Goal: Task Accomplishment & Management: Manage account settings

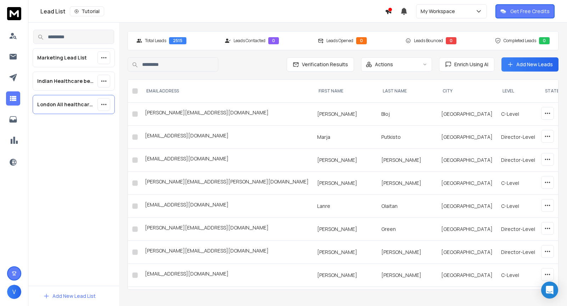
click at [59, 79] on p "Indian Healthcare below 25 all" at bounding box center [65, 81] width 57 height 7
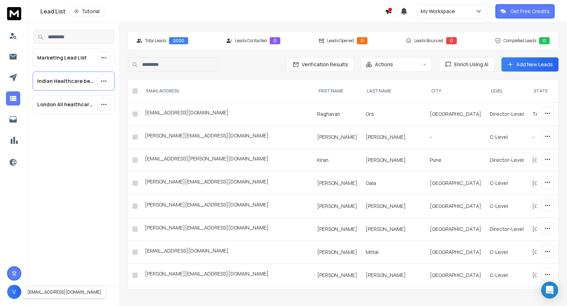
click at [13, 296] on span "V" at bounding box center [14, 292] width 14 height 14
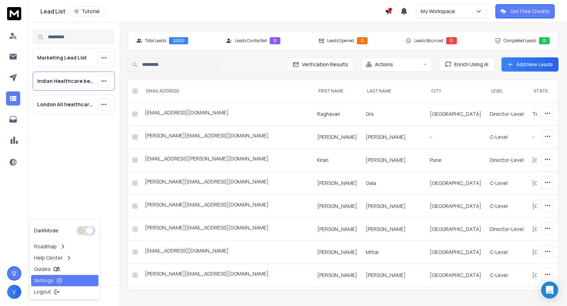
click at [48, 276] on div "Settings" at bounding box center [64, 280] width 67 height 11
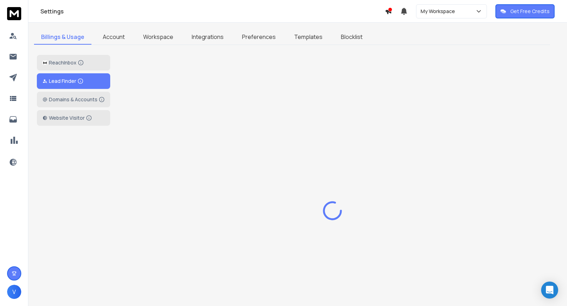
click at [56, 79] on button "Lead Finder" at bounding box center [73, 81] width 73 height 16
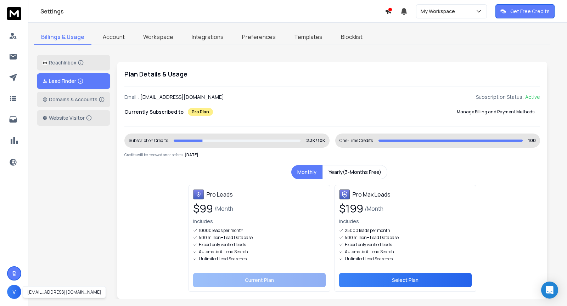
click at [16, 292] on span "V" at bounding box center [14, 292] width 14 height 14
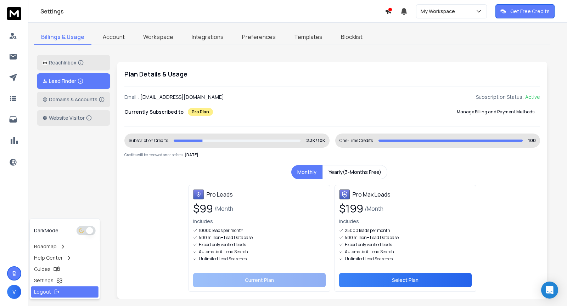
click at [47, 291] on p "Logout" at bounding box center [42, 292] width 17 height 7
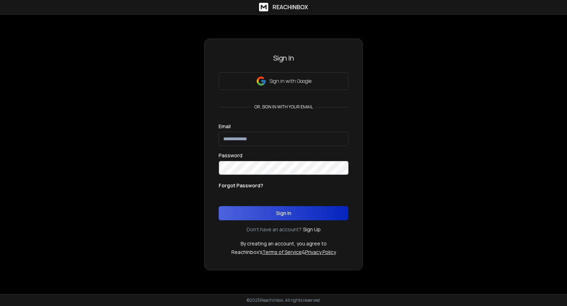
type input "**********"
click at [290, 212] on button "Sign In" at bounding box center [284, 213] width 130 height 14
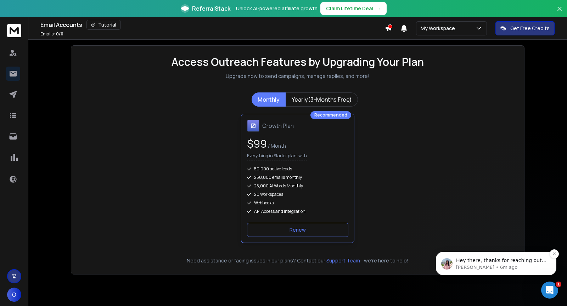
click at [500, 268] on p "Lakshita • 6m ago" at bounding box center [501, 268] width 91 height 6
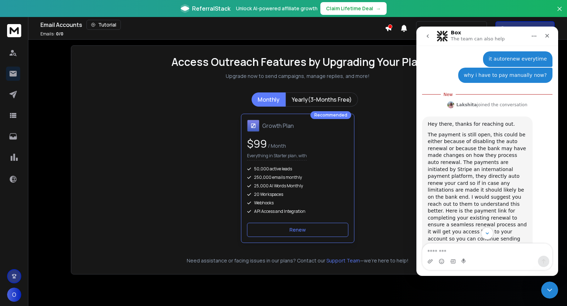
scroll to position [238, 0]
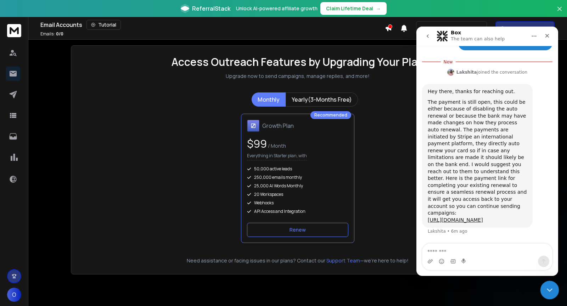
click at [552, 288] on icon "Close Intercom Messenger" at bounding box center [549, 289] width 9 height 9
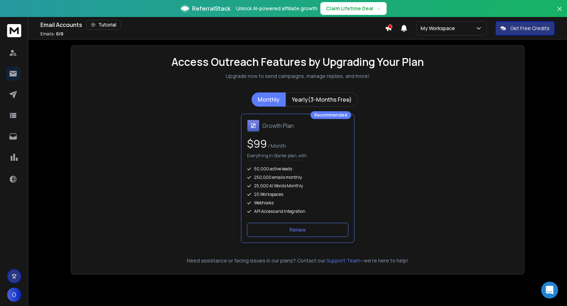
scroll to position [234, 0]
click at [390, 29] on icon at bounding box center [389, 29] width 6 height 6
click at [559, 10] on icon "Close banner" at bounding box center [560, 9] width 6 height 6
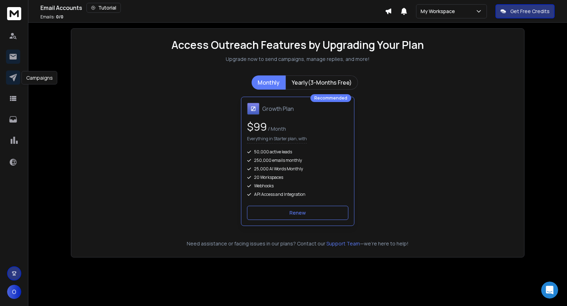
click at [16, 84] on link at bounding box center [13, 78] width 14 height 14
click at [17, 102] on icon at bounding box center [13, 98] width 9 height 9
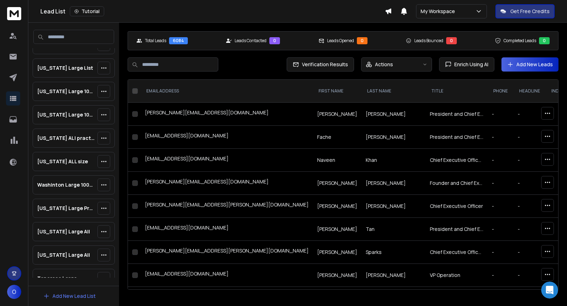
scroll to position [522, 0]
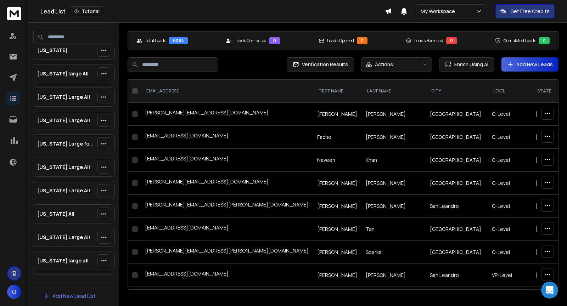
click at [68, 275] on div "Pinaki Bagh" at bounding box center [74, 284] width 82 height 19
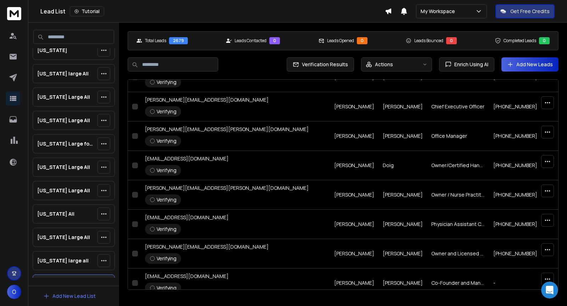
scroll to position [0, 0]
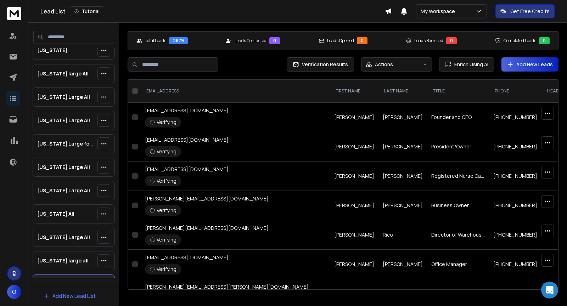
click at [56, 251] on div "Arkansas large all" at bounding box center [74, 260] width 82 height 19
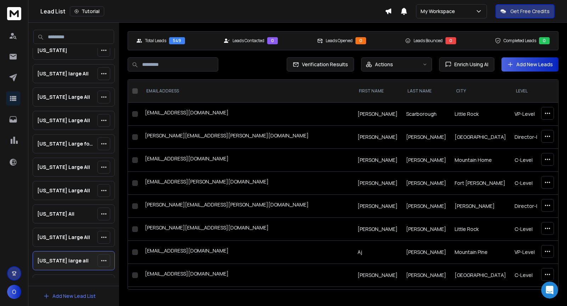
click at [59, 275] on div "Pinaki Bagh" at bounding box center [74, 284] width 82 height 19
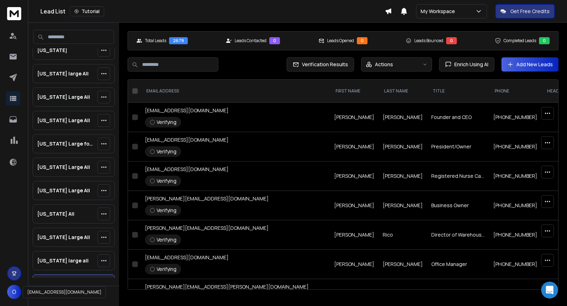
click at [17, 288] on span "O" at bounding box center [14, 292] width 14 height 14
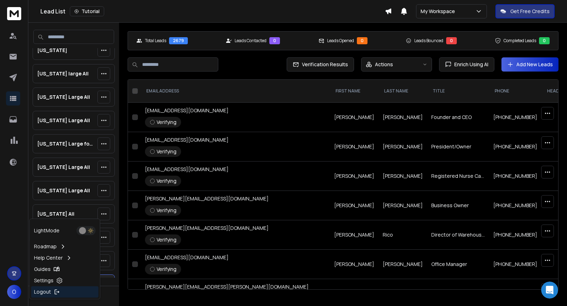
click at [49, 291] on p "Logout" at bounding box center [42, 292] width 17 height 7
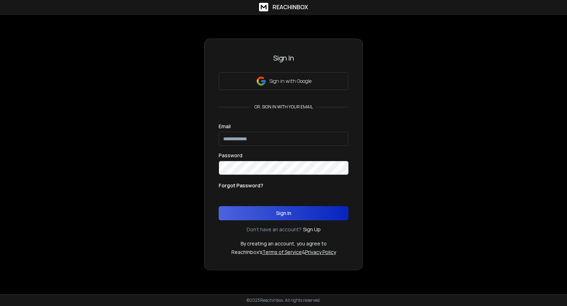
type input "**********"
click at [305, 209] on button "Sign In" at bounding box center [284, 213] width 130 height 14
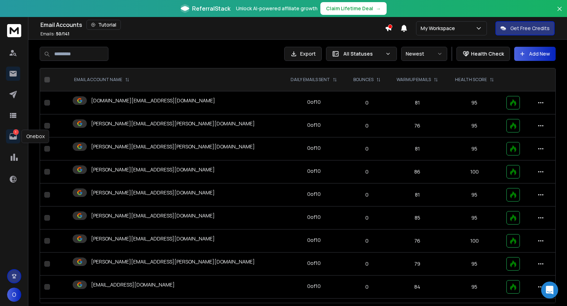
click at [12, 138] on icon at bounding box center [12, 136] width 7 height 6
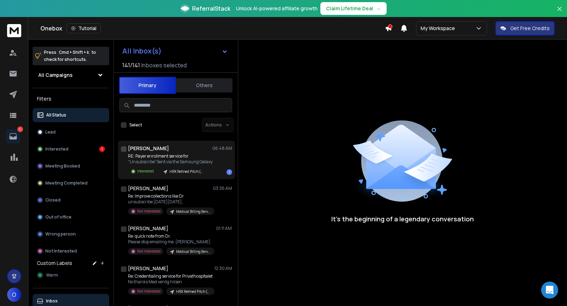
click at [172, 159] on p ""Unsubscribe"Sent via the Samsung Galaxy" at bounding box center [170, 162] width 85 height 6
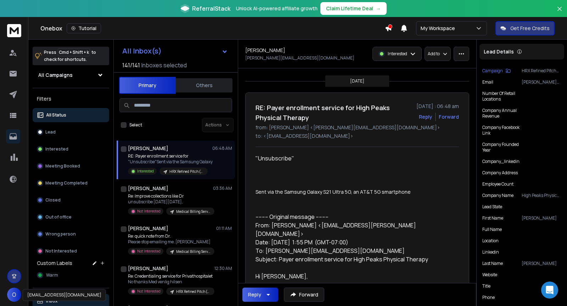
click at [12, 296] on span "O" at bounding box center [14, 295] width 14 height 14
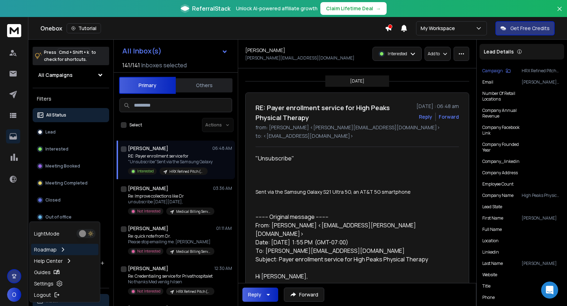
click at [90, 232] on icon at bounding box center [90, 233] width 5 height 5
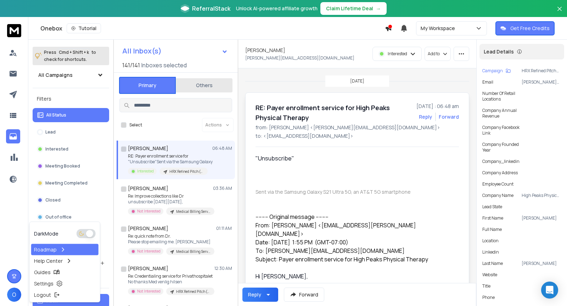
click at [250, 22] on div "Onebox Tutorial My Workspace Get Free Credits" at bounding box center [283, 28] width 567 height 23
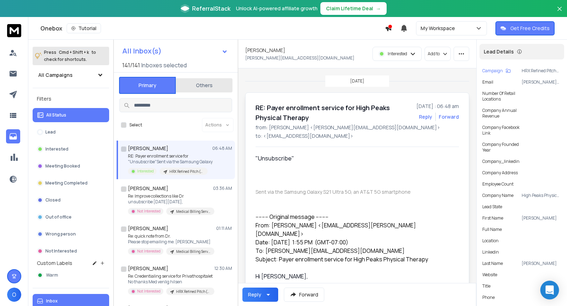
click at [550, 291] on icon "Open Intercom Messenger" at bounding box center [550, 290] width 8 height 9
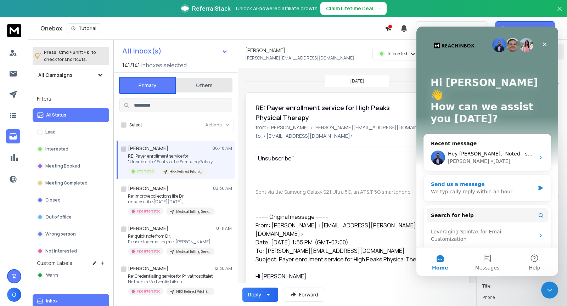
click at [468, 181] on div "Send us a message" at bounding box center [483, 184] width 104 height 7
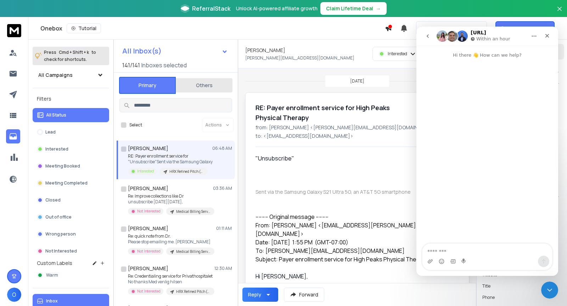
click at [449, 253] on textarea "Message…" at bounding box center [488, 250] width 130 height 12
type textarea "**********"
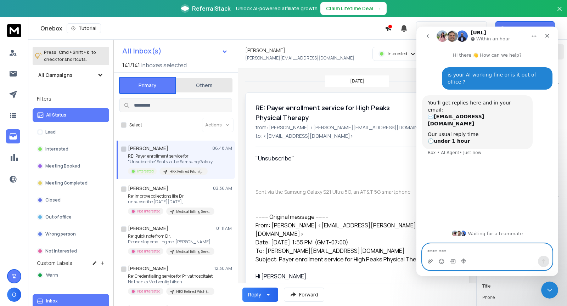
click at [431, 261] on icon "Upload attachment" at bounding box center [431, 262] width 6 height 6
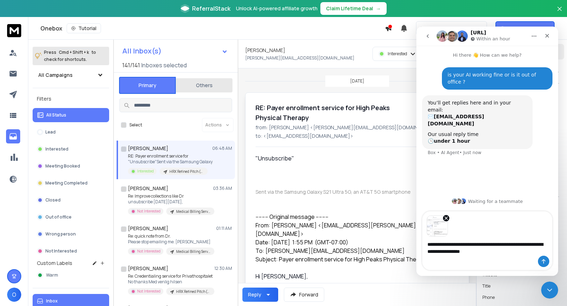
type textarea "**********"
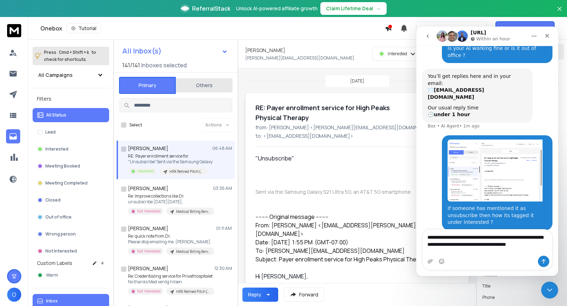
scroll to position [34, 0]
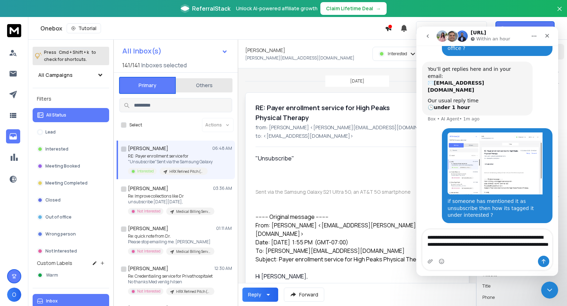
type textarea "**********"
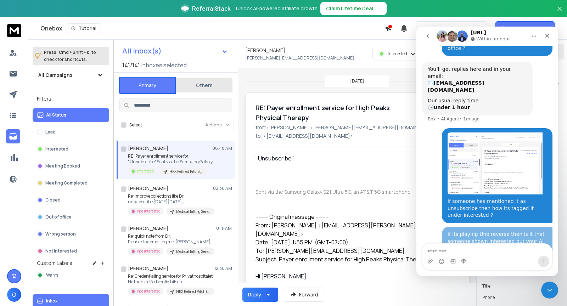
scroll to position [57, 0]
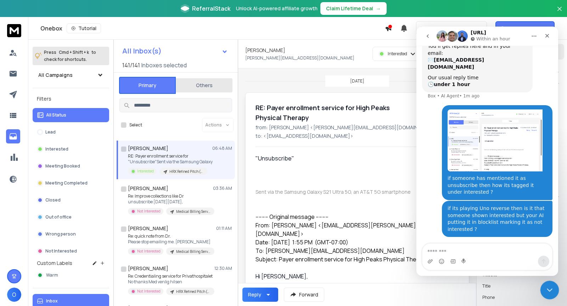
click at [549, 288] on icon "Close Intercom Messenger" at bounding box center [549, 289] width 9 height 9
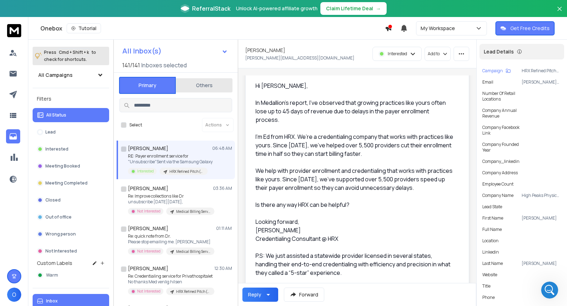
scroll to position [0, 0]
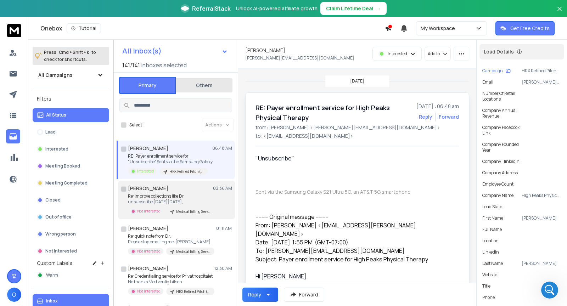
click at [159, 190] on h1 "Emily Wiersma" at bounding box center [148, 188] width 40 height 7
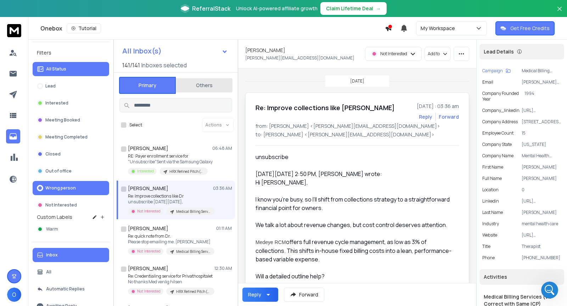
scroll to position [63, 0]
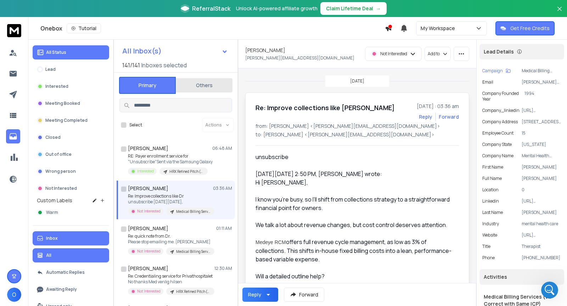
click at [68, 257] on button "All" at bounding box center [71, 256] width 77 height 14
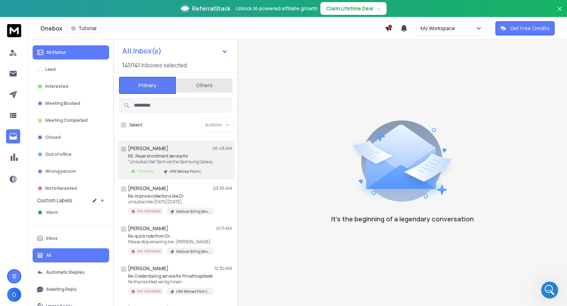
click at [159, 153] on div "judy 06:48 AM RE: Payer enrollment service for "Unsubscribe"Sent via the Samsun…" at bounding box center [180, 160] width 104 height 30
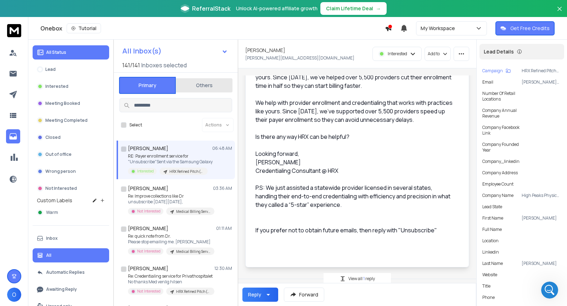
scroll to position [0, 0]
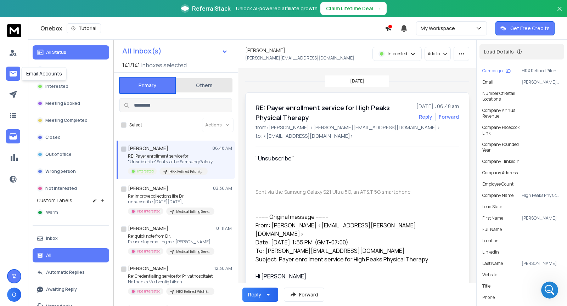
click at [9, 74] on icon at bounding box center [13, 74] width 9 height 9
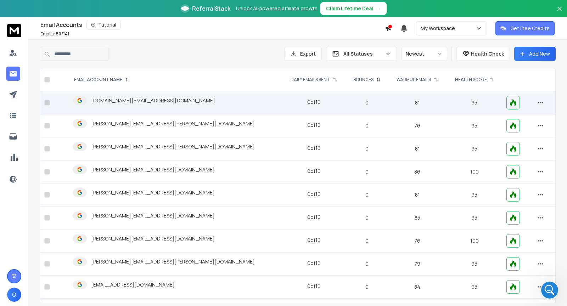
click at [45, 101] on button "button" at bounding box center [47, 103] width 6 height 6
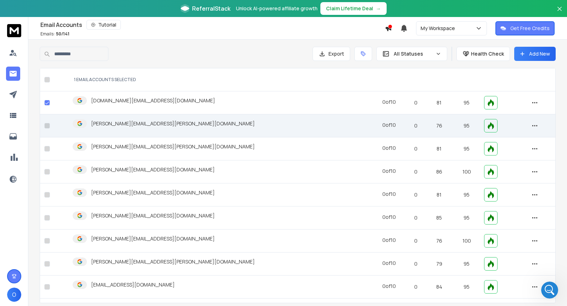
click at [48, 124] on button "button" at bounding box center [47, 126] width 6 height 6
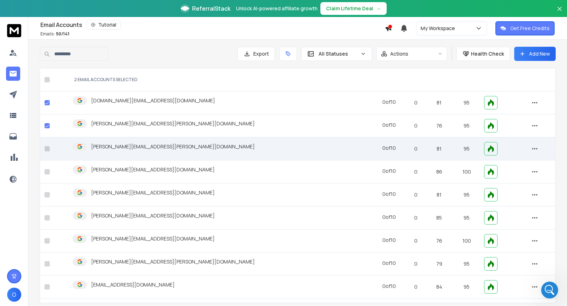
click at [49, 148] on button "button" at bounding box center [47, 149] width 6 height 6
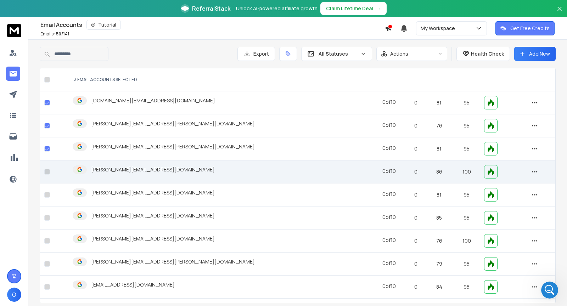
click at [46, 169] on button "button" at bounding box center [47, 172] width 6 height 6
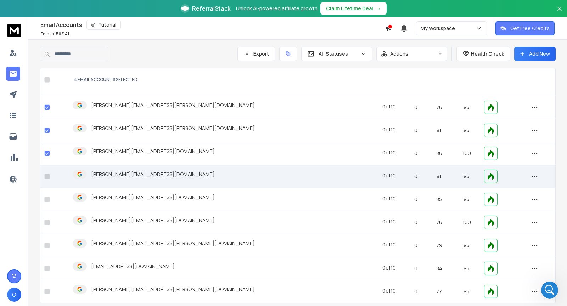
click at [48, 174] on button "button" at bounding box center [47, 177] width 6 height 6
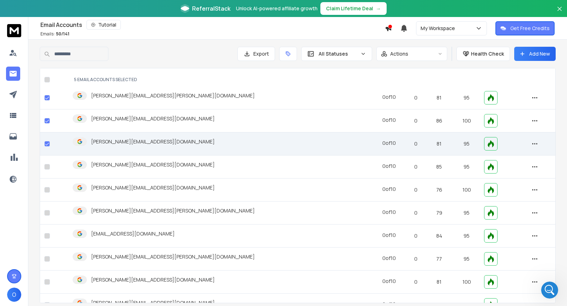
scroll to position [52, 0]
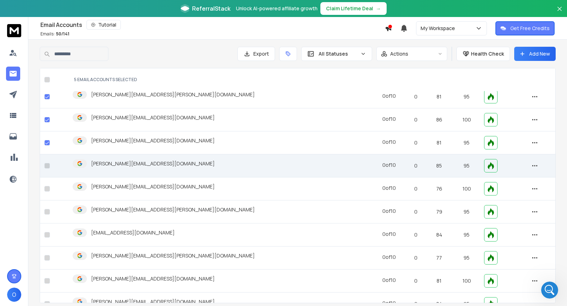
click at [48, 166] on button "button" at bounding box center [47, 166] width 6 height 6
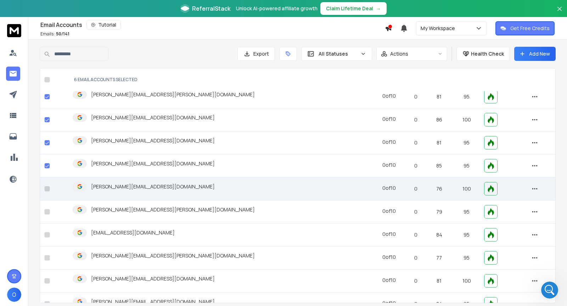
click at [48, 186] on button "button" at bounding box center [47, 189] width 6 height 6
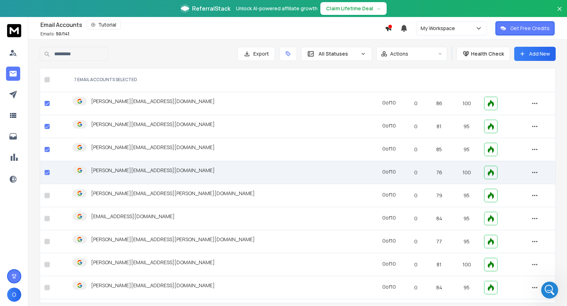
scroll to position [75, 0]
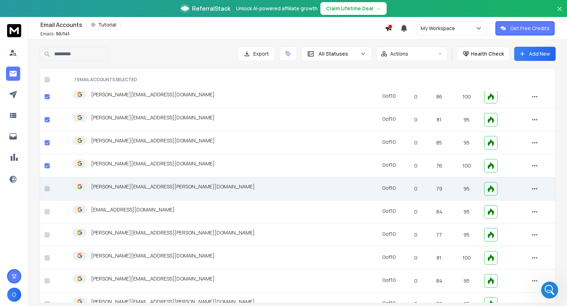
click at [47, 188] on button "button" at bounding box center [47, 189] width 6 height 6
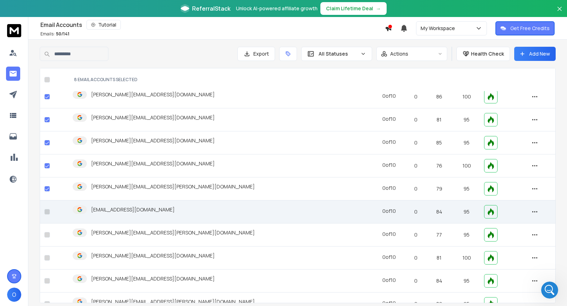
click at [47, 210] on button "button" at bounding box center [47, 212] width 6 height 6
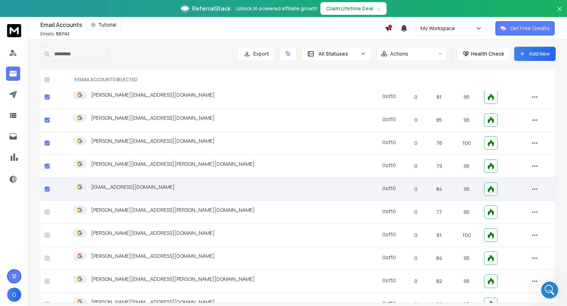
scroll to position [101, 0]
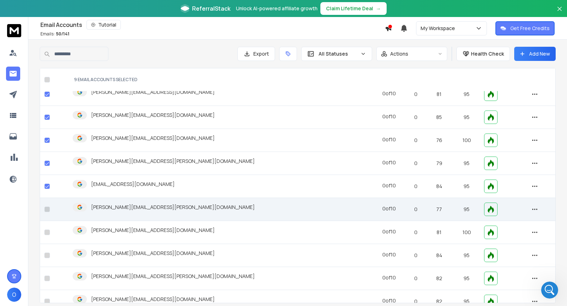
click at [49, 202] on td at bounding box center [54, 209] width 28 height 23
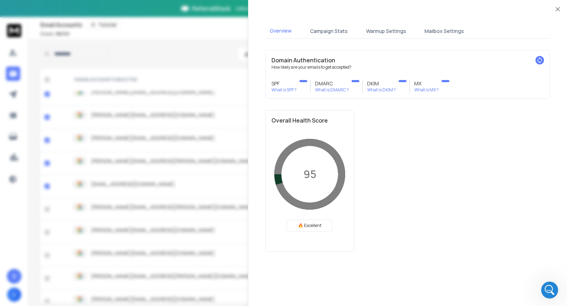
click at [53, 209] on div at bounding box center [283, 153] width 567 height 306
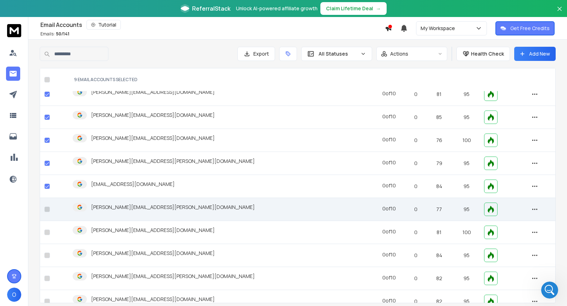
click at [49, 208] on button "button" at bounding box center [47, 210] width 6 height 6
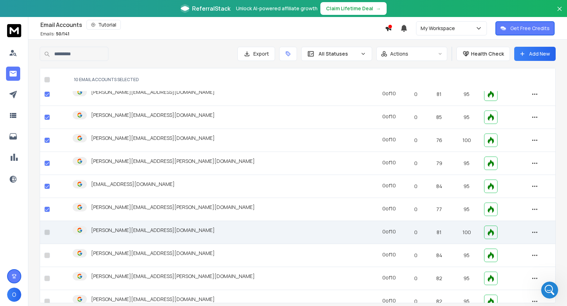
click at [48, 231] on button "button" at bounding box center [47, 233] width 6 height 6
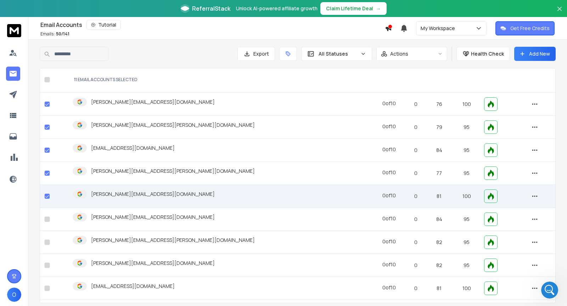
scroll to position [136, 0]
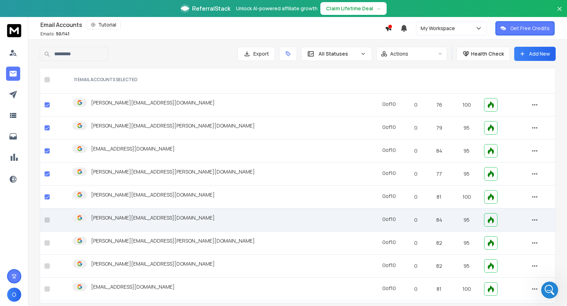
click at [48, 218] on button "button" at bounding box center [47, 220] width 6 height 6
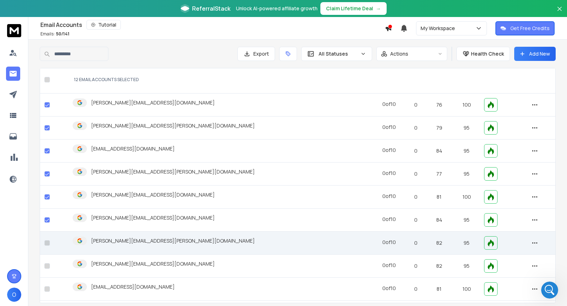
click at [48, 241] on button "button" at bounding box center [47, 243] width 6 height 6
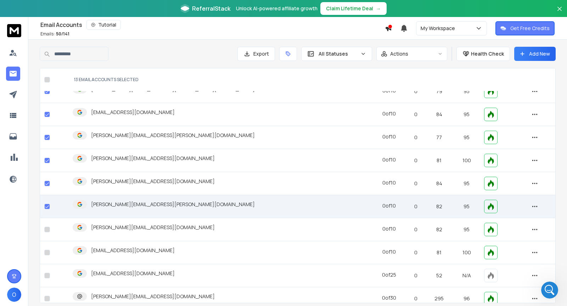
scroll to position [174, 0]
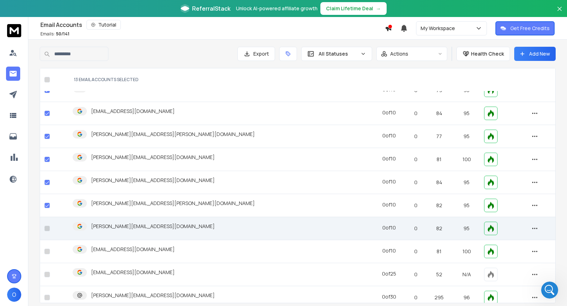
click at [47, 226] on button "button" at bounding box center [47, 229] width 6 height 6
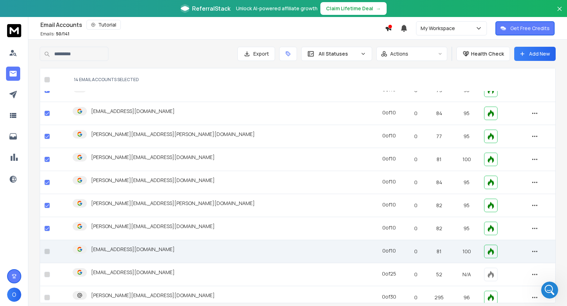
click at [48, 249] on button "button" at bounding box center [47, 252] width 6 height 6
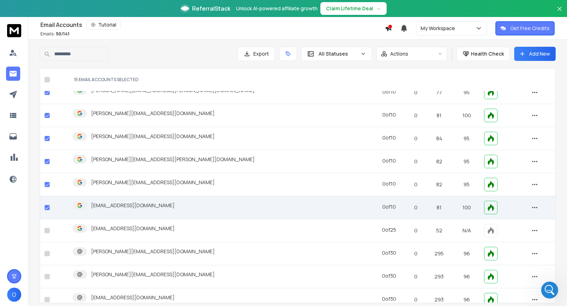
scroll to position [0, 0]
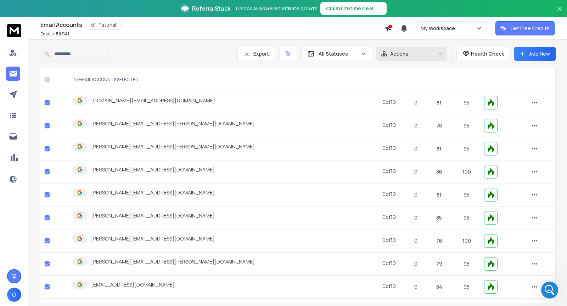
click at [400, 56] on p "Actions" at bounding box center [399, 53] width 18 height 7
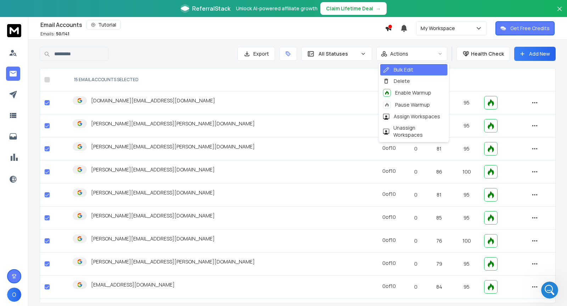
click at [405, 70] on div "Bulk Edit" at bounding box center [398, 69] width 30 height 7
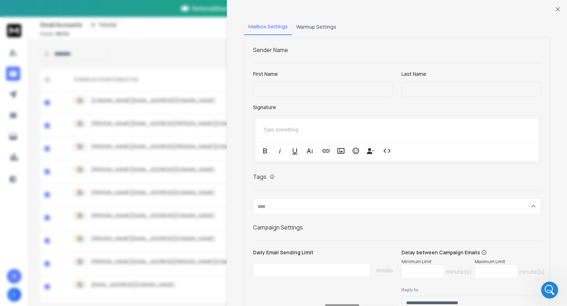
scroll to position [34, 0]
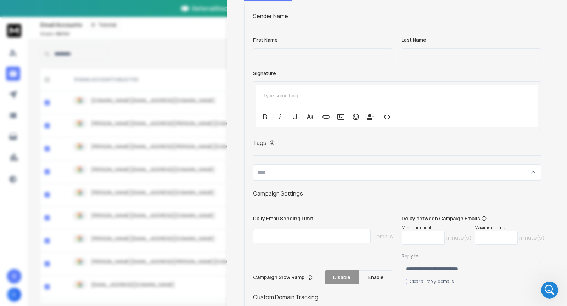
click at [293, 235] on input "number" at bounding box center [312, 236] width 118 height 14
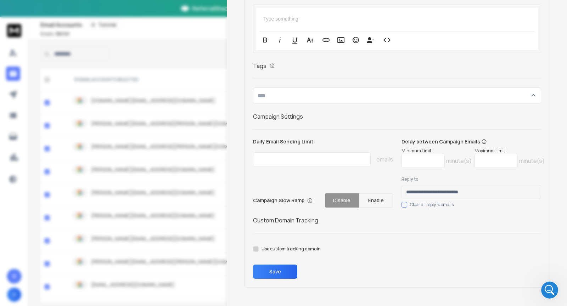
type input "**"
click at [272, 273] on button "Save" at bounding box center [275, 272] width 44 height 14
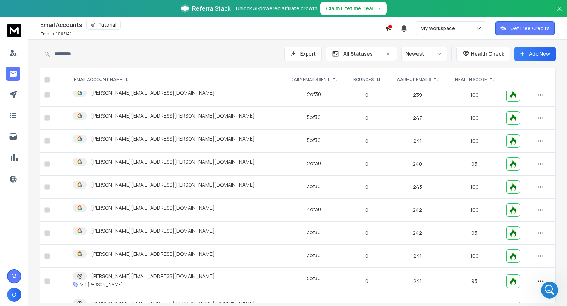
scroll to position [0, 0]
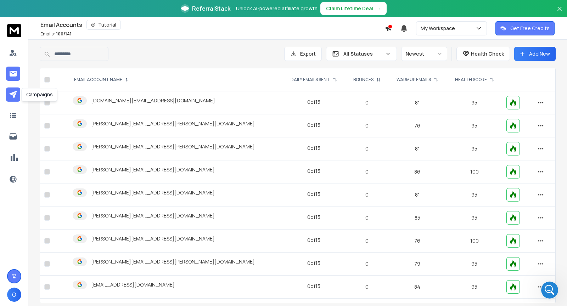
click at [10, 92] on icon at bounding box center [13, 94] width 9 height 9
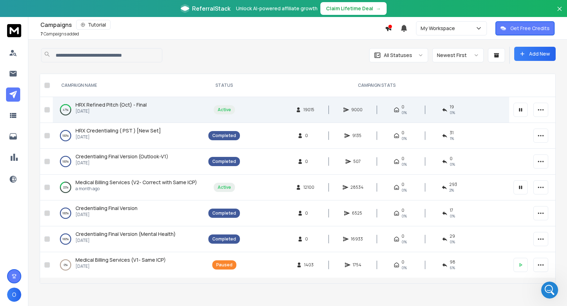
click at [153, 111] on div "47 % HRX Refined Pitch (Oct) - Final [DATE]" at bounding box center [128, 109] width 137 height 17
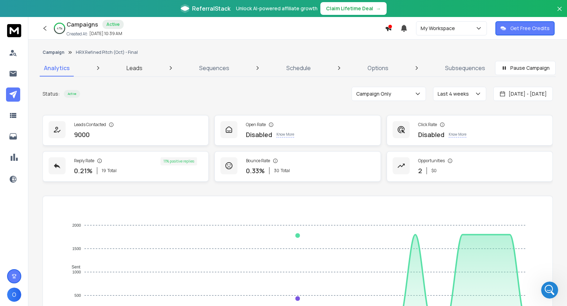
click at [135, 68] on p "Leads" at bounding box center [135, 68] width 16 height 9
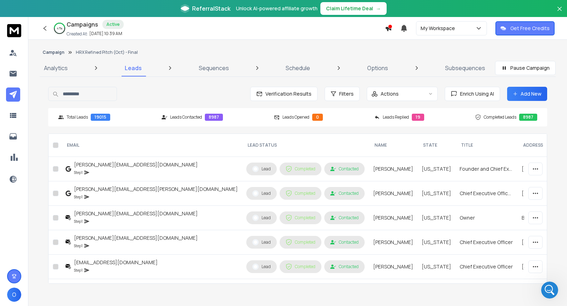
click at [528, 95] on button "Add New" at bounding box center [527, 94] width 40 height 14
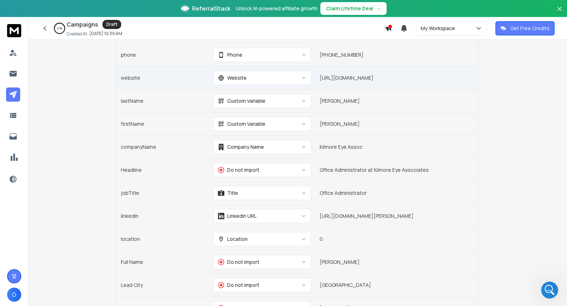
scroll to position [290, 0]
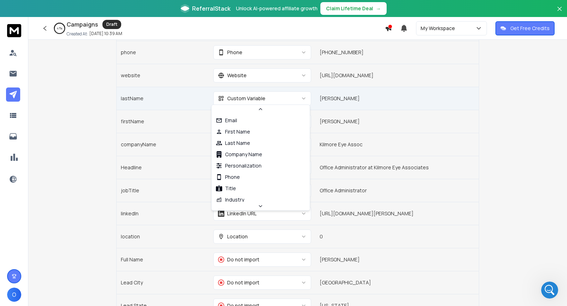
click at [232, 95] on div "Custom Variable" at bounding box center [242, 98] width 48 height 7
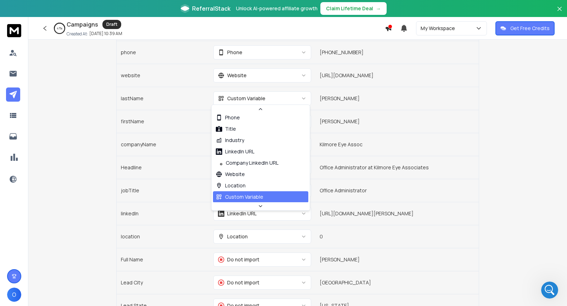
scroll to position [64, 0]
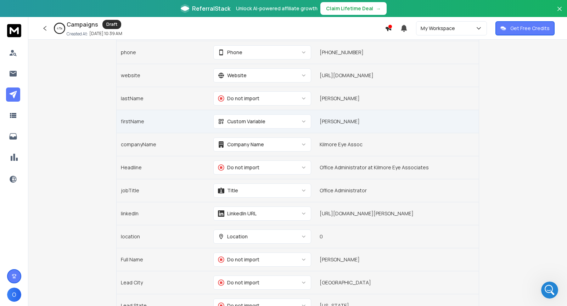
click at [252, 118] on div "Custom Variable" at bounding box center [242, 121] width 48 height 7
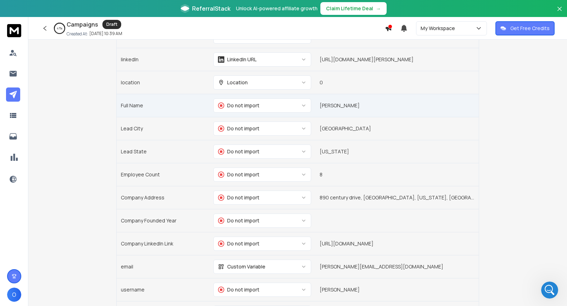
scroll to position [451, 0]
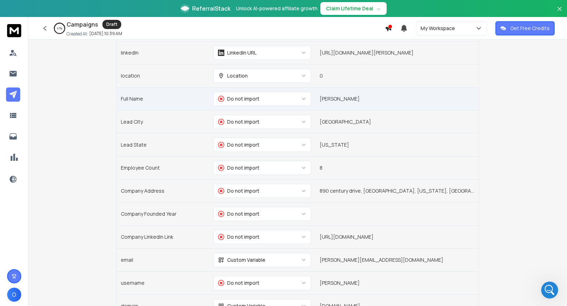
click at [239, 97] on div "Do not import" at bounding box center [238, 98] width 41 height 7
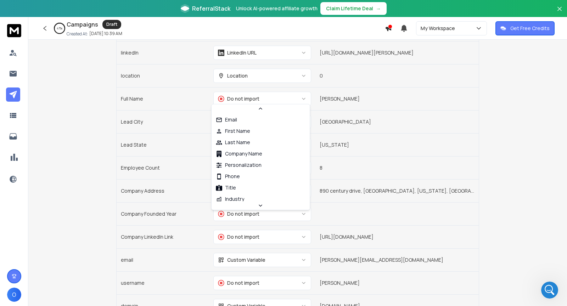
scroll to position [71, 0]
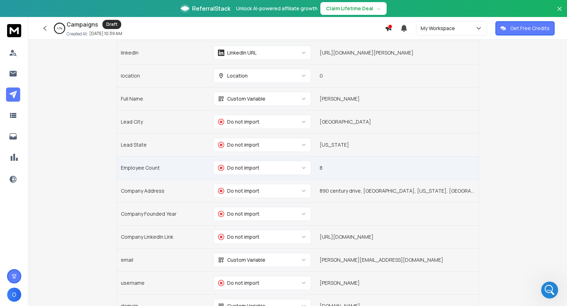
click at [245, 165] on div "Do not import" at bounding box center [238, 168] width 41 height 7
click at [240, 188] on div "Do not import" at bounding box center [238, 191] width 41 height 7
click at [235, 234] on div "Do not import" at bounding box center [238, 237] width 41 height 7
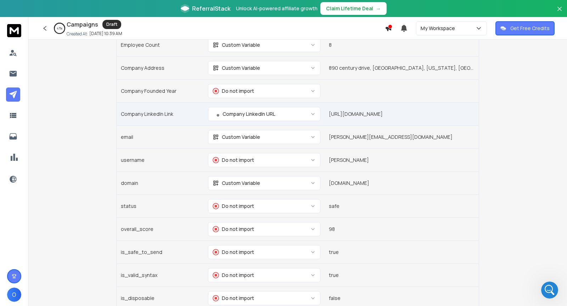
scroll to position [595, 0]
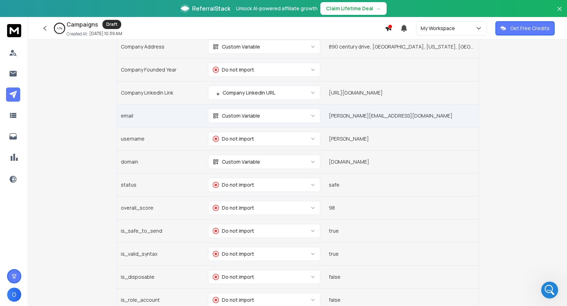
click at [238, 109] on button "Custom Variable" at bounding box center [264, 116] width 112 height 14
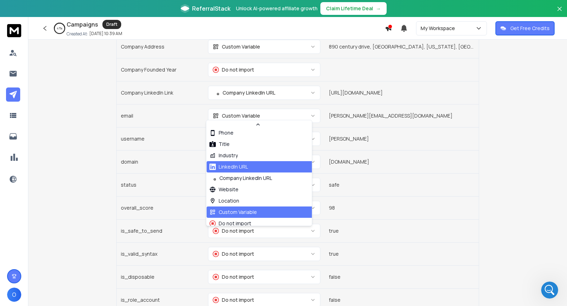
scroll to position [64, 0]
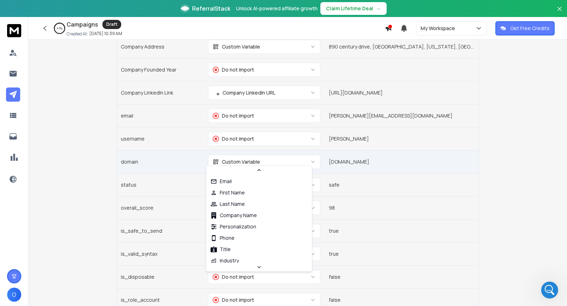
click at [248, 159] on div "Custom Variable" at bounding box center [237, 162] width 48 height 7
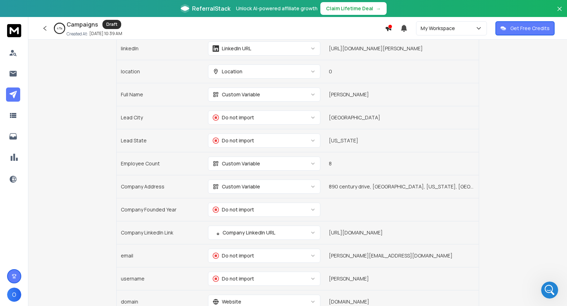
scroll to position [457, 0]
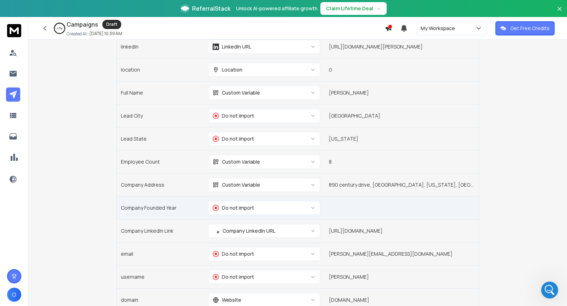
click at [245, 201] on button "Do not import" at bounding box center [264, 208] width 112 height 14
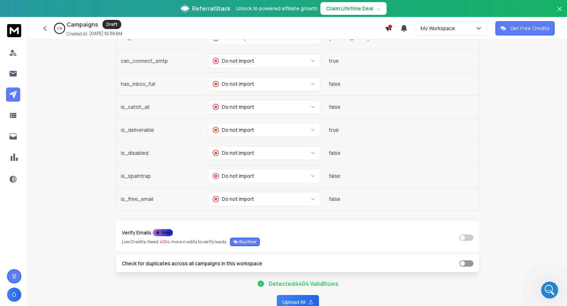
scroll to position [911, 0]
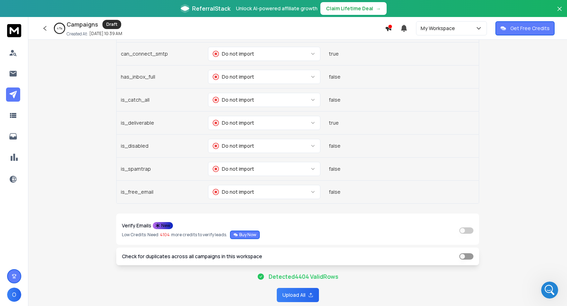
click at [305, 288] on button "Upload All" at bounding box center [298, 295] width 42 height 14
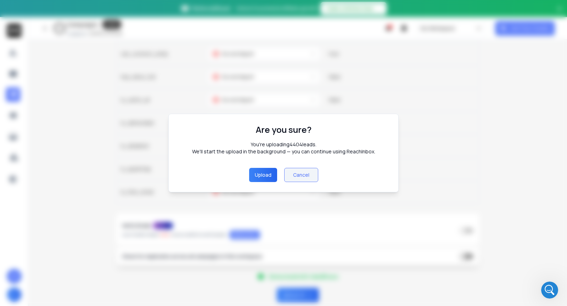
click at [264, 175] on button "Upload" at bounding box center [263, 175] width 28 height 14
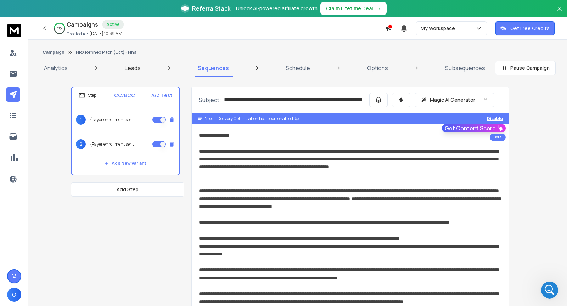
click at [130, 69] on p "Leads" at bounding box center [133, 68] width 16 height 9
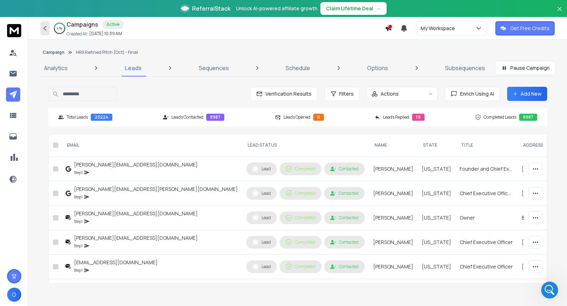
click at [46, 28] on icon at bounding box center [45, 28] width 6 height 6
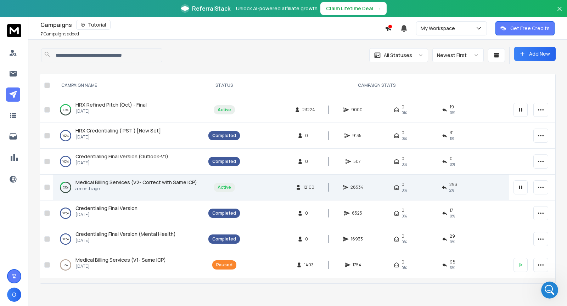
click at [142, 184] on span "Medical Billing Services (V2- Correct with Same ICP)" at bounding box center [137, 182] width 122 height 7
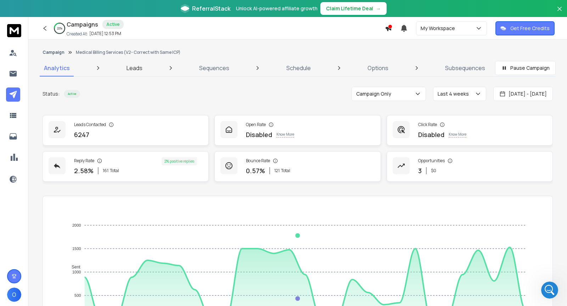
click at [137, 71] on p "Leads" at bounding box center [135, 68] width 16 height 9
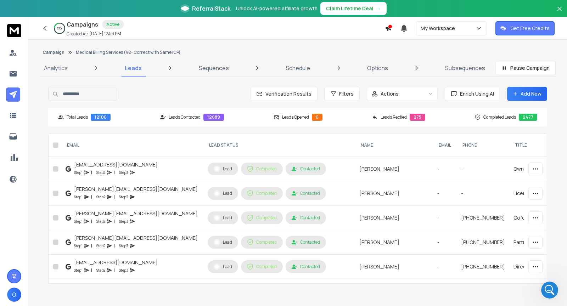
click at [527, 94] on button "Add New" at bounding box center [527, 94] width 40 height 14
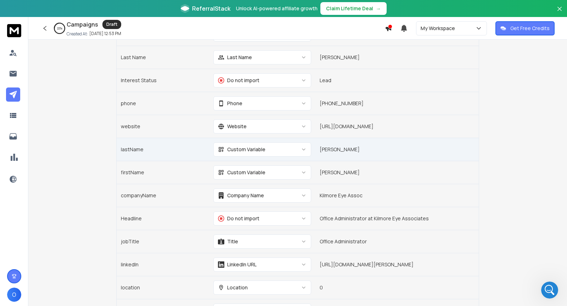
scroll to position [242, 0]
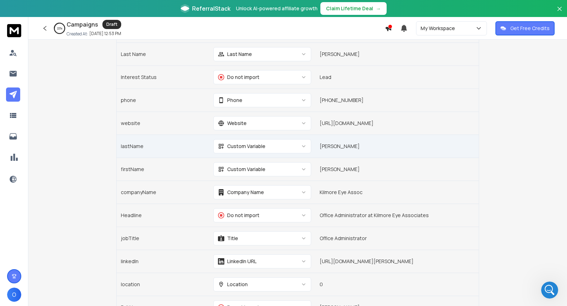
click at [242, 146] on div "Custom Variable" at bounding box center [242, 146] width 48 height 7
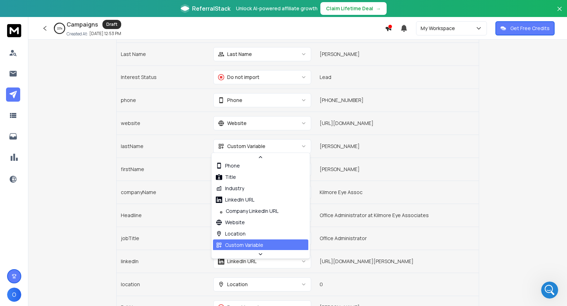
scroll to position [64, 0]
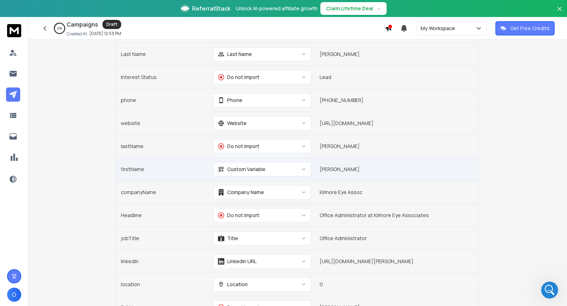
click at [247, 169] on div "Custom Variable" at bounding box center [242, 169] width 48 height 7
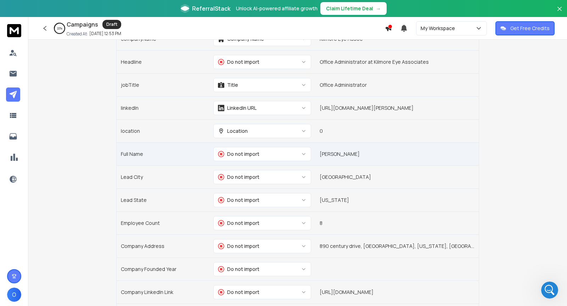
scroll to position [401, 0]
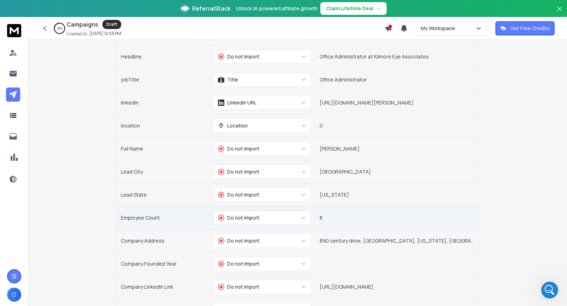
click at [242, 216] on div "Do not import" at bounding box center [238, 218] width 41 height 7
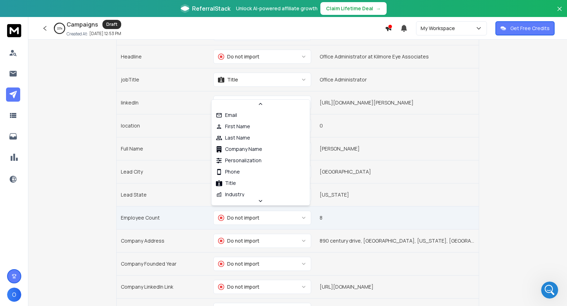
scroll to position [71, 0]
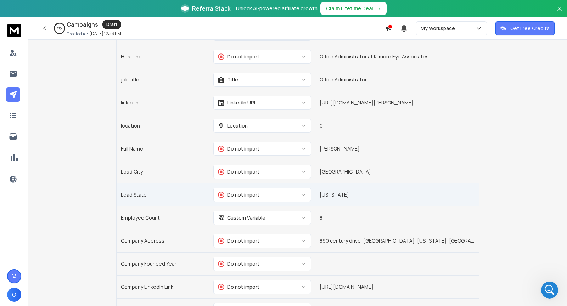
click at [248, 192] on div "Do not import" at bounding box center [238, 195] width 41 height 7
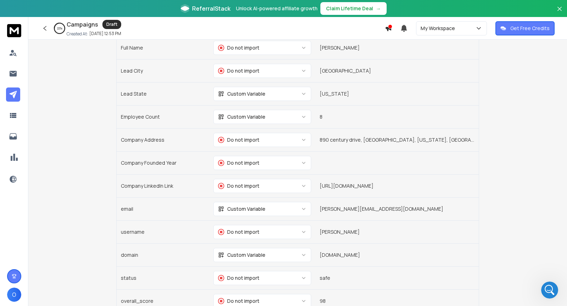
scroll to position [516, 0]
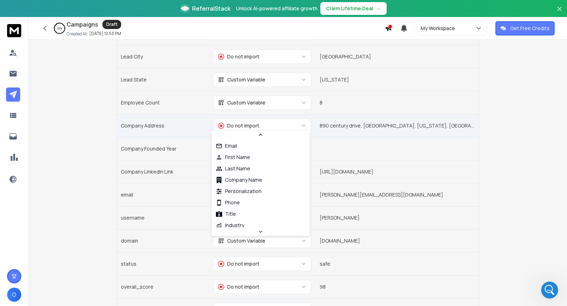
click at [238, 123] on div "Do not import" at bounding box center [238, 125] width 41 height 7
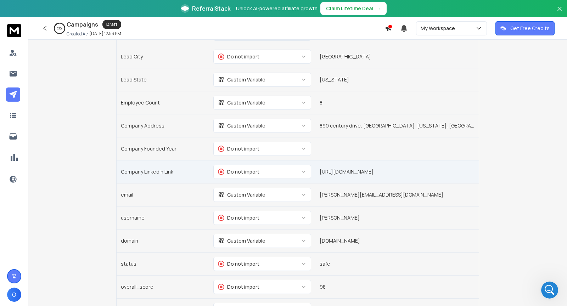
click at [237, 170] on div "Do not import" at bounding box center [238, 171] width 41 height 7
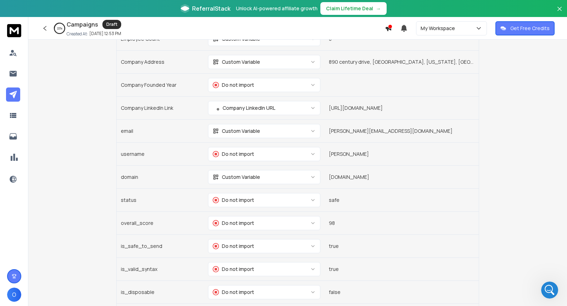
scroll to position [586, 0]
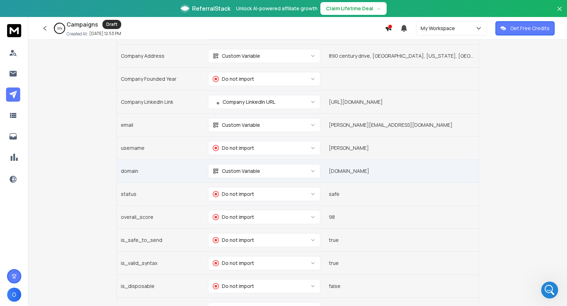
click at [242, 168] on div "Custom Variable" at bounding box center [237, 171] width 48 height 7
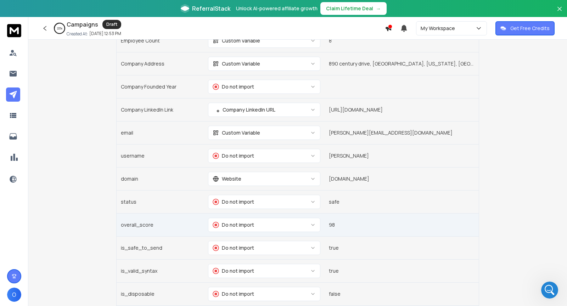
scroll to position [572, 0]
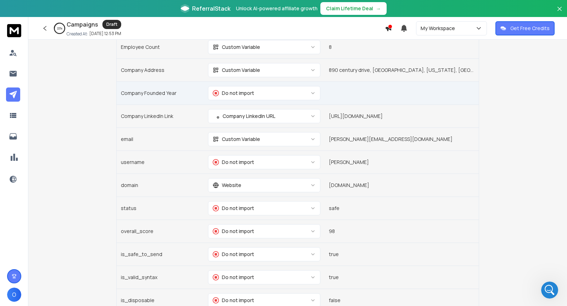
click at [236, 90] on div "Do not import" at bounding box center [233, 93] width 41 height 7
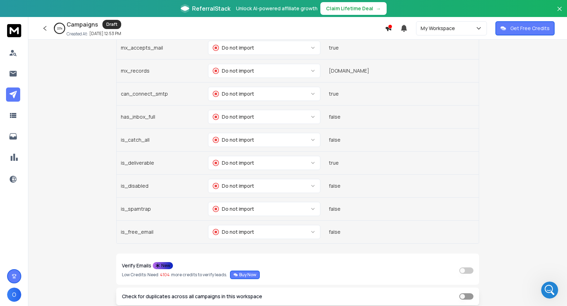
scroll to position [911, 0]
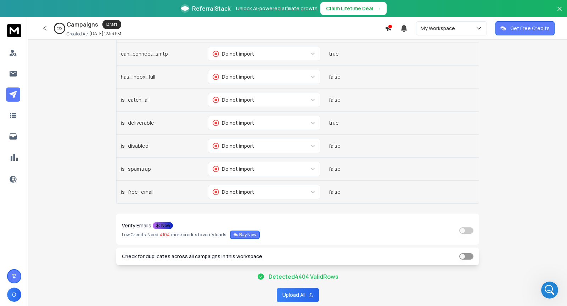
click at [299, 288] on button "Upload All" at bounding box center [298, 295] width 42 height 14
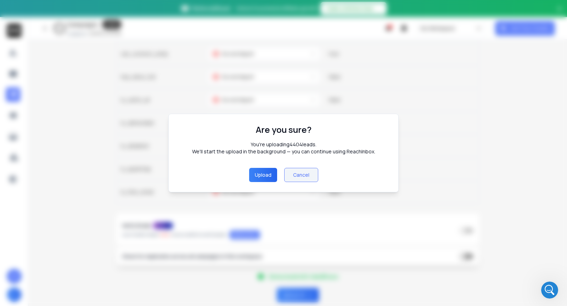
click at [265, 172] on button "Upload" at bounding box center [263, 175] width 28 height 14
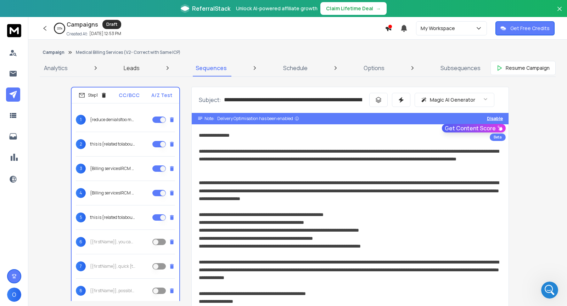
click at [134, 72] on link "Leads" at bounding box center [132, 68] width 24 height 17
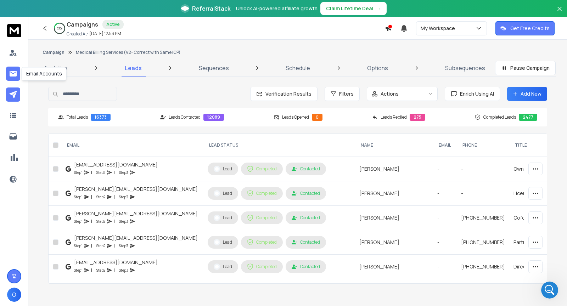
click at [17, 76] on link at bounding box center [13, 74] width 14 height 14
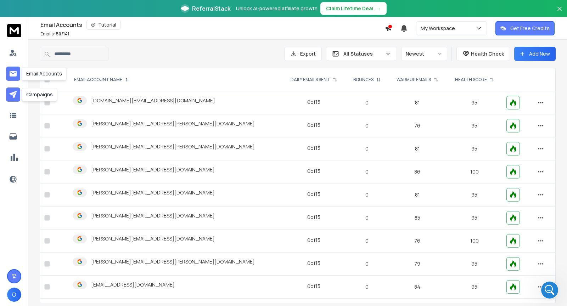
click at [16, 94] on icon at bounding box center [12, 94] width 7 height 7
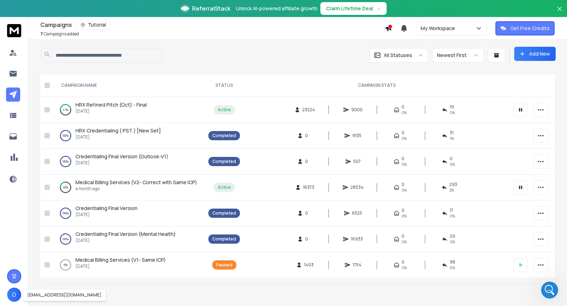
click at [14, 293] on span "O" at bounding box center [14, 295] width 14 height 14
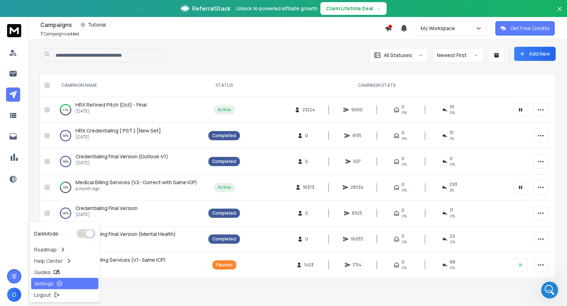
click at [46, 282] on p "Settings" at bounding box center [44, 284] width 20 height 7
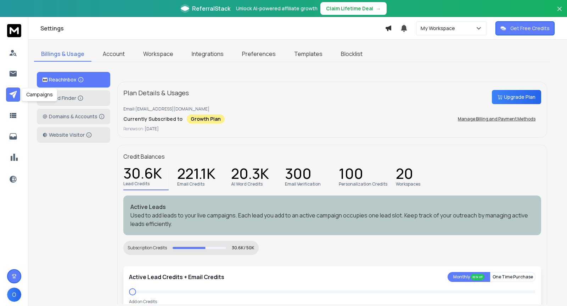
click at [11, 96] on icon at bounding box center [13, 94] width 9 height 9
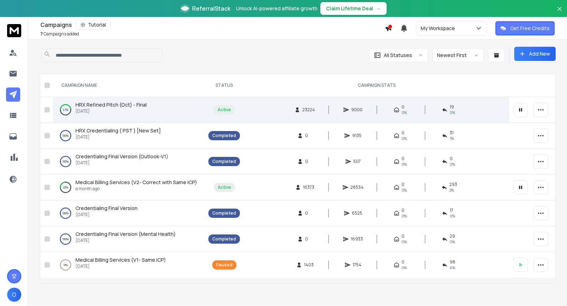
click at [167, 105] on div "47 % HRX Refined Pitch (Oct) - Final [DATE]" at bounding box center [128, 109] width 137 height 17
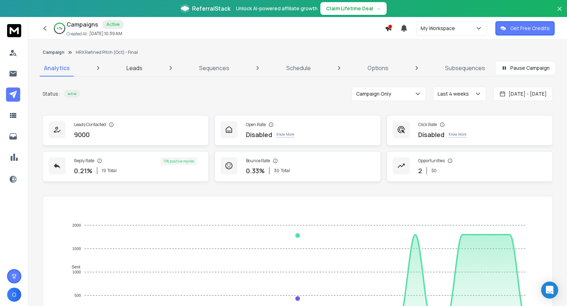
click at [137, 68] on p "Leads" at bounding box center [135, 68] width 16 height 9
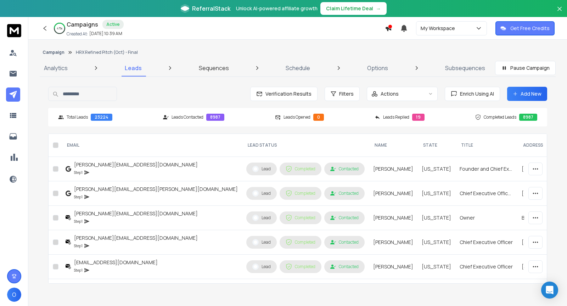
click at [215, 68] on p "Sequences" at bounding box center [214, 68] width 30 height 9
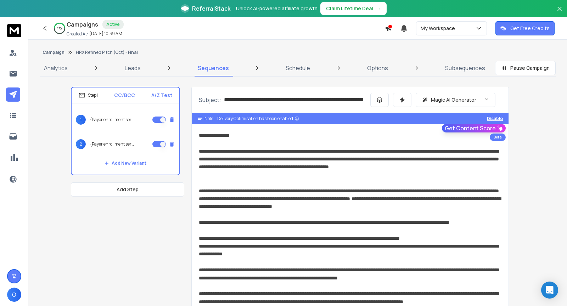
click at [111, 140] on div "2 {Payer enrollment service for|Credentialing service for|Reducing credentialin…" at bounding box center [106, 144] width 60 height 10
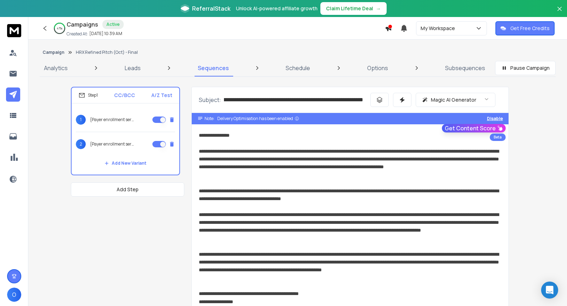
scroll to position [0, 139]
click at [66, 66] on p "Analytics" at bounding box center [56, 68] width 24 height 9
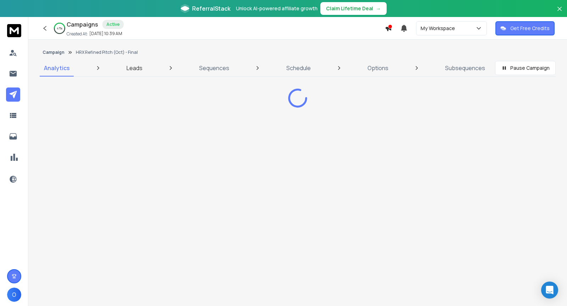
click at [132, 70] on p "Leads" at bounding box center [135, 68] width 16 height 9
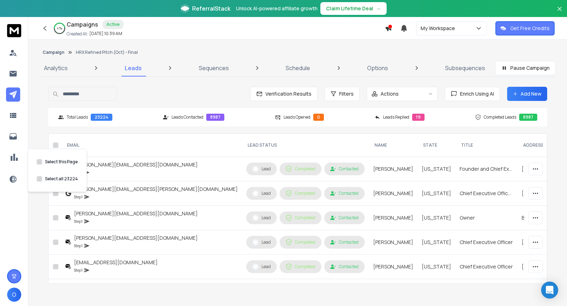
click at [41, 178] on button "Select this Page" at bounding box center [40, 179] width 6 height 6
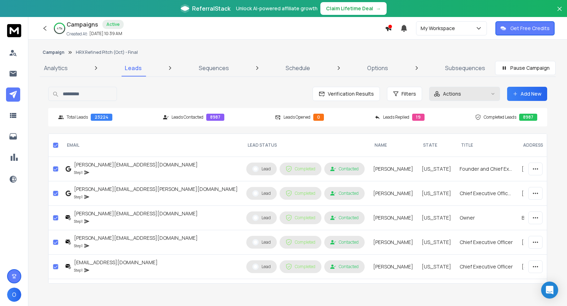
click at [443, 92] on div "Actions" at bounding box center [461, 93] width 54 height 7
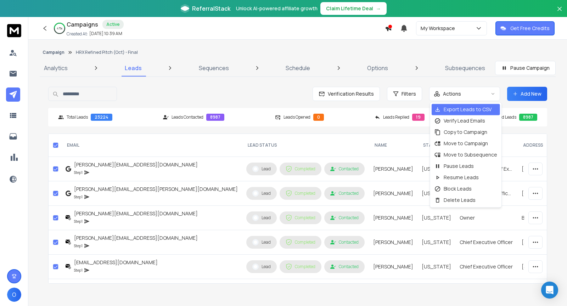
click at [458, 112] on p "Export Leads to CSV" at bounding box center [468, 109] width 48 height 7
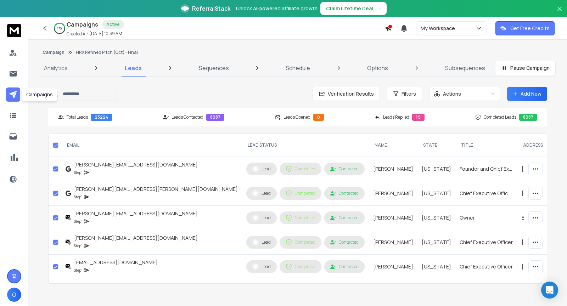
click at [14, 96] on icon at bounding box center [12, 94] width 7 height 7
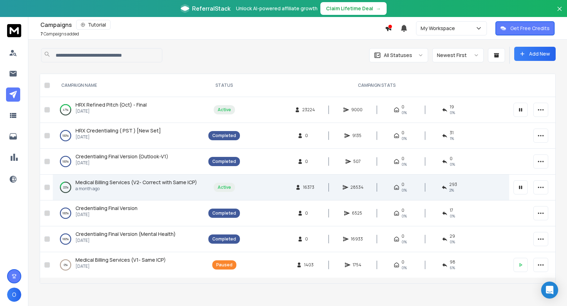
click at [134, 180] on span "Medical Billing Services (V2- Correct with Same ICP)" at bounding box center [137, 182] width 122 height 7
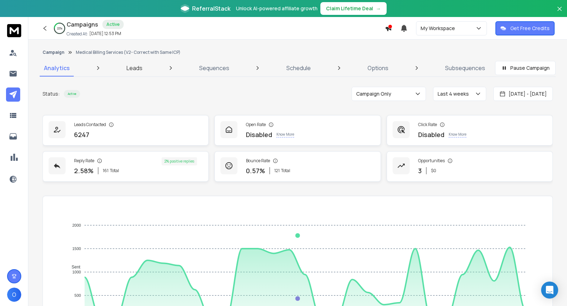
click at [134, 69] on p "Leads" at bounding box center [135, 68] width 16 height 9
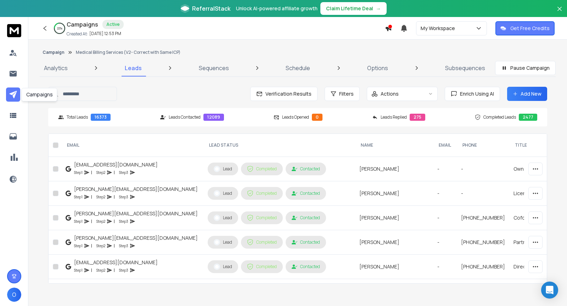
click at [11, 95] on icon at bounding box center [12, 94] width 7 height 7
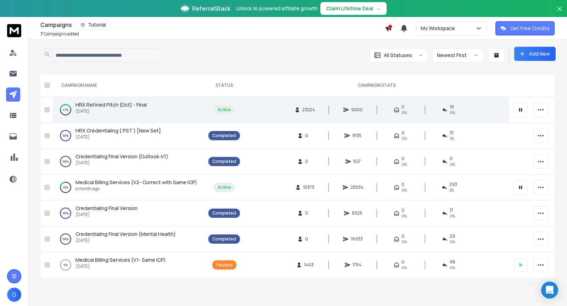
click at [115, 110] on p "[DATE]" at bounding box center [111, 112] width 71 height 6
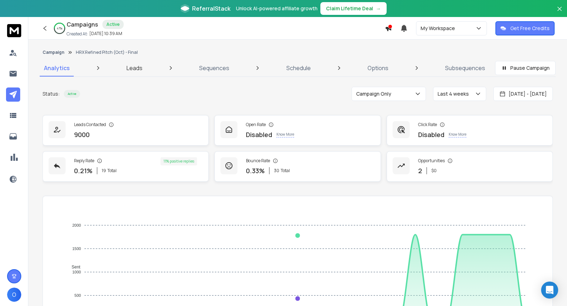
click at [136, 72] on p "Leads" at bounding box center [135, 68] width 16 height 9
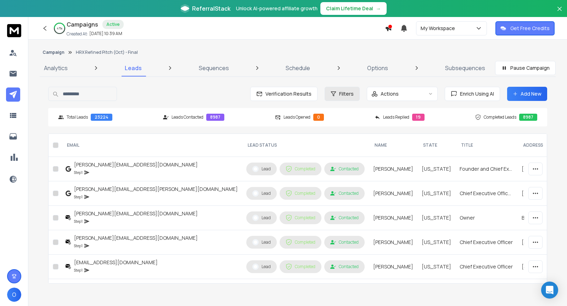
click at [346, 96] on span "Filters" at bounding box center [346, 93] width 15 height 7
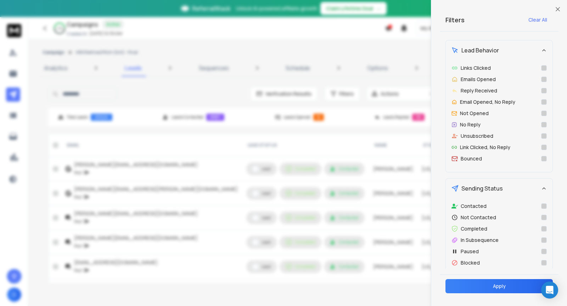
click at [545, 159] on button "Bounced" at bounding box center [545, 159] width 6 height 6
click at [499, 285] on button "Apply" at bounding box center [499, 286] width 107 height 14
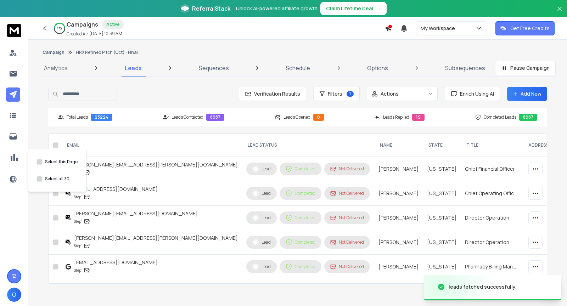
click at [38, 180] on button "Select this Page" at bounding box center [40, 179] width 6 height 6
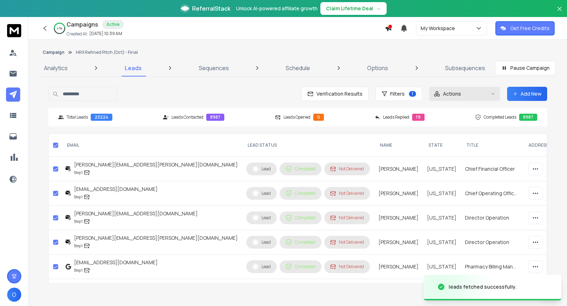
click at [470, 94] on div "Actions" at bounding box center [461, 93] width 54 height 7
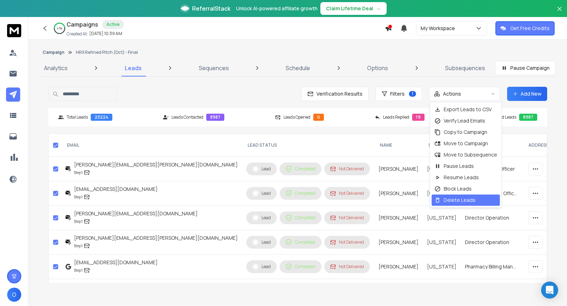
click at [465, 200] on p "Delete Leads" at bounding box center [460, 200] width 32 height 7
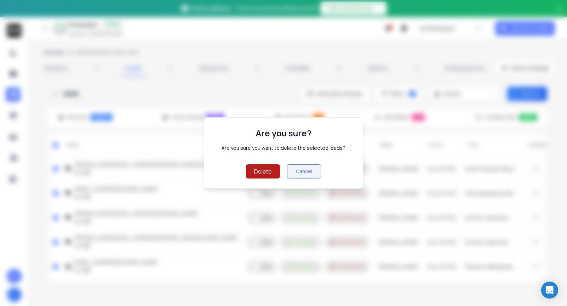
click at [265, 171] on button "Delete" at bounding box center [263, 172] width 34 height 14
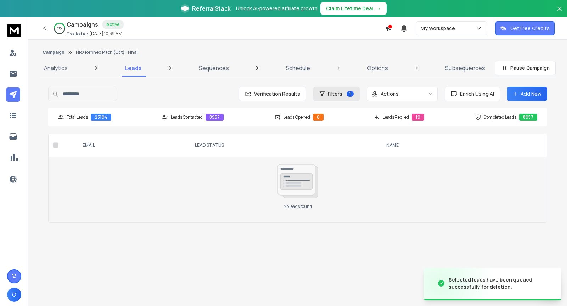
click at [331, 95] on span "Filters" at bounding box center [335, 93] width 15 height 7
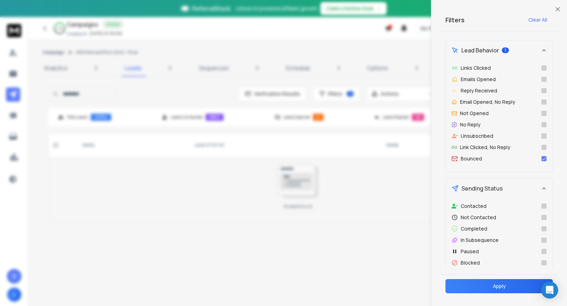
click at [544, 160] on button "Bounced" at bounding box center [545, 159] width 6 height 6
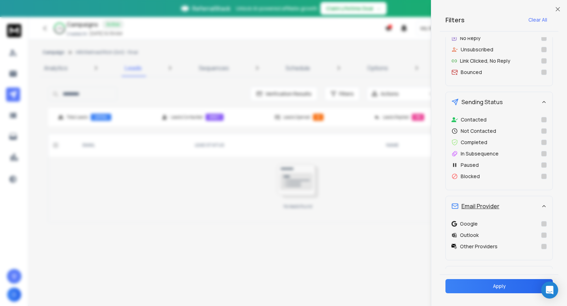
scroll to position [90, 0]
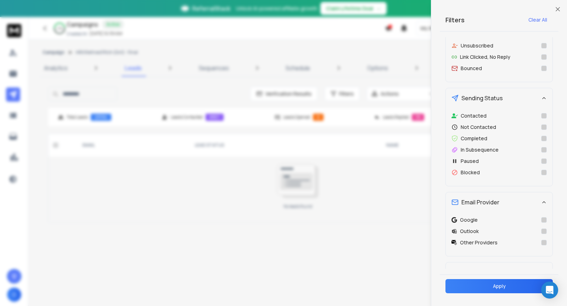
click at [545, 172] on button "Blocked" at bounding box center [545, 173] width 6 height 6
click at [503, 290] on button "Apply" at bounding box center [499, 286] width 107 height 14
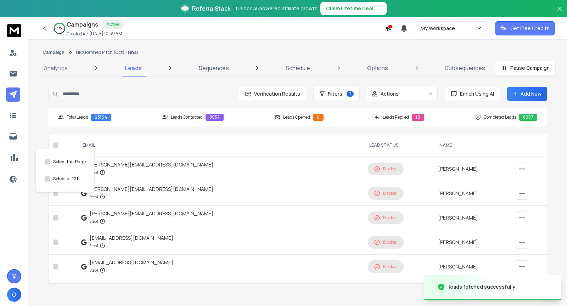
click at [47, 178] on button "Select this Page" at bounding box center [48, 179] width 6 height 6
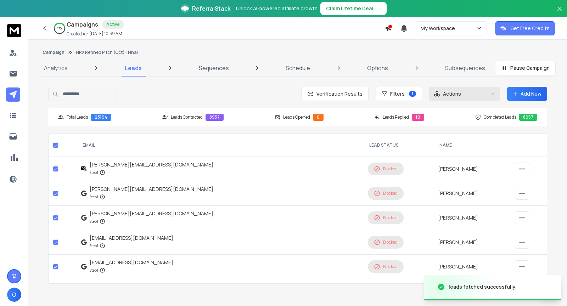
click at [456, 95] on p "Actions" at bounding box center [452, 93] width 18 height 7
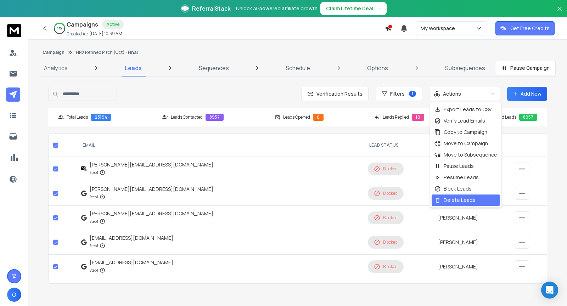
click at [459, 198] on p "Delete Leads" at bounding box center [460, 200] width 32 height 7
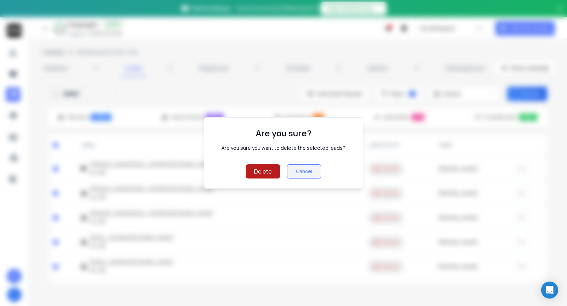
click at [267, 170] on button "Delete" at bounding box center [263, 172] width 34 height 14
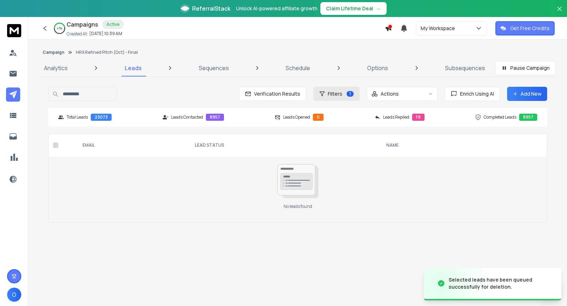
click at [345, 96] on button "Filters 1" at bounding box center [337, 94] width 46 height 14
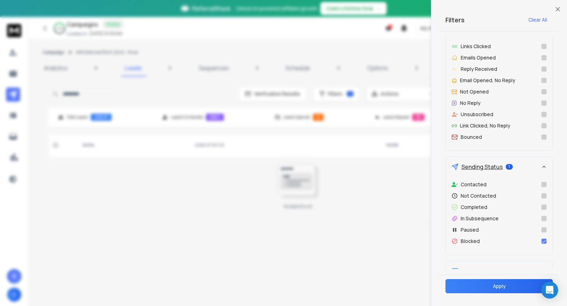
scroll to position [25, 0]
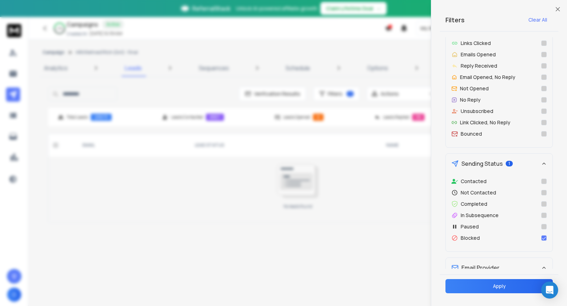
click at [544, 239] on button "Blocked" at bounding box center [545, 238] width 6 height 6
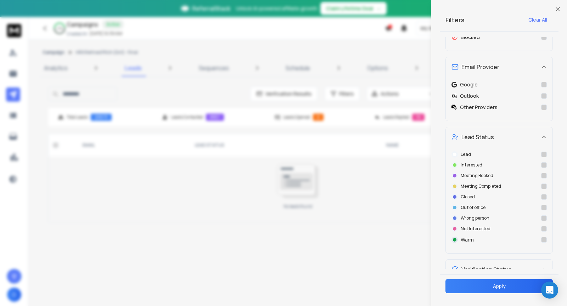
scroll to position [229, 0]
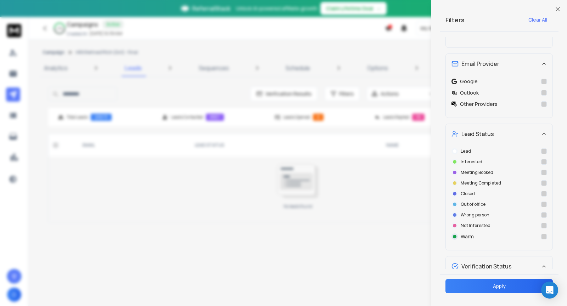
click at [545, 224] on Interested "Not Interested" at bounding box center [545, 226] width 6 height 6
click at [543, 214] on person "Wrong person" at bounding box center [545, 215] width 6 height 6
click at [505, 289] on button "Apply" at bounding box center [499, 286] width 107 height 14
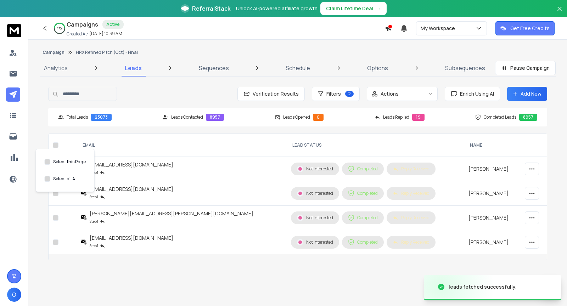
click at [47, 180] on button "Select this Page" at bounding box center [48, 179] width 6 height 6
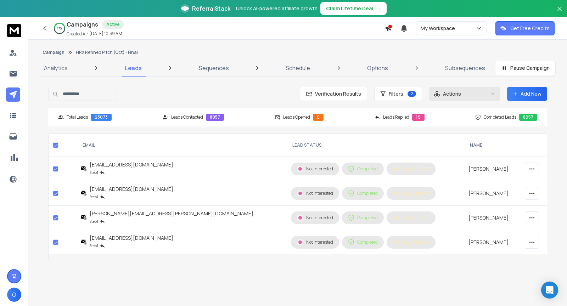
click at [461, 94] on p "Actions" at bounding box center [452, 93] width 18 height 7
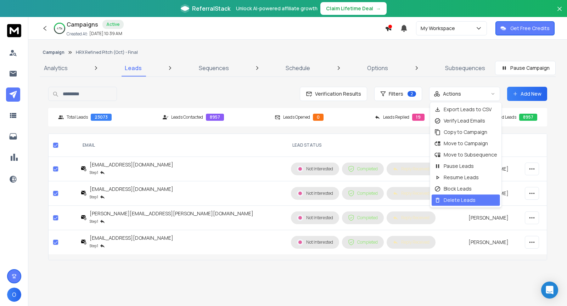
click at [454, 199] on p "Delete Leads" at bounding box center [460, 200] width 32 height 7
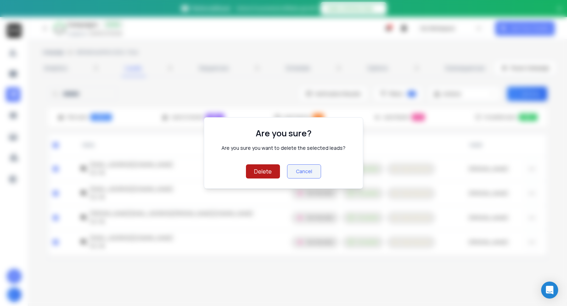
click at [260, 171] on button "Delete" at bounding box center [263, 172] width 34 height 14
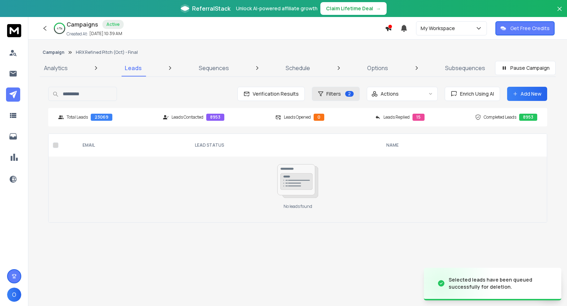
click at [346, 90] on button "Filters 2" at bounding box center [336, 94] width 48 height 14
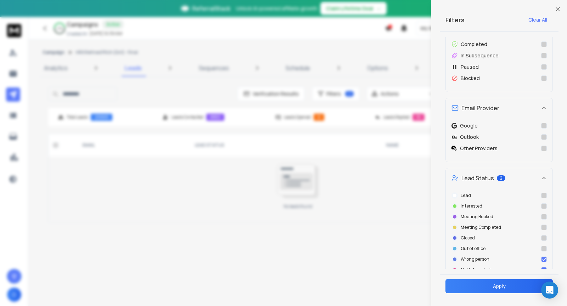
scroll to position [202, 0]
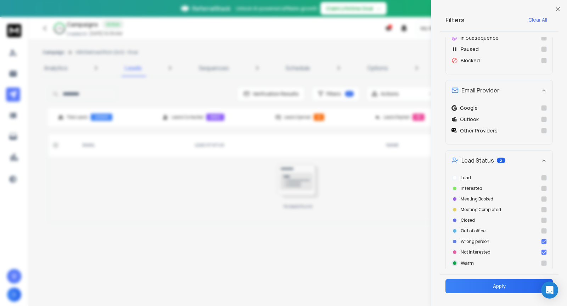
click at [544, 250] on Interested "Not Interested" at bounding box center [545, 253] width 6 height 6
click at [499, 287] on button "Apply" at bounding box center [499, 286] width 107 height 14
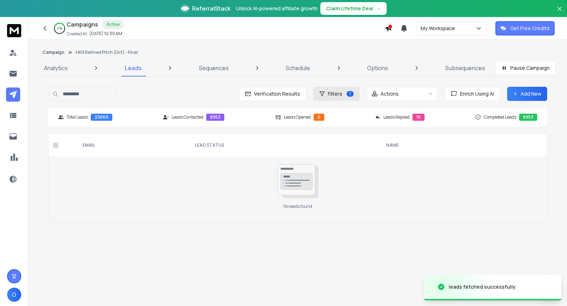
click at [340, 95] on span "Filters" at bounding box center [335, 93] width 15 height 7
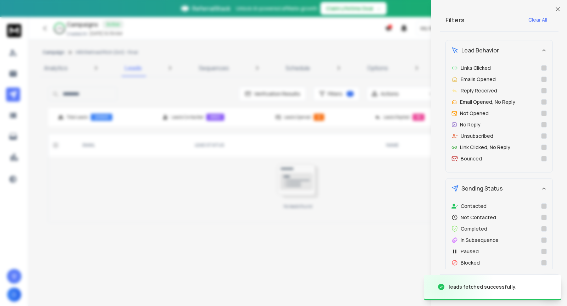
scroll to position [304, 0]
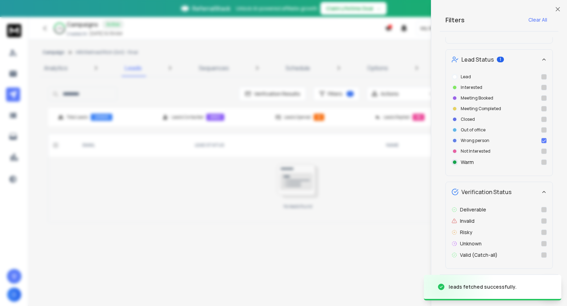
click at [544, 139] on person "Wrong person" at bounding box center [545, 141] width 6 height 6
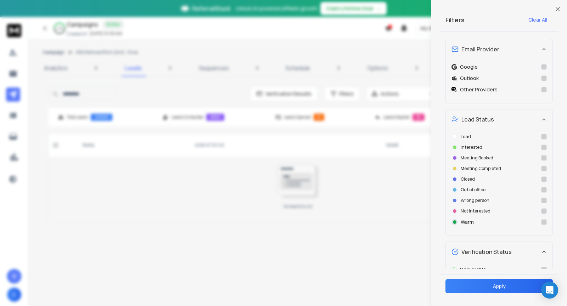
scroll to position [265, 0]
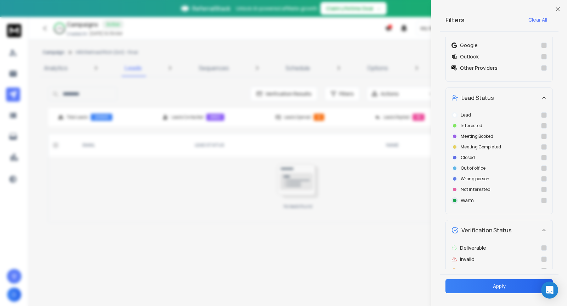
click at [545, 123] on button "Interested" at bounding box center [545, 126] width 6 height 6
click at [544, 135] on Booked "Meeting Booked" at bounding box center [545, 137] width 6 height 6
click at [487, 281] on button "Apply" at bounding box center [499, 286] width 107 height 14
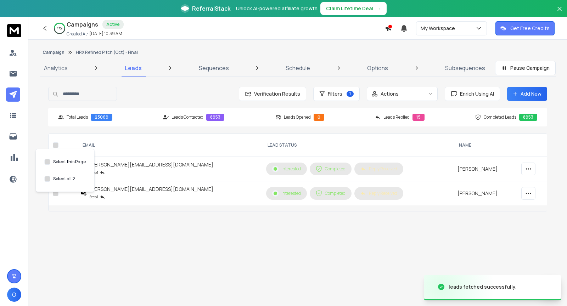
click at [46, 180] on button "Select this Page" at bounding box center [48, 179] width 6 height 6
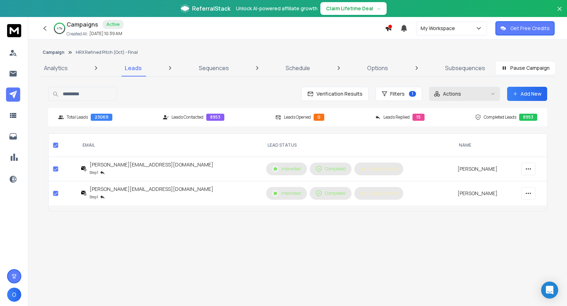
click at [480, 96] on div "Actions" at bounding box center [461, 93] width 54 height 7
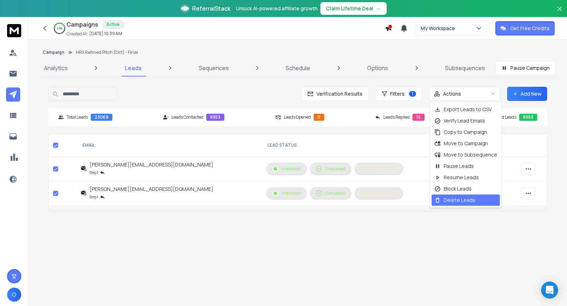
click at [467, 198] on p "Delete Leads" at bounding box center [460, 200] width 32 height 7
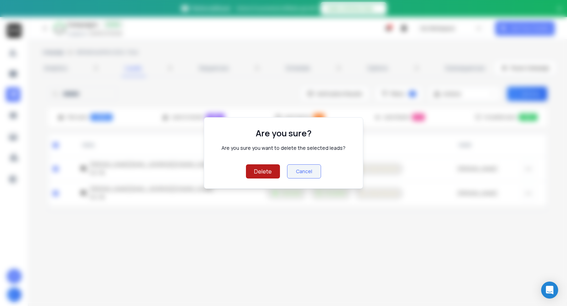
click at [258, 170] on button "Delete" at bounding box center [263, 172] width 34 height 14
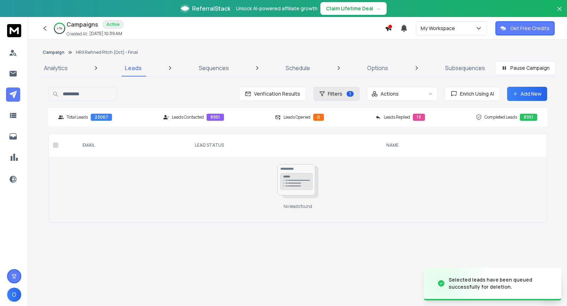
click at [337, 96] on span "Filters" at bounding box center [335, 93] width 15 height 7
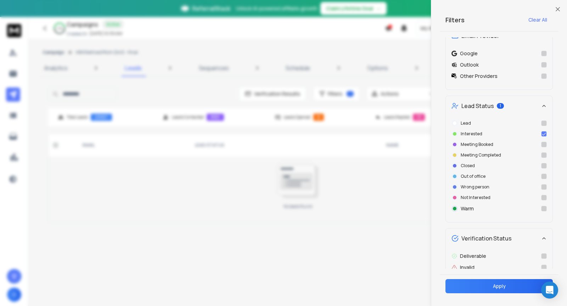
scroll to position [304, 0]
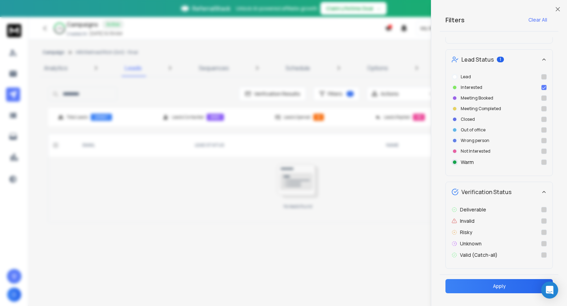
click at [544, 161] on button "Warm" at bounding box center [545, 163] width 6 height 6
click at [495, 287] on button "Apply" at bounding box center [499, 286] width 107 height 14
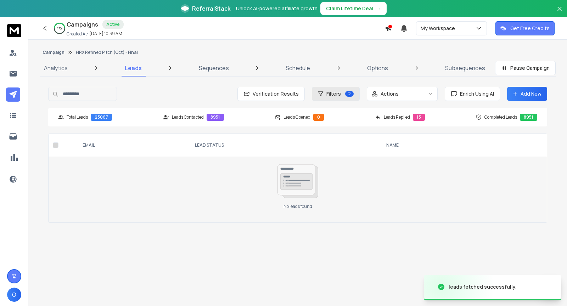
click at [334, 100] on button "Filters 2" at bounding box center [336, 94] width 48 height 14
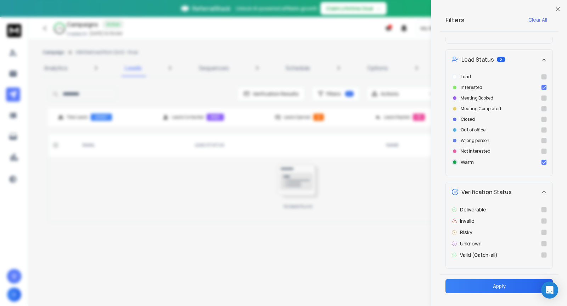
click at [545, 87] on button "Interested" at bounding box center [545, 88] width 6 height 6
click at [500, 286] on button "Apply" at bounding box center [499, 286] width 107 height 14
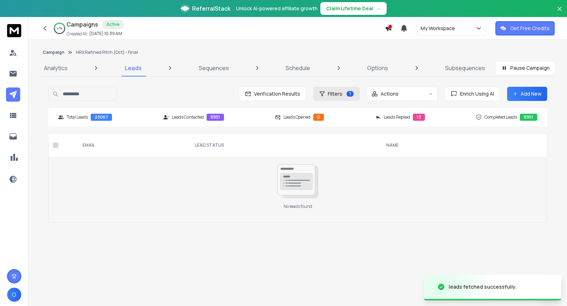
click at [332, 93] on span "Filters" at bounding box center [335, 93] width 15 height 7
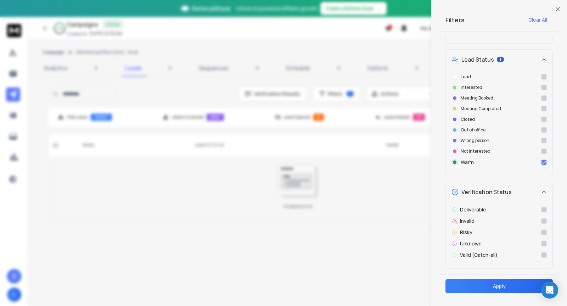
click at [545, 160] on button "Warm" at bounding box center [545, 163] width 6 height 6
click at [494, 287] on button "Apply" at bounding box center [499, 286] width 107 height 14
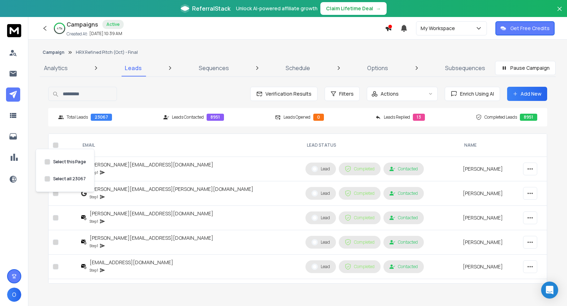
click at [46, 179] on button "Select this Page" at bounding box center [48, 179] width 6 height 6
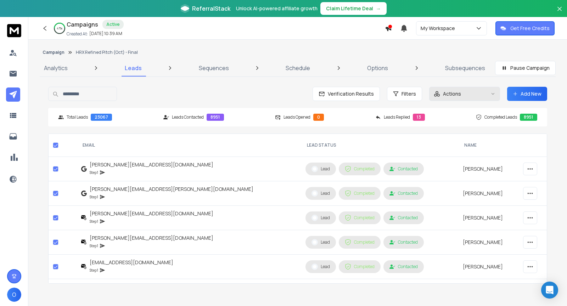
click at [443, 95] on div "Actions" at bounding box center [461, 93] width 54 height 7
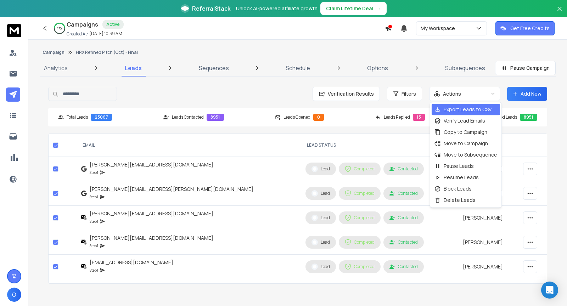
click at [451, 110] on p "Export Leads to CSV" at bounding box center [468, 109] width 48 height 7
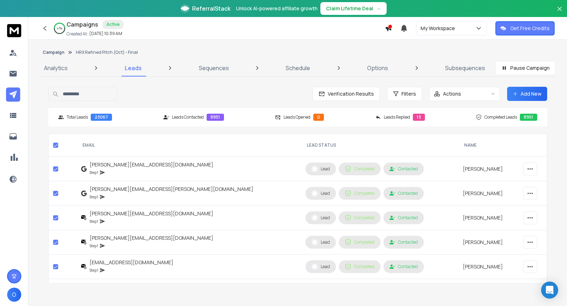
click at [560, 9] on icon "Close banner" at bounding box center [560, 9] width 4 height 4
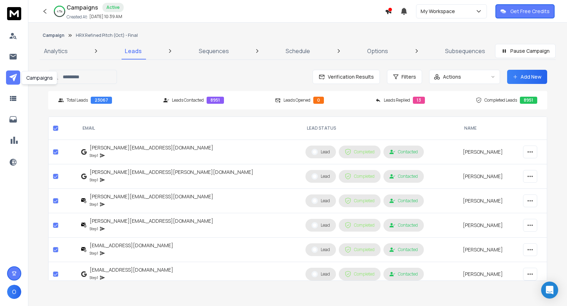
click at [13, 78] on icon at bounding box center [12, 77] width 7 height 7
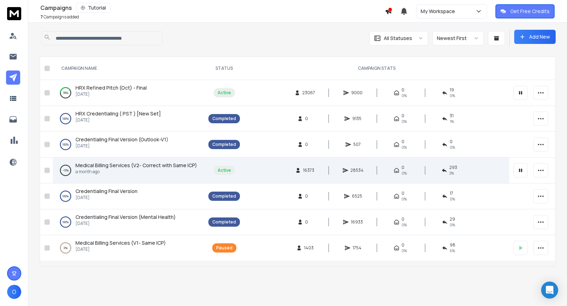
click at [144, 173] on p "a month ago" at bounding box center [137, 172] width 122 height 6
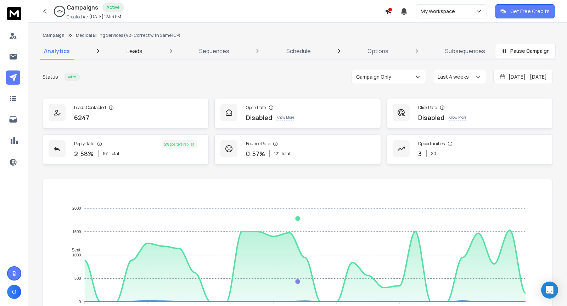
click at [137, 51] on p "Leads" at bounding box center [135, 51] width 16 height 9
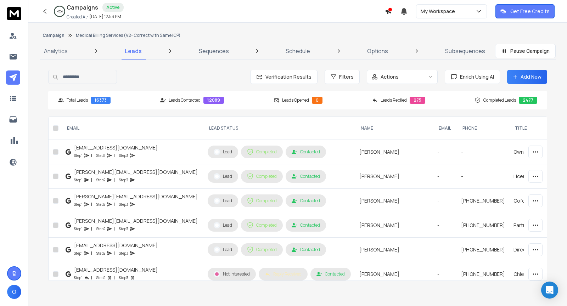
click at [520, 78] on button "Add New" at bounding box center [527, 77] width 40 height 14
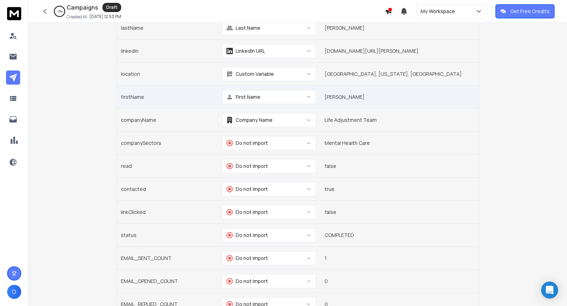
scroll to position [274, 0]
click at [251, 142] on div "Do not import" at bounding box center [247, 142] width 41 height 7
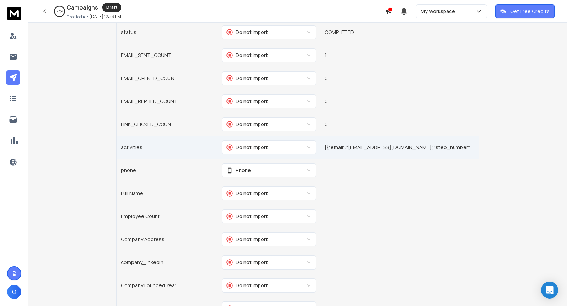
scroll to position [484, 0]
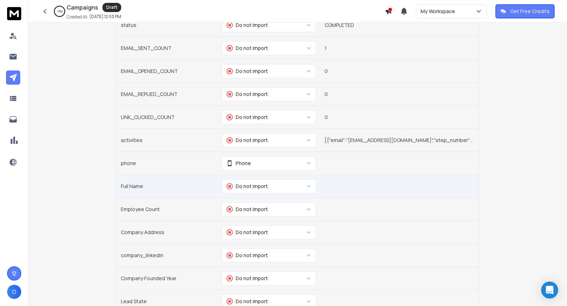
click at [243, 184] on div "Do not import" at bounding box center [247, 186] width 41 height 7
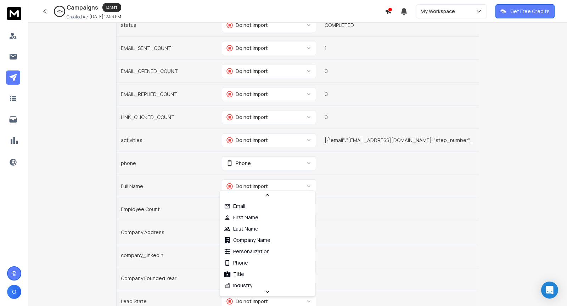
scroll to position [71, 0]
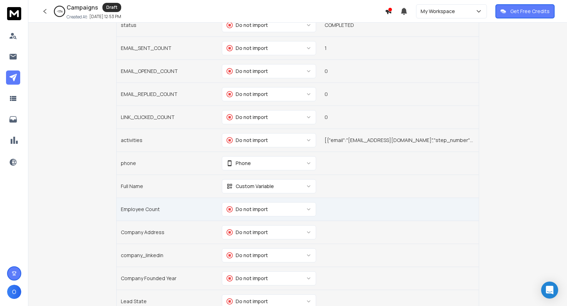
click at [251, 202] on button "Do not import" at bounding box center [269, 209] width 94 height 14
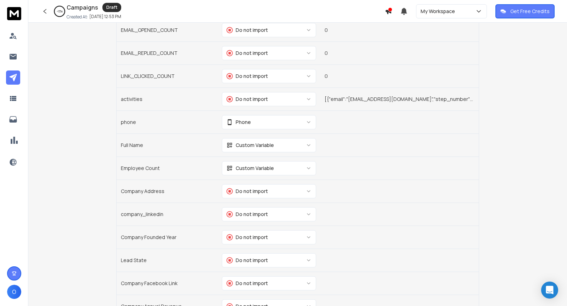
scroll to position [552, 0]
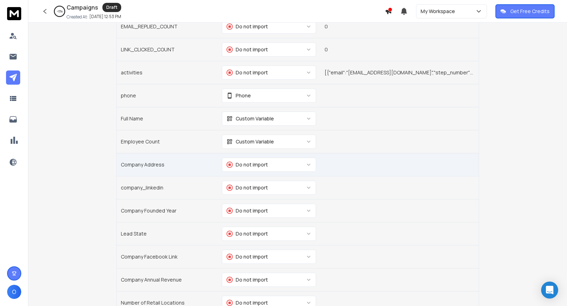
click at [252, 161] on div "Do not import" at bounding box center [247, 164] width 41 height 7
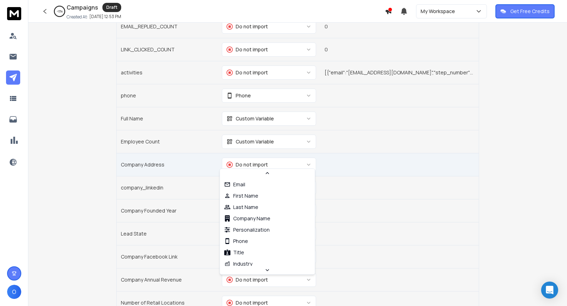
scroll to position [71, 0]
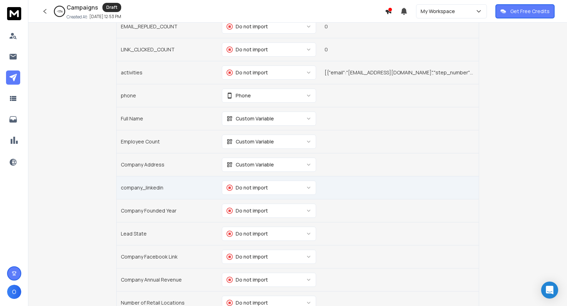
click at [252, 184] on div "Do not import" at bounding box center [247, 187] width 41 height 7
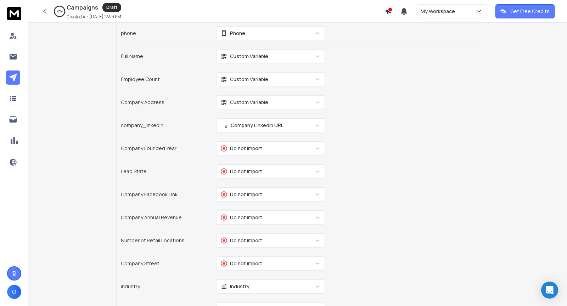
scroll to position [630, 0]
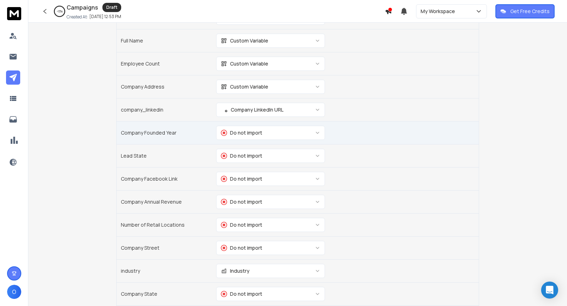
click at [242, 129] on div "Do not import" at bounding box center [241, 132] width 41 height 7
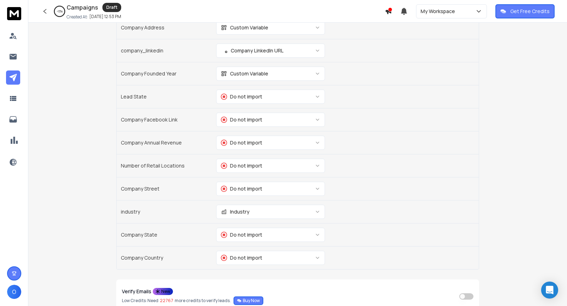
scroll to position [756, 0]
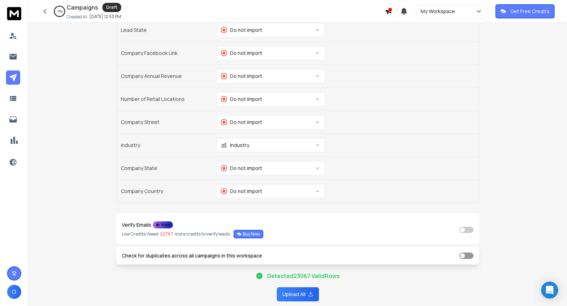
click at [300, 290] on button "Upload All" at bounding box center [298, 295] width 42 height 14
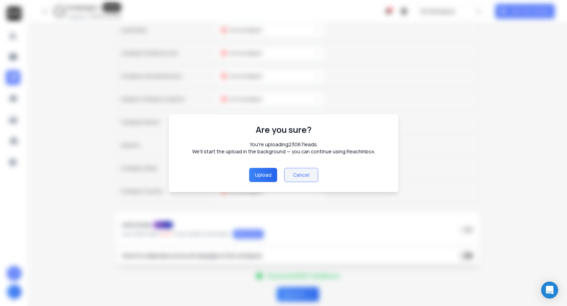
click at [259, 177] on button "Upload" at bounding box center [263, 175] width 28 height 14
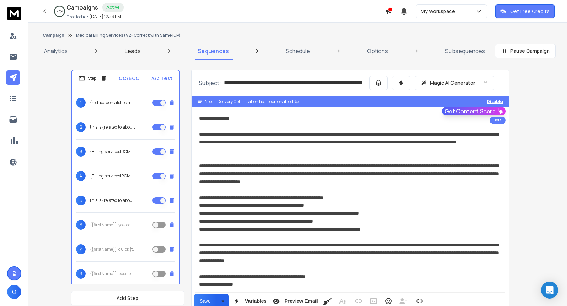
click at [137, 55] on link "Leads" at bounding box center [133, 51] width 24 height 17
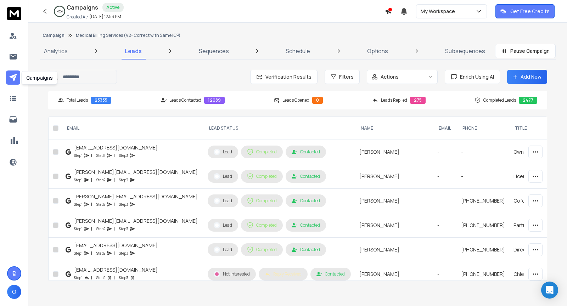
click at [12, 77] on icon at bounding box center [12, 77] width 7 height 7
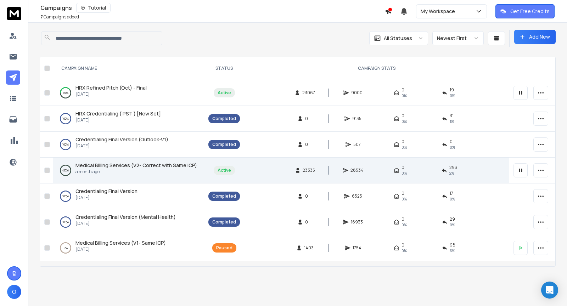
click at [142, 171] on p "a month ago" at bounding box center [137, 172] width 122 height 6
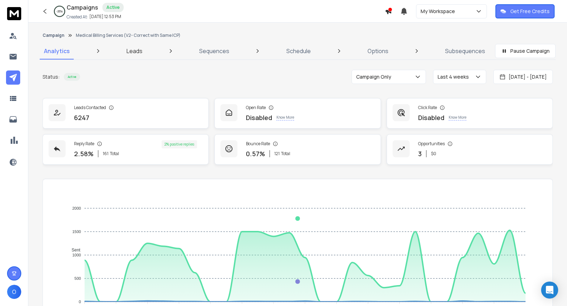
click at [140, 55] on p "Leads" at bounding box center [135, 51] width 16 height 9
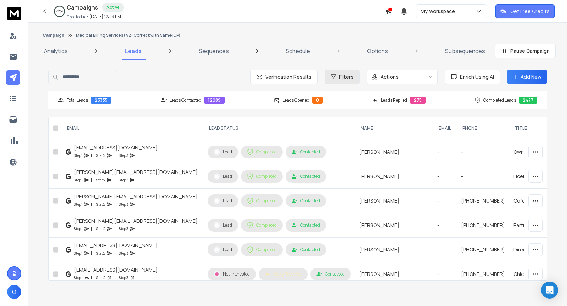
click at [341, 75] on span "Filters" at bounding box center [346, 76] width 15 height 7
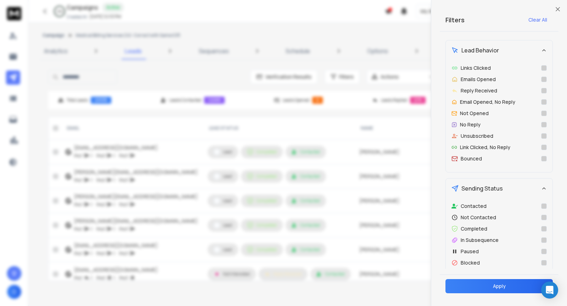
click at [544, 159] on button "Bounced" at bounding box center [545, 159] width 6 height 6
click at [504, 282] on button "Apply" at bounding box center [499, 286] width 107 height 14
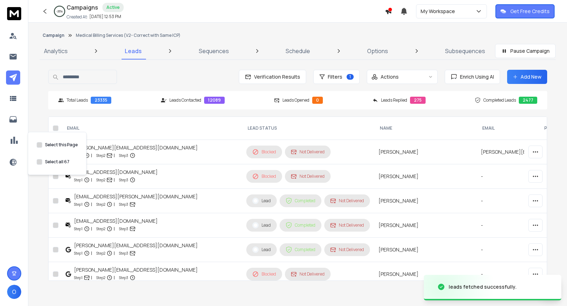
click at [39, 162] on button "Select this Page" at bounding box center [40, 162] width 6 height 6
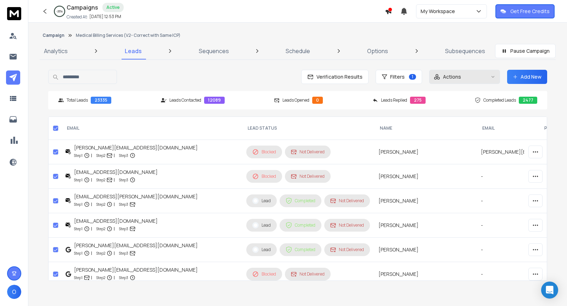
click at [440, 79] on icon "button" at bounding box center [437, 77] width 6 height 6
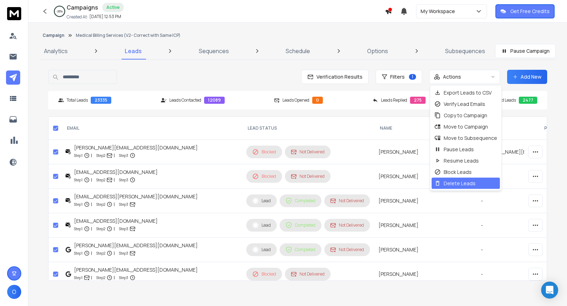
click at [457, 184] on p "Delete Leads" at bounding box center [460, 183] width 32 height 7
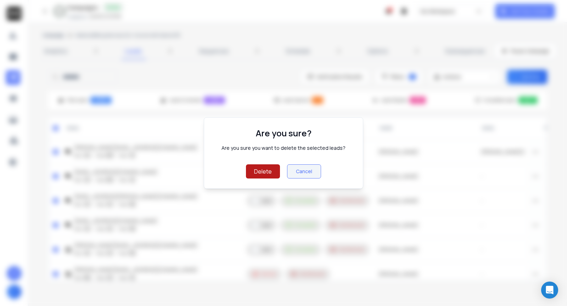
click at [261, 172] on button "Delete" at bounding box center [263, 172] width 34 height 14
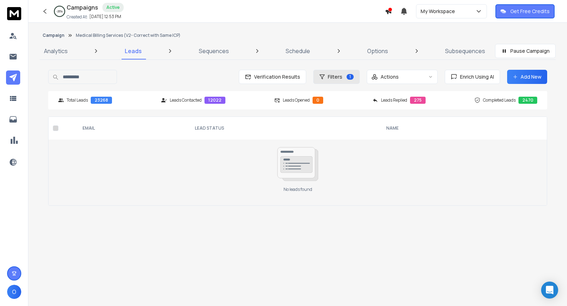
click at [352, 75] on span "1" at bounding box center [350, 77] width 7 height 6
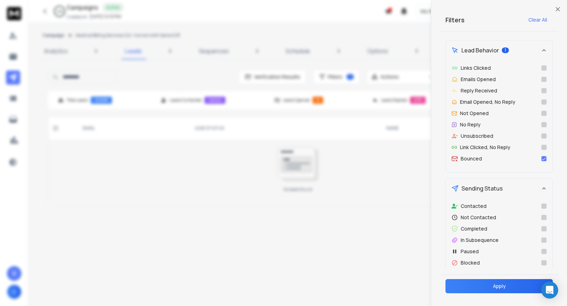
click at [545, 156] on button "Bounced" at bounding box center [545, 159] width 6 height 6
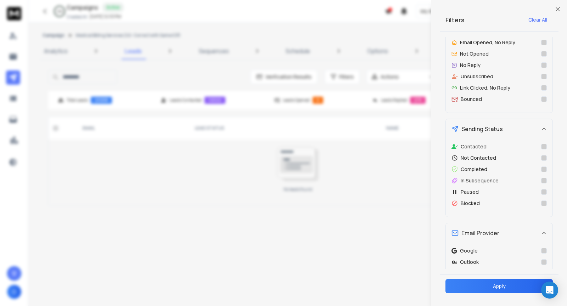
scroll to position [65, 0]
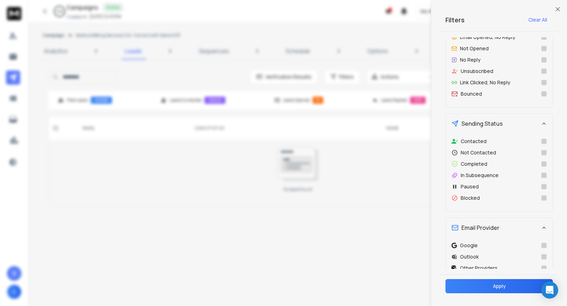
click at [543, 199] on button "Blocked" at bounding box center [545, 198] width 6 height 6
click at [473, 289] on button "Apply" at bounding box center [499, 286] width 107 height 14
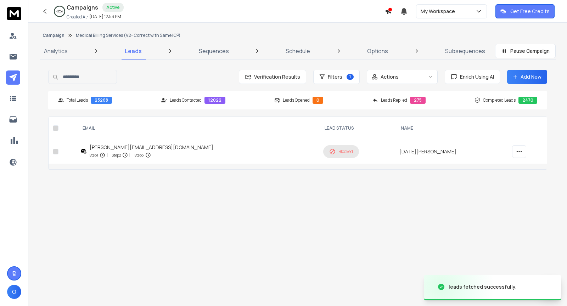
click at [55, 153] on button "button" at bounding box center [56, 152] width 6 height 6
click at [457, 81] on button "Actions" at bounding box center [464, 77] width 71 height 14
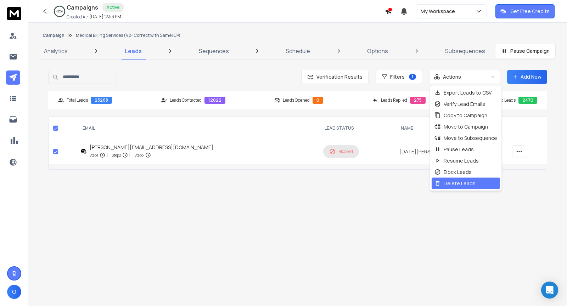
click at [465, 182] on p "Delete Leads" at bounding box center [460, 183] width 32 height 7
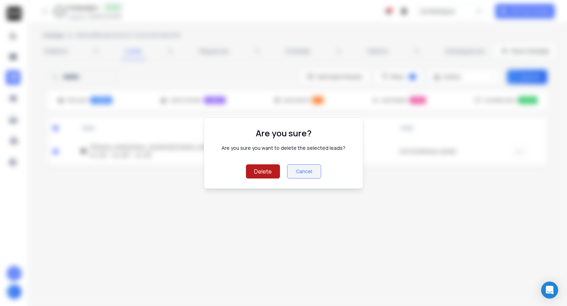
click at [262, 171] on button "Delete" at bounding box center [263, 172] width 34 height 14
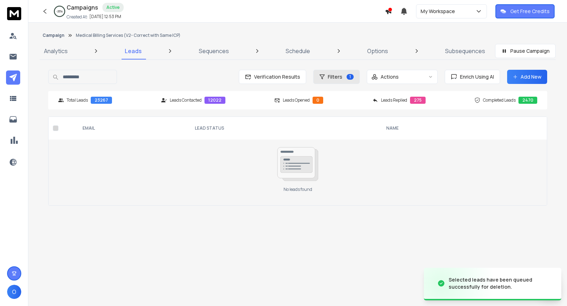
click at [338, 76] on span "Filters" at bounding box center [335, 76] width 15 height 7
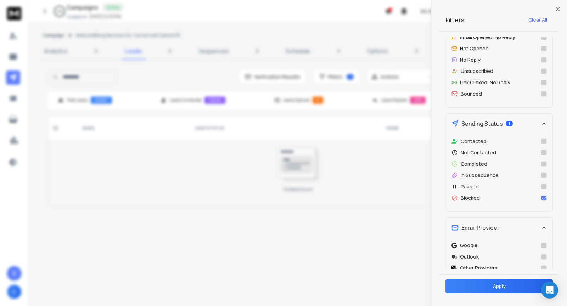
click at [545, 195] on button "Blocked" at bounding box center [545, 198] width 6 height 6
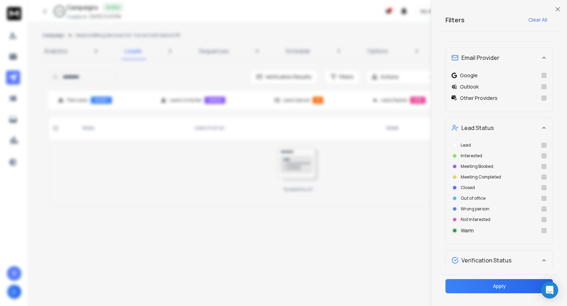
scroll to position [237, 0]
click at [547, 218] on Interested "Not Interested" at bounding box center [545, 219] width 6 height 6
click at [506, 286] on button "Apply" at bounding box center [499, 286] width 107 height 14
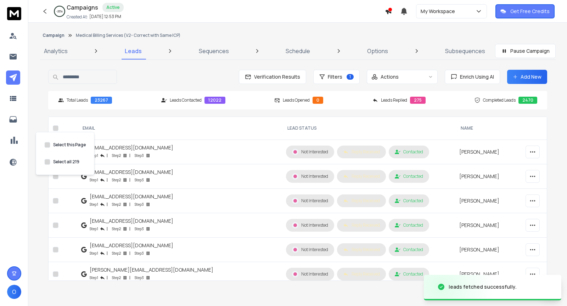
click at [48, 164] on button "Select this Page" at bounding box center [48, 162] width 6 height 6
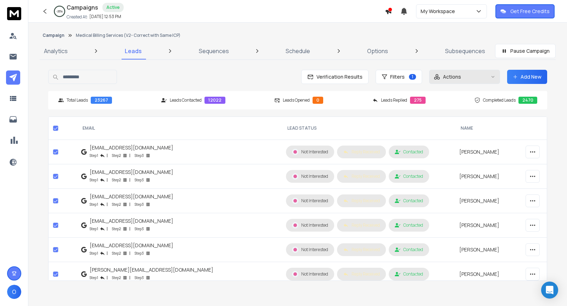
click at [472, 83] on button "Actions" at bounding box center [464, 77] width 71 height 14
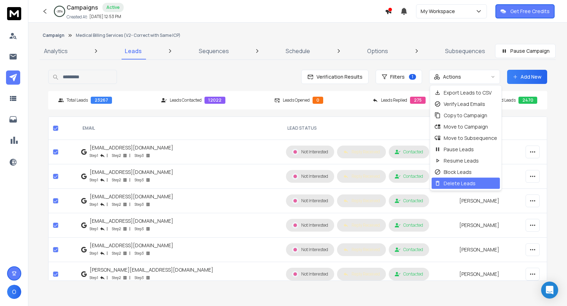
click at [472, 180] on p "Delete Leads" at bounding box center [460, 183] width 32 height 7
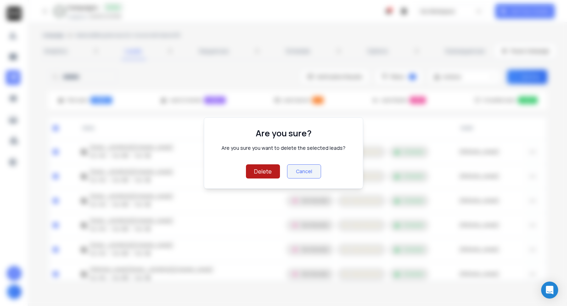
click at [263, 173] on button "Delete" at bounding box center [263, 172] width 34 height 14
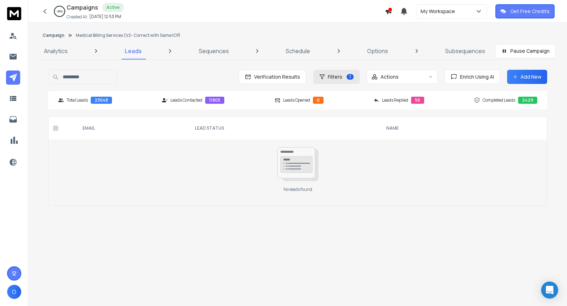
click at [343, 82] on button "Filters 1" at bounding box center [337, 77] width 46 height 14
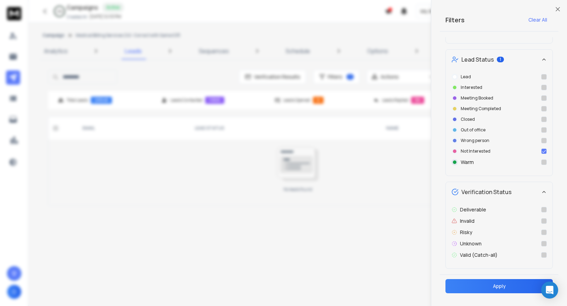
scroll to position [298, 0]
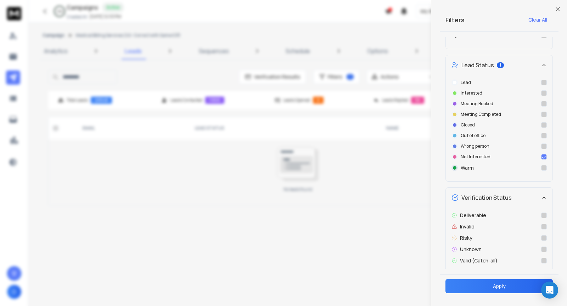
click at [545, 154] on Interested "Not Interested" at bounding box center [545, 157] width 6 height 6
click at [544, 145] on person "Wrong person" at bounding box center [545, 147] width 6 height 6
click at [503, 293] on button "Apply" at bounding box center [499, 286] width 107 height 14
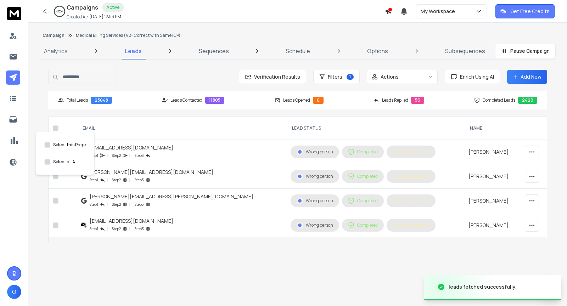
click at [48, 163] on button "Select this Page" at bounding box center [48, 162] width 6 height 6
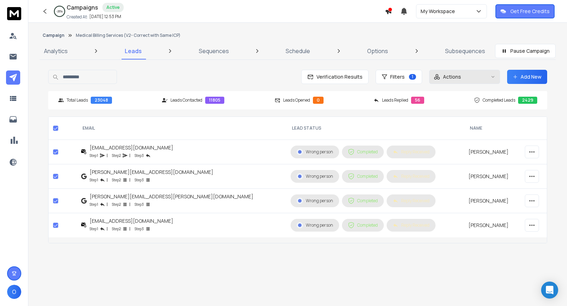
click at [451, 81] on button "Actions" at bounding box center [464, 77] width 71 height 14
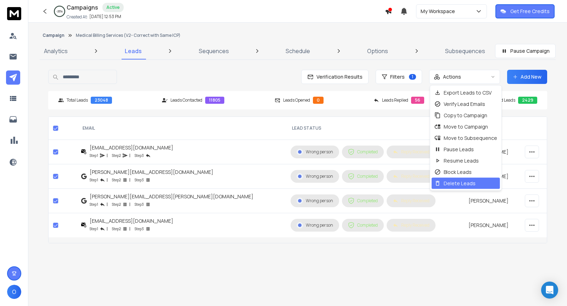
click at [460, 183] on p "Delete Leads" at bounding box center [460, 183] width 32 height 7
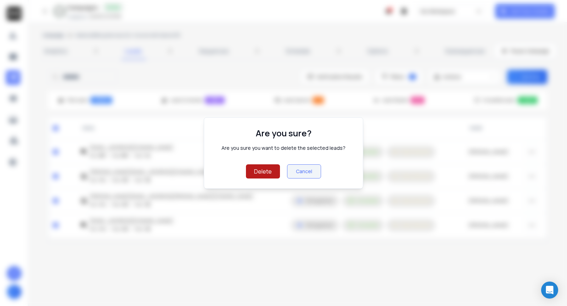
click at [262, 173] on button "Delete" at bounding box center [263, 172] width 34 height 14
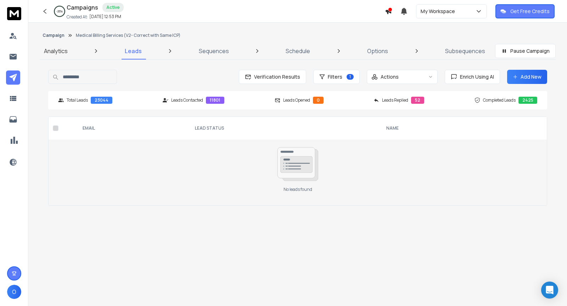
click at [62, 52] on p "Analytics" at bounding box center [56, 51] width 24 height 9
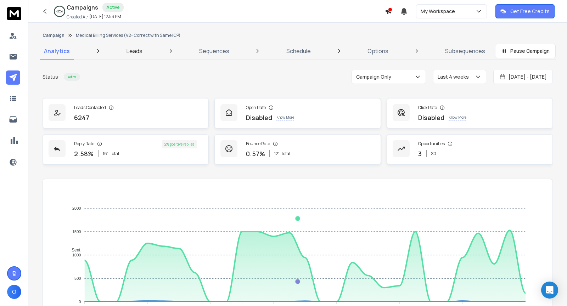
click at [130, 49] on p "Leads" at bounding box center [135, 51] width 16 height 9
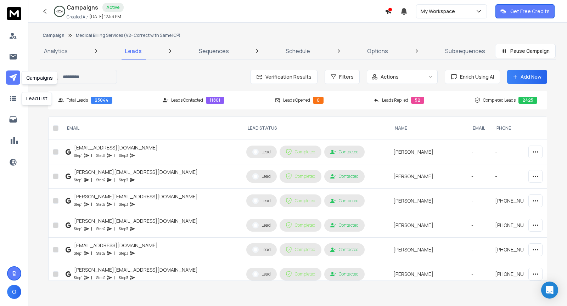
click at [15, 81] on icon at bounding box center [13, 77] width 9 height 9
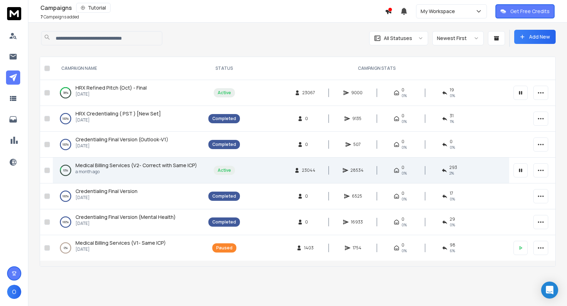
click at [543, 170] on icon "button" at bounding box center [541, 170] width 6 height 1
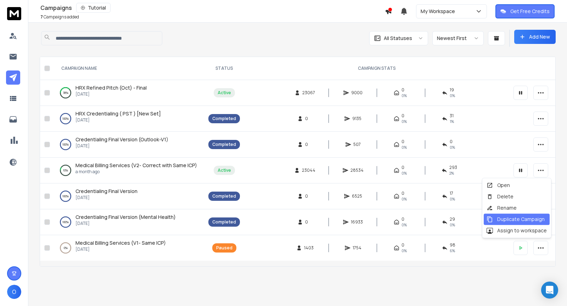
click at [512, 216] on div "Duplicate Campaign" at bounding box center [516, 219] width 58 height 7
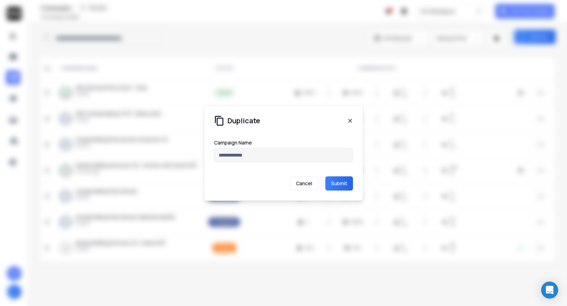
click at [298, 154] on input "text" at bounding box center [283, 155] width 139 height 14
click at [281, 157] on input "**********" at bounding box center [283, 155] width 139 height 14
drag, startPoint x: 280, startPoint y: 155, endPoint x: 335, endPoint y: 157, distance: 54.6
click at [335, 157] on input "**********" at bounding box center [283, 155] width 139 height 14
click at [344, 156] on input "**********" at bounding box center [283, 155] width 139 height 14
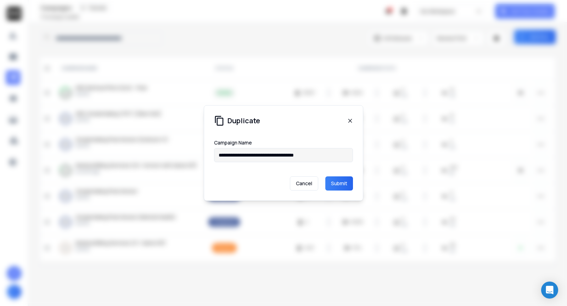
click at [288, 155] on input "**********" at bounding box center [283, 155] width 139 height 14
type input "**********"
click at [333, 184] on button "Submit" at bounding box center [340, 184] width 28 height 14
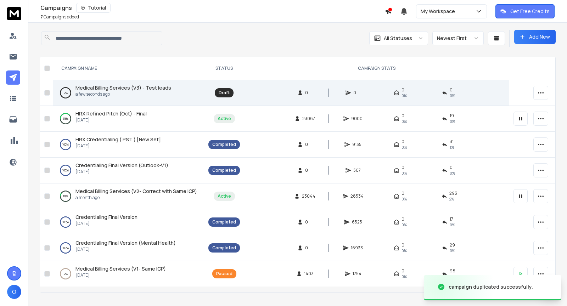
click at [192, 90] on div "0 % Medical Billing Services (V3) - Test leads a few seconds ago" at bounding box center [128, 92] width 137 height 17
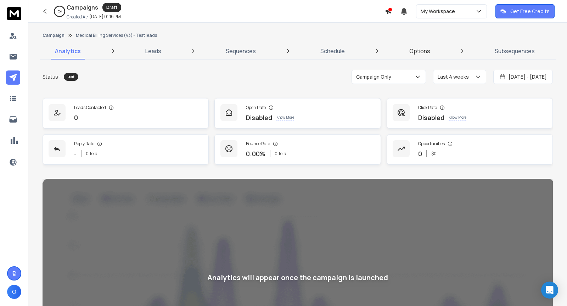
click at [416, 56] on link "Options" at bounding box center [419, 51] width 29 height 17
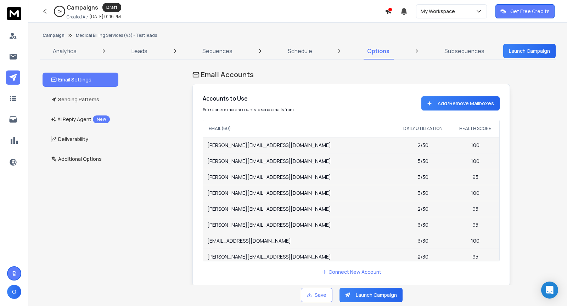
click at [446, 104] on button "Add/Remove Mailboxes" at bounding box center [461, 103] width 78 height 14
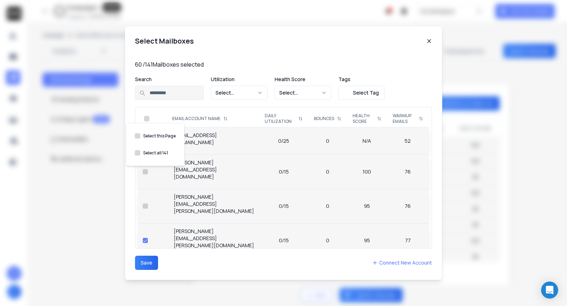
click at [138, 152] on button "Select this Page" at bounding box center [138, 153] width 6 height 6
click at [214, 103] on div "0 / 141 Mailboxes selected Search Utilization Select... Health Score Select... …" at bounding box center [283, 165] width 297 height 210
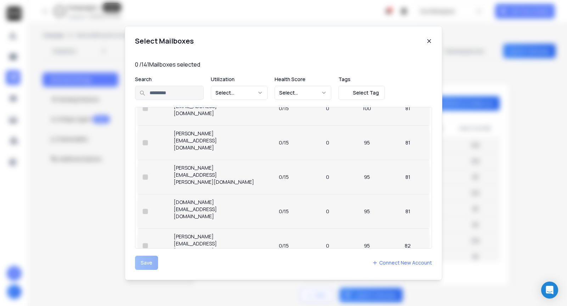
scroll to position [228, 0]
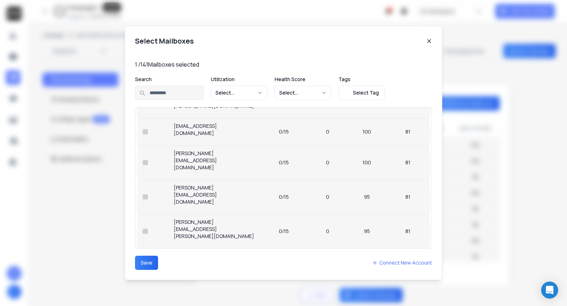
scroll to position [167, 0]
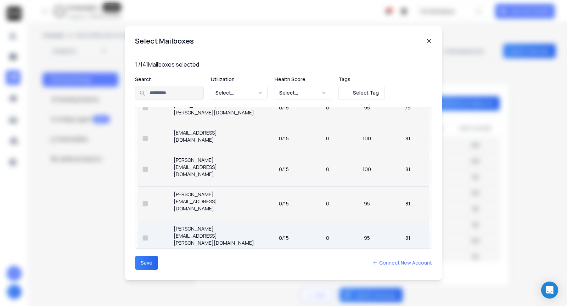
click at [146, 235] on button "button" at bounding box center [146, 238] width 6 height 6
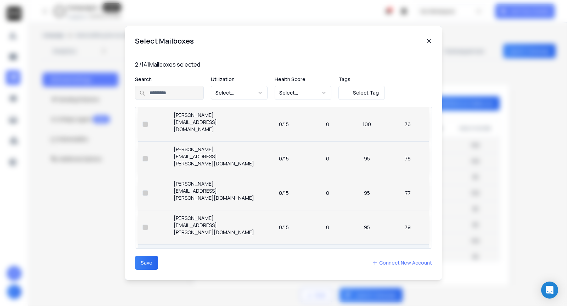
scroll to position [44, 0]
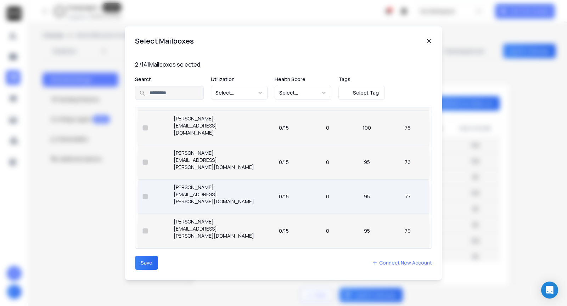
click at [145, 194] on button "button" at bounding box center [146, 197] width 6 height 6
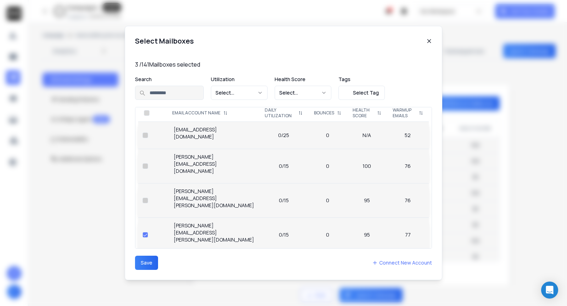
scroll to position [0, 0]
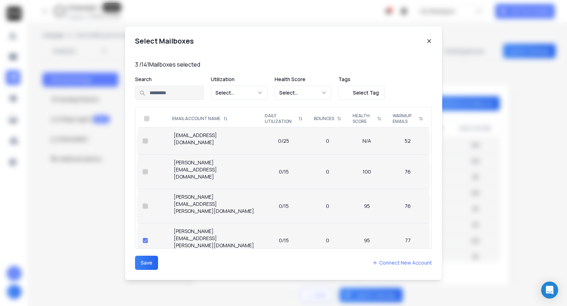
click at [149, 263] on button "Save" at bounding box center [146, 263] width 23 height 14
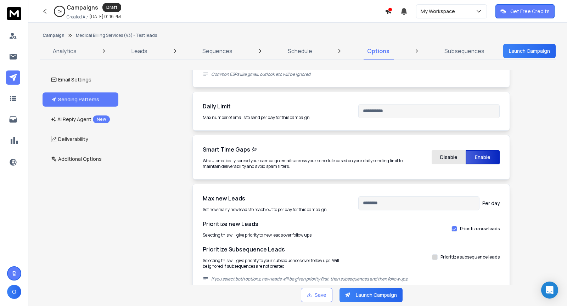
scroll to position [249, 0]
drag, startPoint x: 377, startPoint y: 201, endPoint x: 350, endPoint y: 201, distance: 27.0
click at [350, 201] on div "Max new Leads Set how many new leads to reach out to per day for this campaign …" at bounding box center [351, 203] width 297 height 18
type input "***"
click at [520, 196] on div "Email Accounts Accounts to Use Select one or more accounts to send emails from …" at bounding box center [356, 178] width 452 height 216
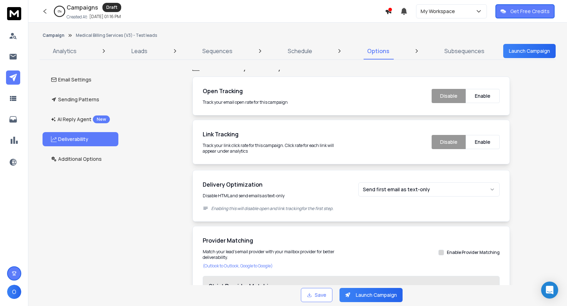
scroll to position [725, 0]
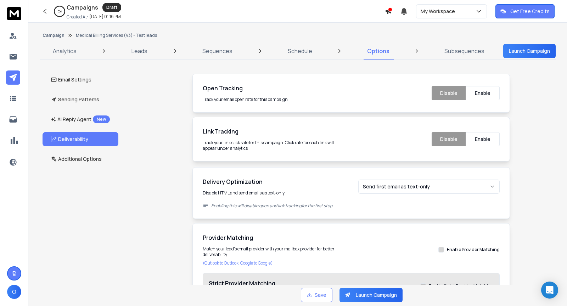
click at [442, 180] on button "Send first email as text-only" at bounding box center [430, 187] width 142 height 14
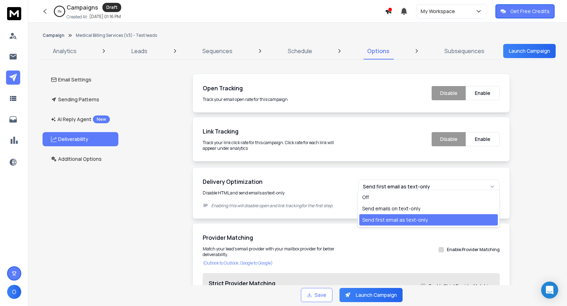
select select "*"
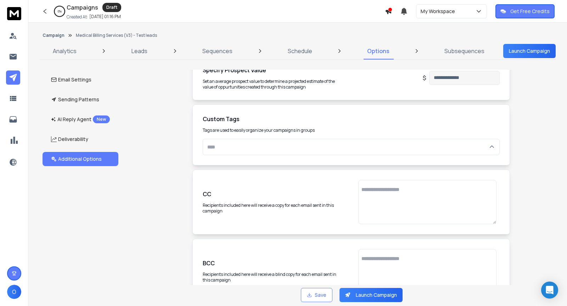
scroll to position [1355, 0]
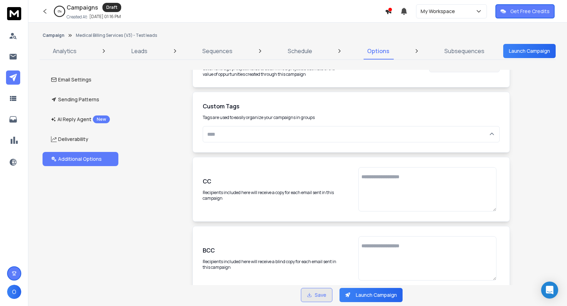
click at [317, 294] on button "Save" at bounding box center [317, 295] width 32 height 14
click at [76, 51] on p "Analytics" at bounding box center [65, 51] width 24 height 9
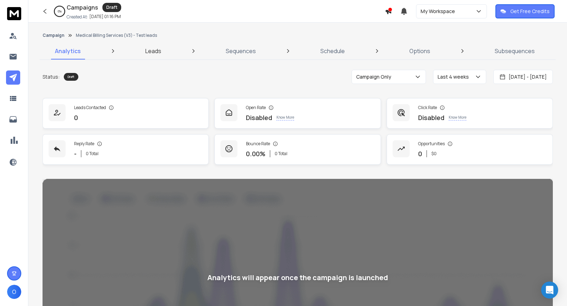
click at [154, 53] on p "Leads" at bounding box center [153, 51] width 16 height 9
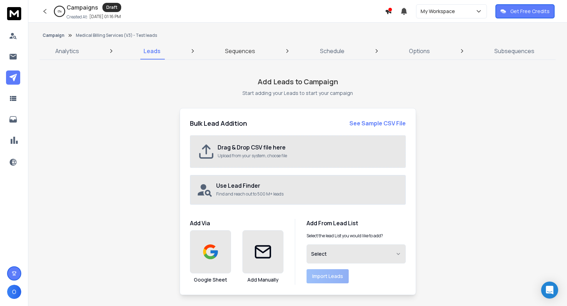
click at [236, 51] on p "Sequences" at bounding box center [240, 51] width 30 height 9
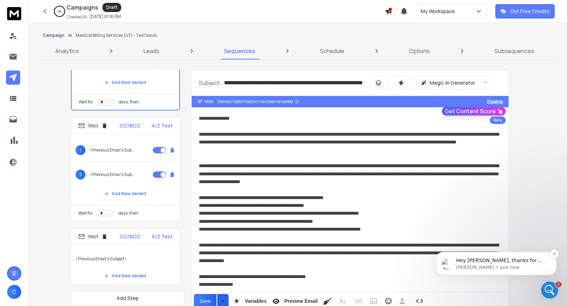
click at [487, 262] on span "Hey [PERSON_NAME], thanks for reaching out. The lead should be marked as not in…" at bounding box center [499, 271] width 86 height 27
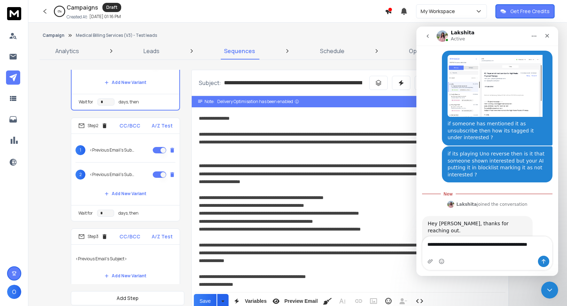
scroll to position [110, 0]
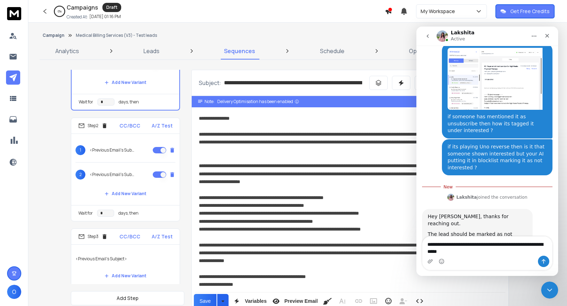
type textarea "**********"
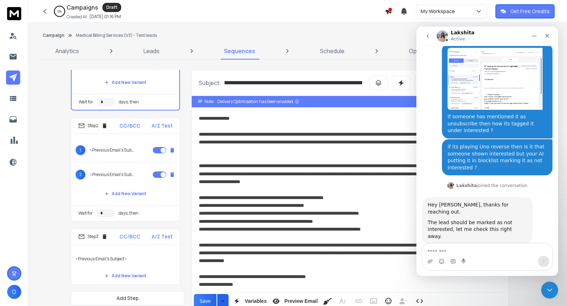
scroll to position [120, 0]
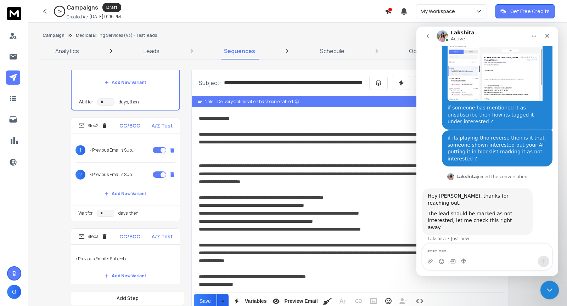
click at [546, 293] on icon "Close Intercom Messenger" at bounding box center [549, 289] width 9 height 9
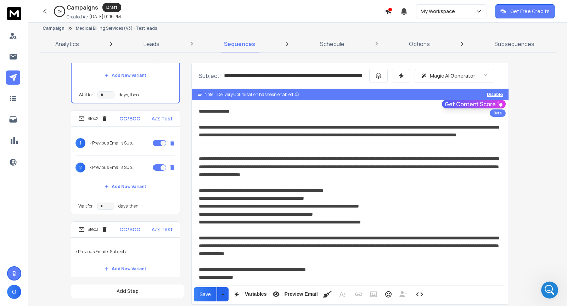
scroll to position [15, 0]
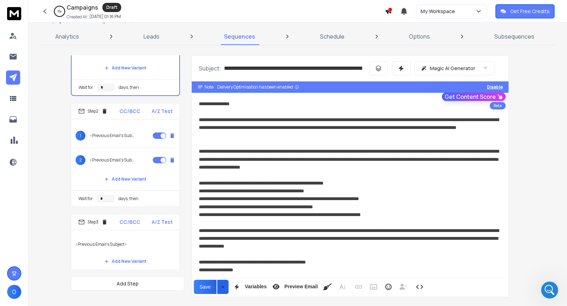
click at [106, 240] on p "<Previous Email's Subject>" at bounding box center [126, 245] width 100 height 20
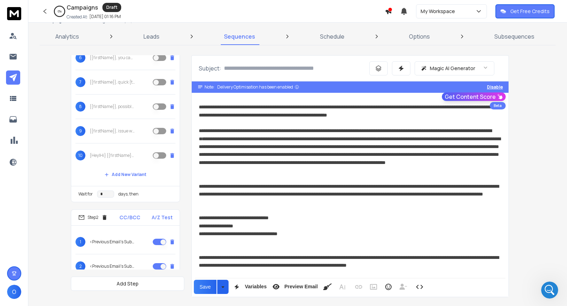
scroll to position [0, 0]
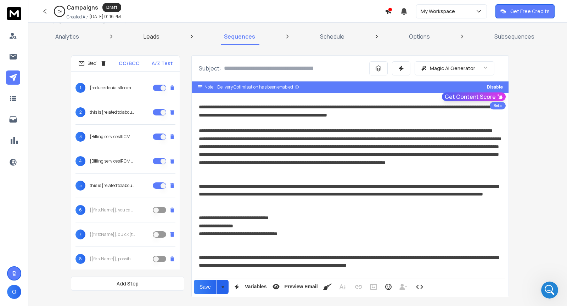
click at [152, 37] on p "Leads" at bounding box center [152, 36] width 16 height 9
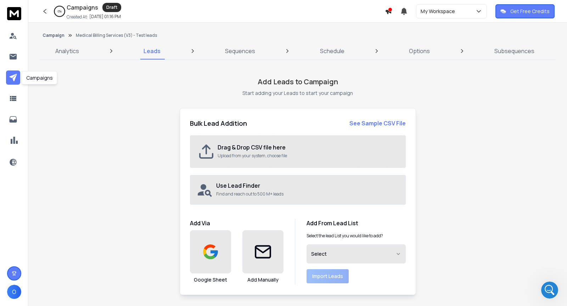
click at [12, 81] on icon at bounding box center [13, 77] width 9 height 9
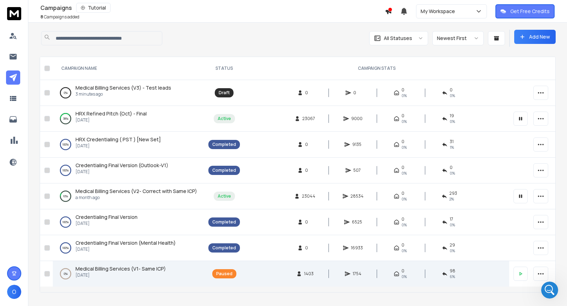
click at [156, 270] on span "Medical Billing Services (V1- Same ICP)" at bounding box center [121, 269] width 90 height 7
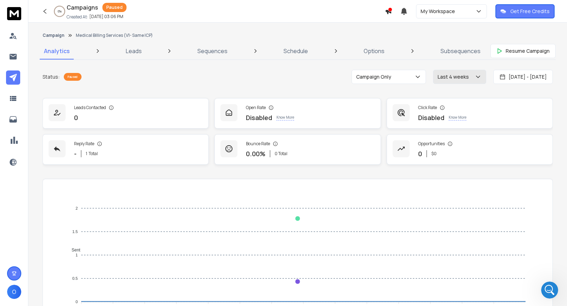
click at [433, 83] on button "Last 4 weeks" at bounding box center [459, 77] width 53 height 14
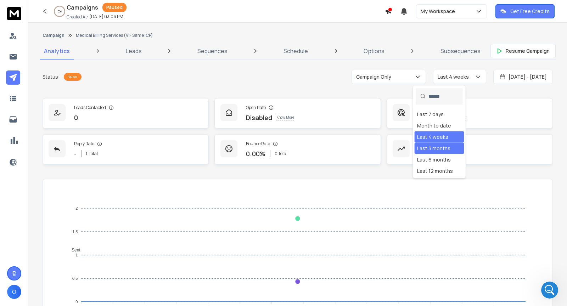
click at [433, 149] on div "Last 3 months" at bounding box center [433, 148] width 33 height 7
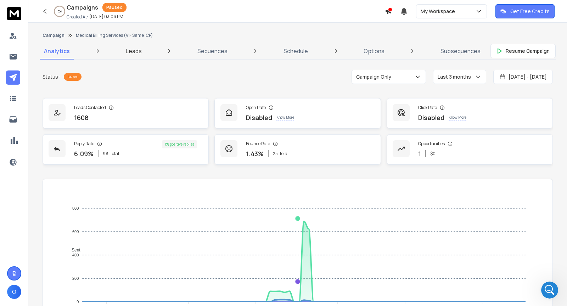
click at [138, 52] on p "Leads" at bounding box center [134, 51] width 16 height 9
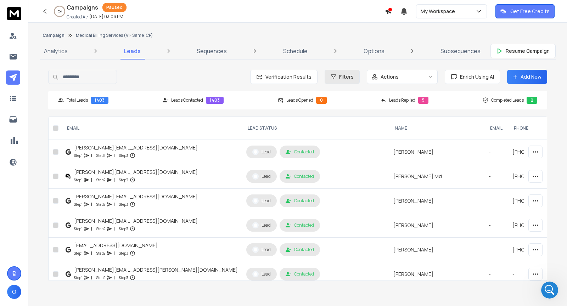
click at [352, 75] on span "Filters" at bounding box center [346, 76] width 15 height 7
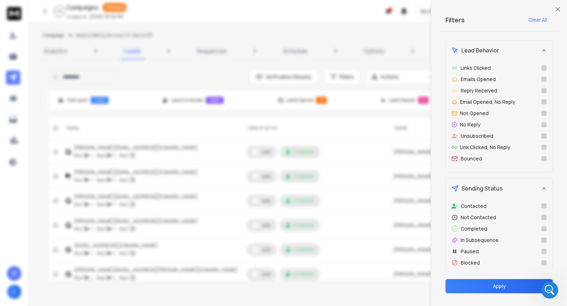
click at [545, 160] on button "Bounced" at bounding box center [545, 159] width 6 height 6
click at [496, 285] on button "Apply" at bounding box center [499, 286] width 107 height 14
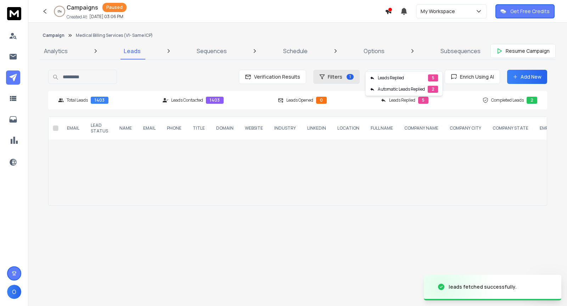
click at [347, 79] on button "Filters 1" at bounding box center [337, 77] width 46 height 14
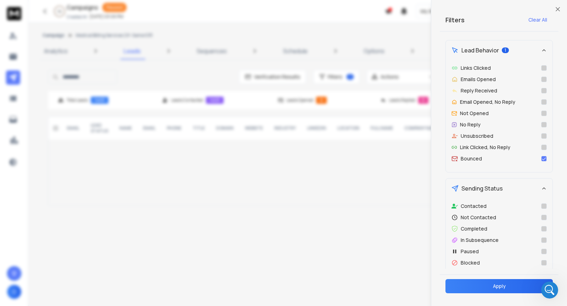
click at [542, 160] on button "Bounced" at bounding box center [545, 159] width 6 height 6
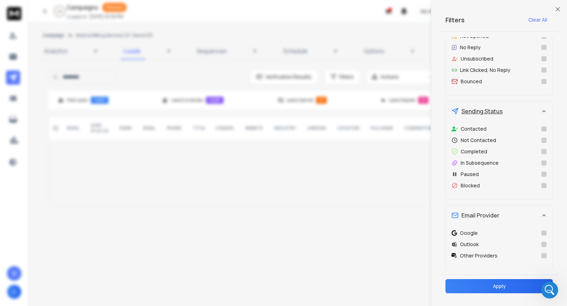
scroll to position [80, 0]
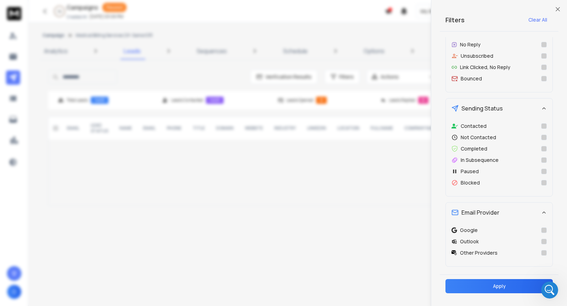
click at [546, 183] on button "Blocked" at bounding box center [545, 183] width 6 height 6
click at [487, 289] on button "Apply" at bounding box center [499, 286] width 107 height 14
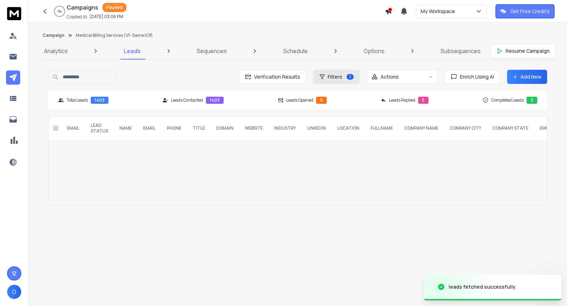
click at [344, 76] on button "Filters 1" at bounding box center [337, 77] width 46 height 14
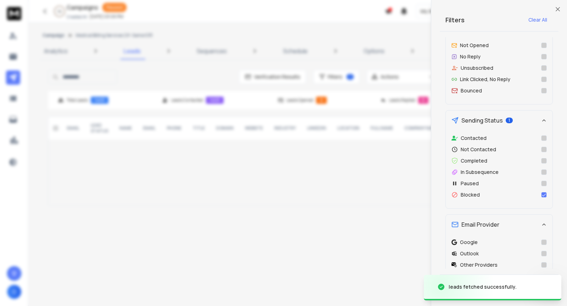
scroll to position [68, 0]
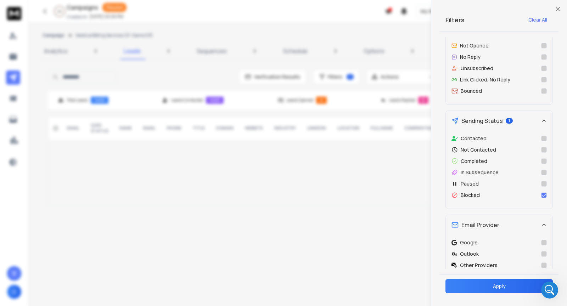
click at [546, 194] on button "Blocked" at bounding box center [545, 196] width 6 height 6
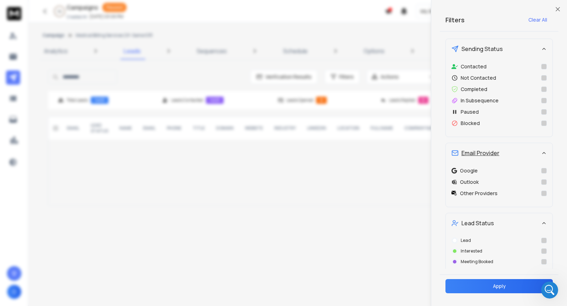
scroll to position [150, 0]
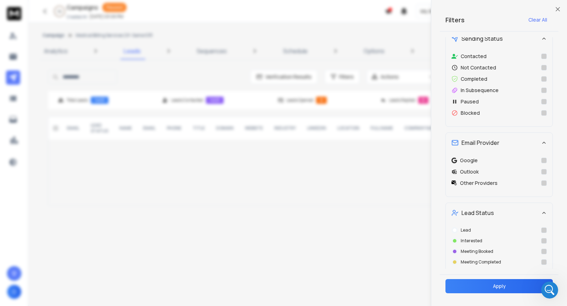
click at [544, 240] on button "Interested" at bounding box center [545, 241] width 6 height 6
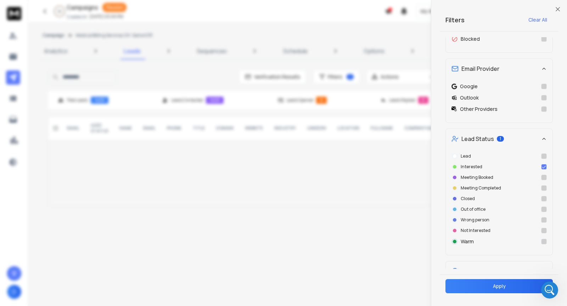
scroll to position [226, 0]
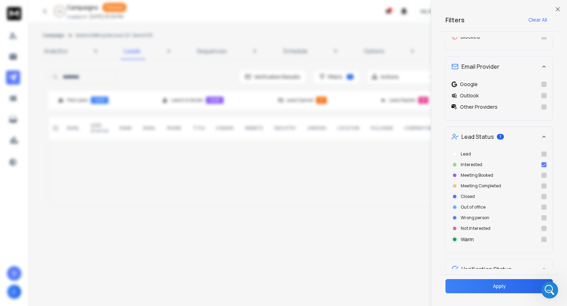
click at [495, 285] on button "Apply" at bounding box center [499, 286] width 107 height 14
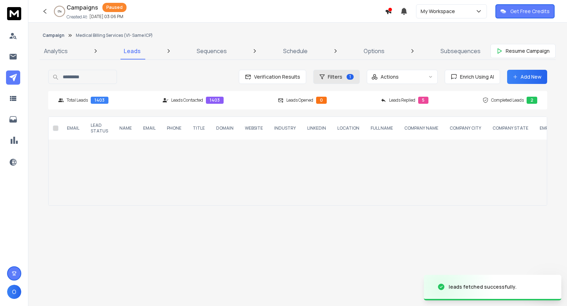
click at [344, 74] on button "Filters 1" at bounding box center [337, 77] width 46 height 14
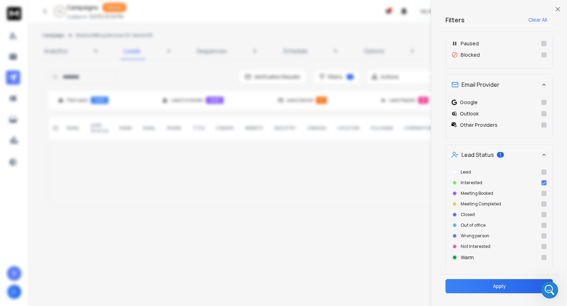
scroll to position [304, 0]
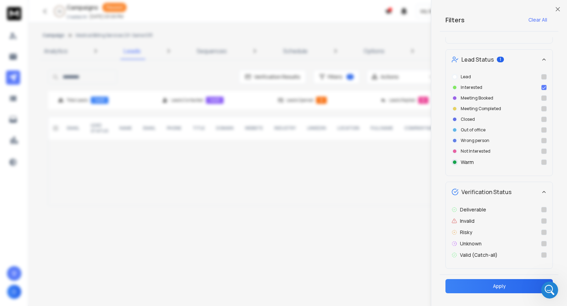
click at [546, 85] on button "Interested" at bounding box center [545, 88] width 6 height 6
click at [543, 139] on person "Wrong person" at bounding box center [545, 141] width 6 height 6
click at [488, 284] on button "Apply" at bounding box center [499, 286] width 107 height 14
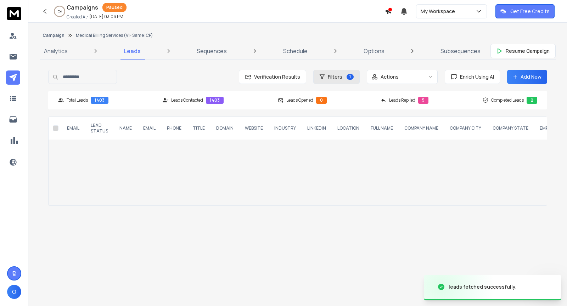
click at [351, 78] on span "1" at bounding box center [350, 77] width 7 height 6
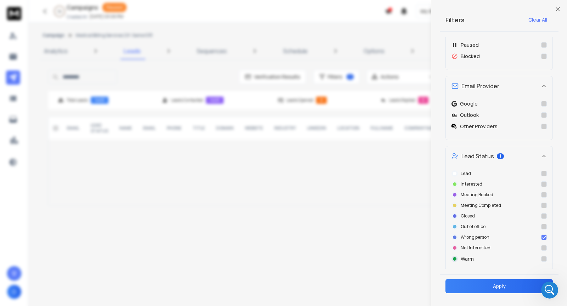
scroll to position [232, 0]
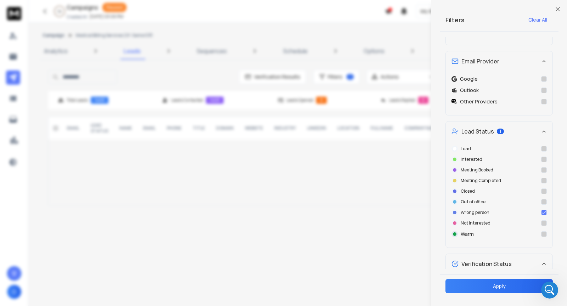
click at [545, 210] on person "Wrong person" at bounding box center [545, 213] width 6 height 6
click at [545, 222] on Interested "Not Interested" at bounding box center [545, 224] width 6 height 6
click at [509, 285] on button "Apply" at bounding box center [499, 286] width 107 height 14
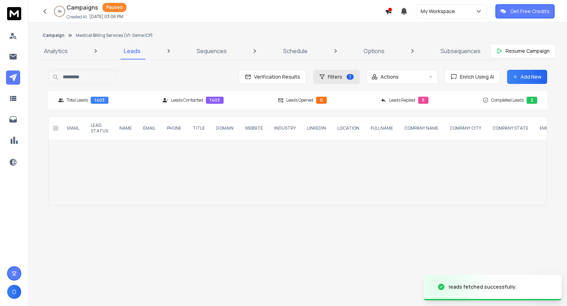
click at [346, 75] on button "Filters 1" at bounding box center [337, 77] width 46 height 14
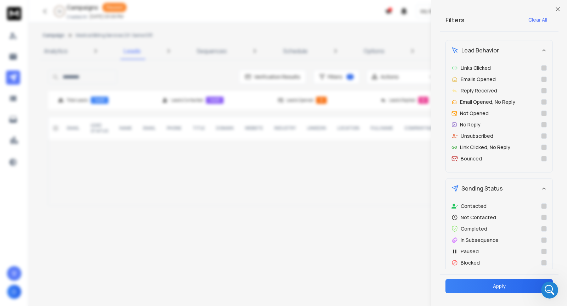
scroll to position [304, 0]
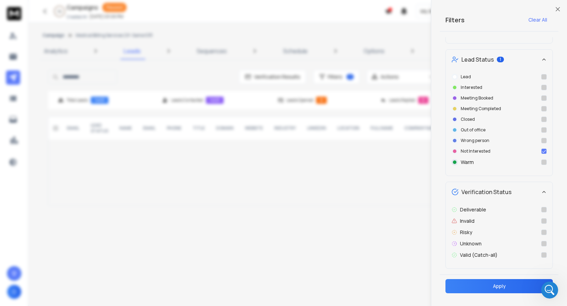
click at [545, 149] on Interested "Not Interested" at bounding box center [545, 152] width 6 height 6
click at [544, 128] on office "Out of office" at bounding box center [545, 130] width 6 height 6
click at [489, 292] on button "Apply" at bounding box center [499, 286] width 107 height 14
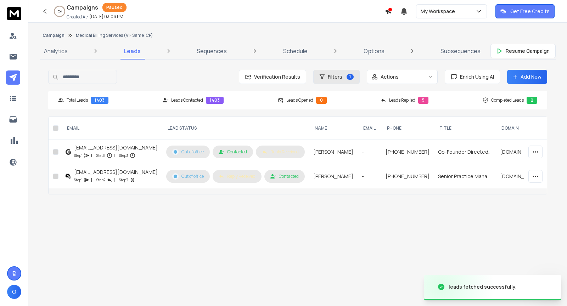
click at [344, 74] on button "Filters 1" at bounding box center [337, 77] width 46 height 14
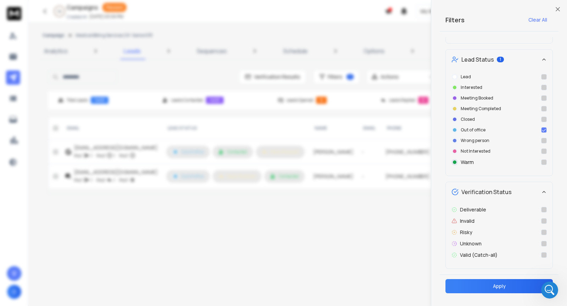
click at [545, 127] on office "Out of office" at bounding box center [545, 130] width 6 height 6
click at [492, 283] on button "Apply" at bounding box center [499, 286] width 107 height 14
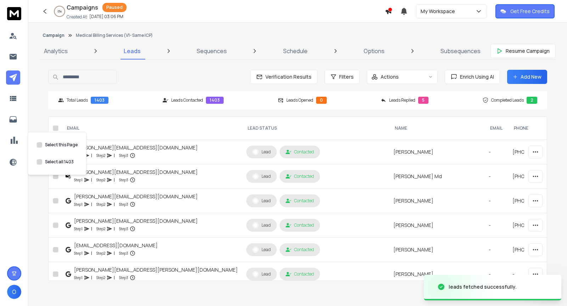
click at [40, 162] on button "Select this Page" at bounding box center [40, 162] width 6 height 6
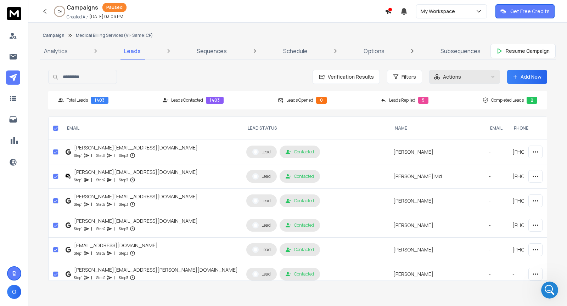
click at [454, 78] on p "Actions" at bounding box center [452, 76] width 18 height 7
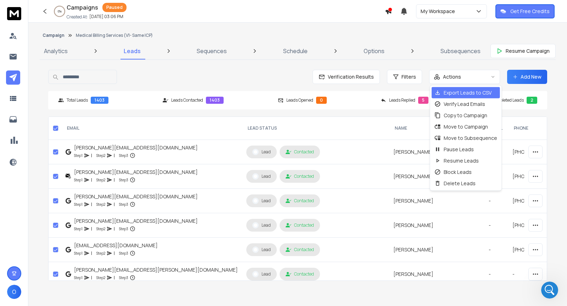
click at [463, 90] on p "Export Leads to CSV" at bounding box center [468, 92] width 48 height 7
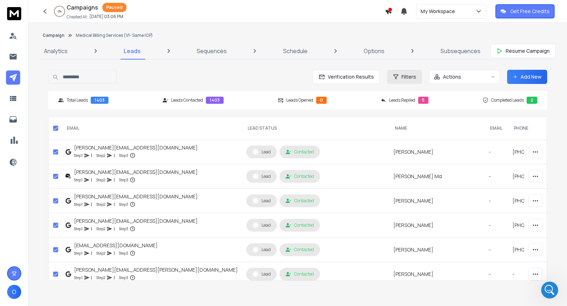
click at [410, 77] on span "Filters" at bounding box center [409, 76] width 15 height 7
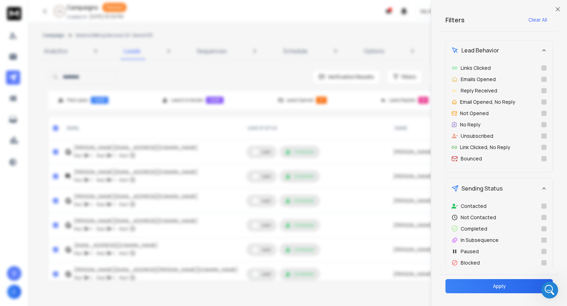
click at [401, 71] on div at bounding box center [283, 153] width 567 height 306
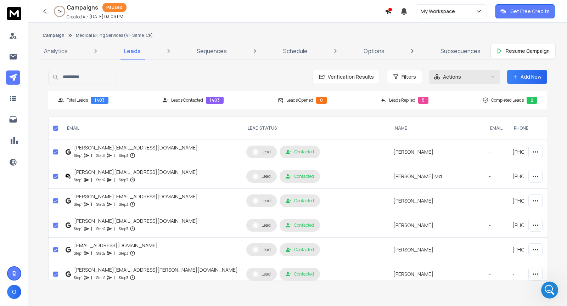
click at [451, 77] on p "Actions" at bounding box center [452, 76] width 18 height 7
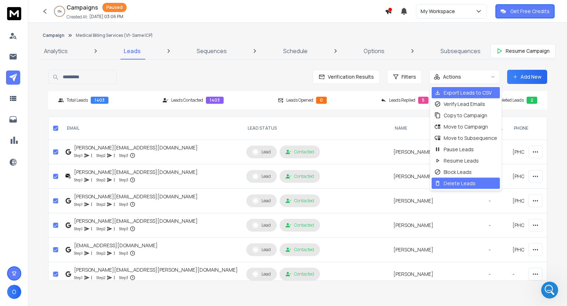
click at [452, 188] on div "Delete Leads" at bounding box center [466, 183] width 68 height 11
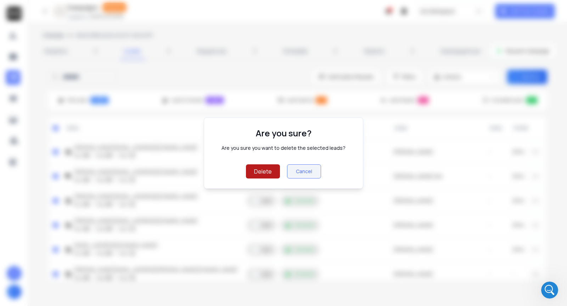
click at [263, 172] on button "Delete" at bounding box center [263, 172] width 34 height 14
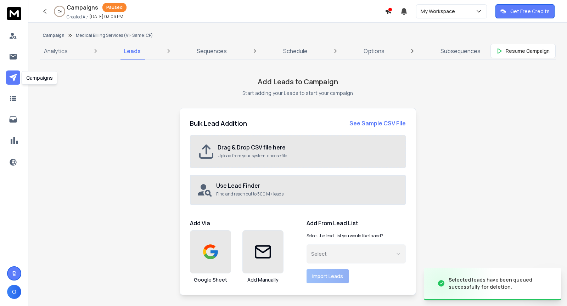
click at [15, 78] on icon at bounding box center [13, 77] width 9 height 9
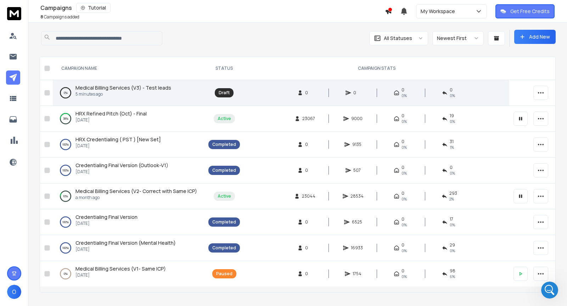
click at [128, 88] on span "Medical Billing Services (V3) - Test leads" at bounding box center [124, 87] width 96 height 7
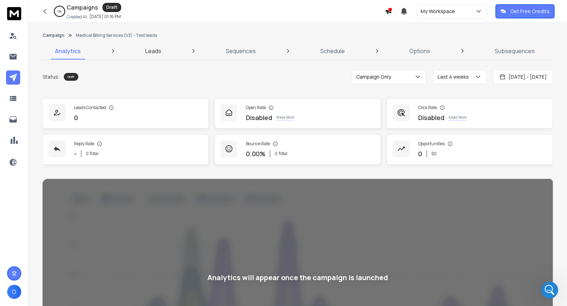
click at [151, 55] on p "Leads" at bounding box center [153, 51] width 16 height 9
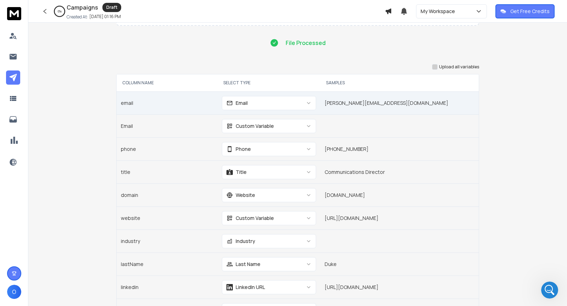
scroll to position [65, 0]
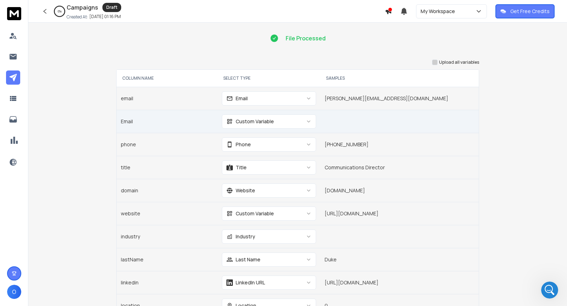
click at [256, 121] on div "Custom Variable" at bounding box center [251, 121] width 48 height 7
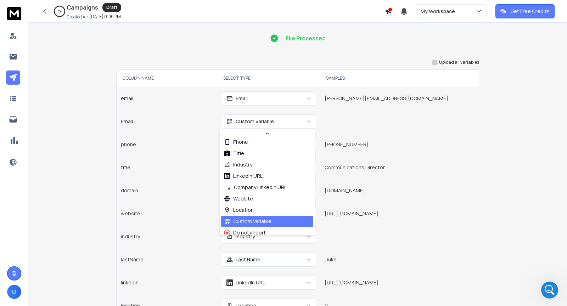
scroll to position [64, 0]
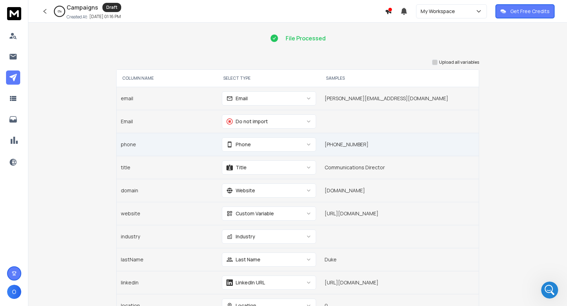
click at [250, 146] on button "Phone" at bounding box center [269, 145] width 94 height 14
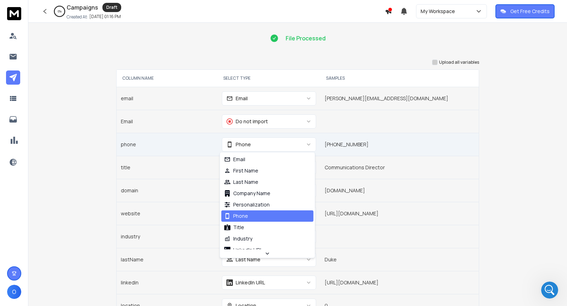
click at [250, 146] on button "Phone" at bounding box center [269, 145] width 94 height 14
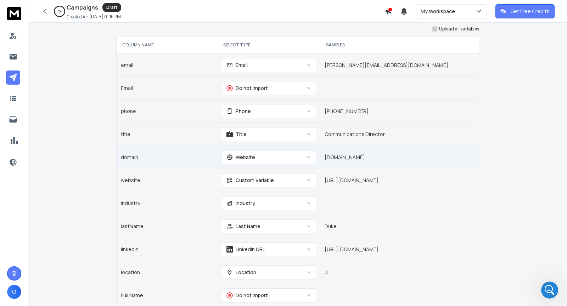
scroll to position [118, 0]
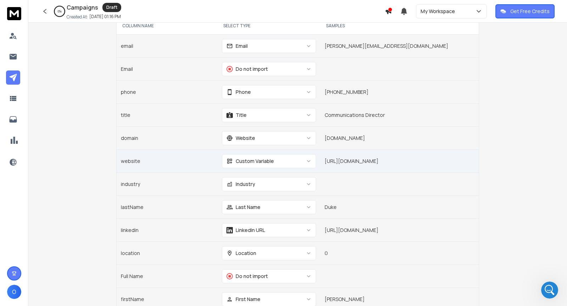
click at [247, 158] on div "Custom Variable" at bounding box center [251, 161] width 48 height 7
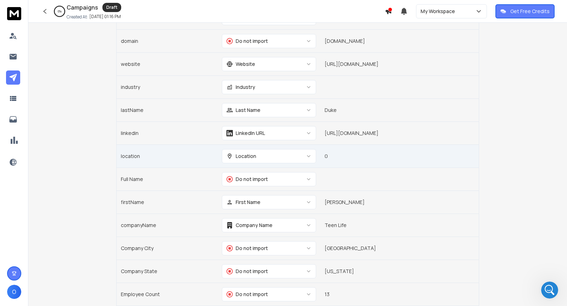
scroll to position [216, 0]
click at [252, 176] on div "Do not import" at bounding box center [247, 178] width 41 height 7
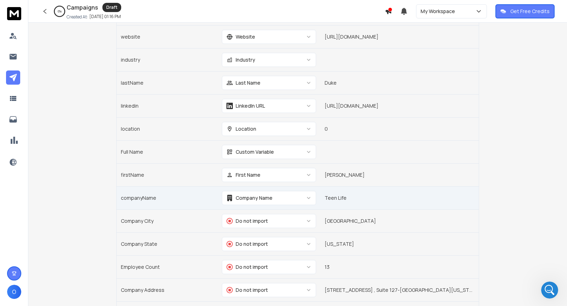
scroll to position [245, 0]
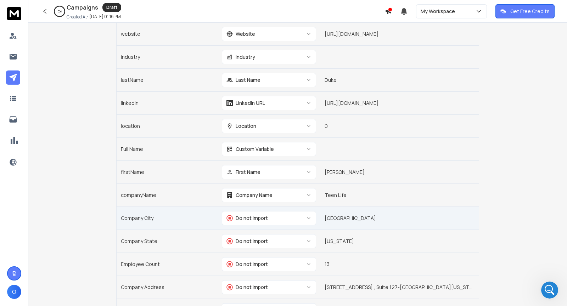
click at [247, 218] on div "Do not import" at bounding box center [247, 218] width 41 height 7
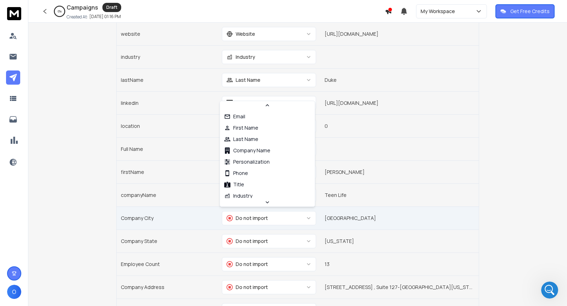
scroll to position [71, 0]
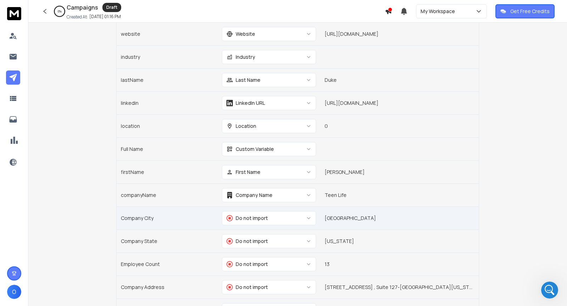
click at [247, 218] on div "Do not import" at bounding box center [247, 218] width 41 height 7
click at [251, 261] on div "Do not import" at bounding box center [247, 264] width 41 height 7
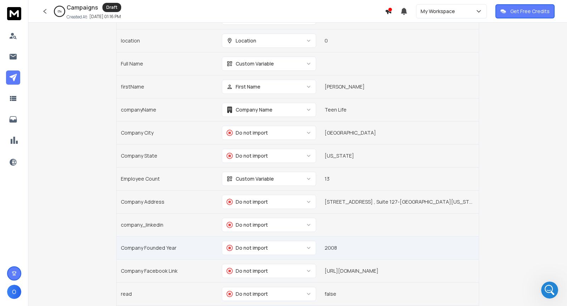
scroll to position [357, 0]
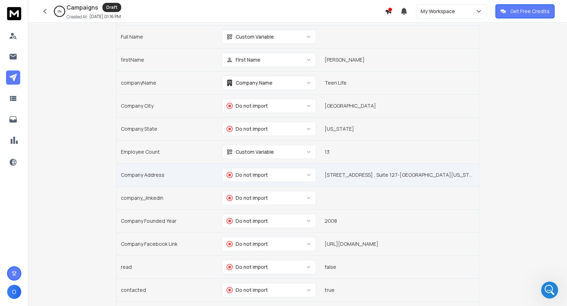
click at [265, 170] on button "Do not import" at bounding box center [269, 175] width 94 height 14
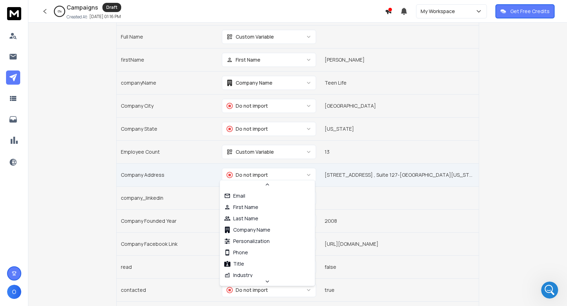
scroll to position [71, 0]
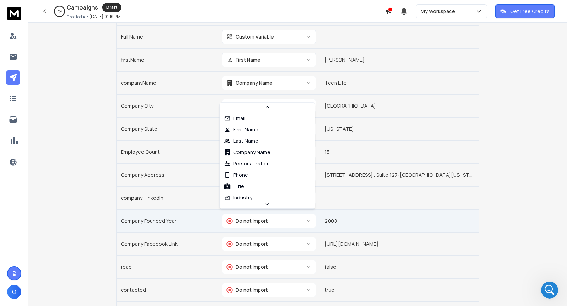
click at [272, 215] on button "Do not import" at bounding box center [269, 221] width 94 height 14
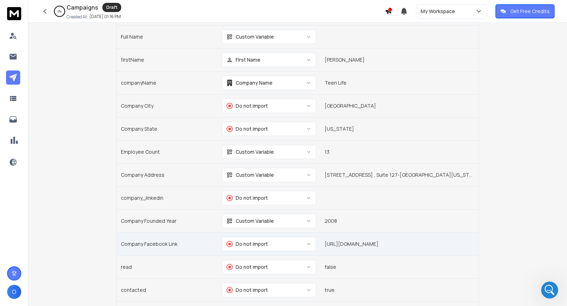
click at [266, 238] on button "Do not import" at bounding box center [269, 244] width 94 height 14
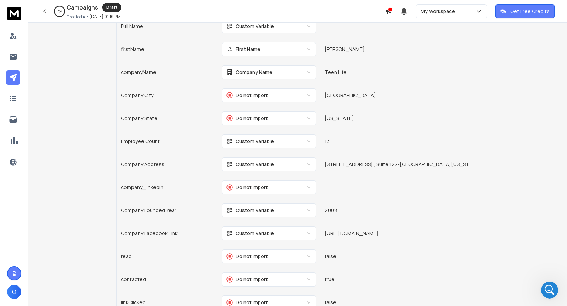
scroll to position [362, 0]
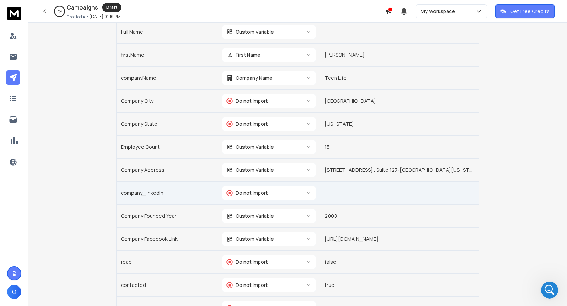
click at [263, 190] on div "Do not import" at bounding box center [247, 193] width 41 height 7
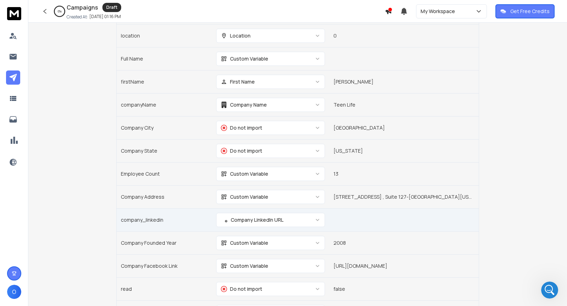
scroll to position [331, 0]
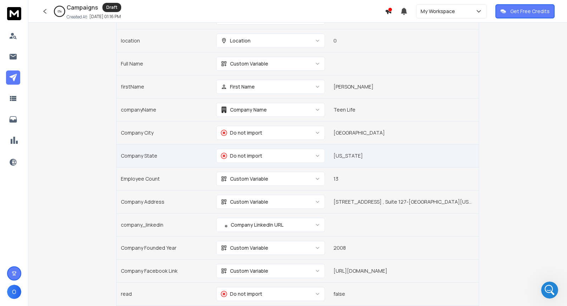
click at [262, 151] on button "Do not import" at bounding box center [270, 156] width 109 height 14
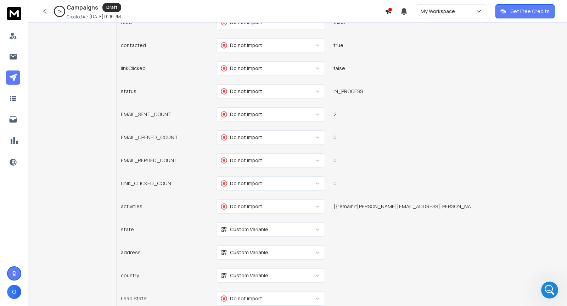
scroll to position [779, 0]
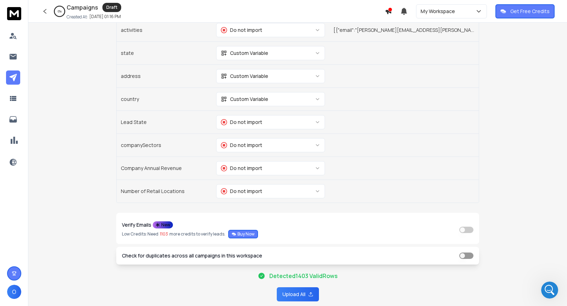
click at [300, 288] on button "Upload All" at bounding box center [298, 295] width 42 height 14
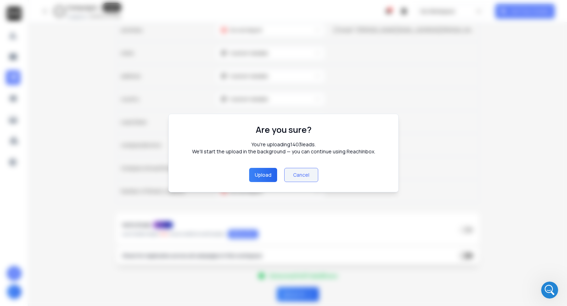
click at [268, 172] on button "Upload" at bounding box center [263, 175] width 28 height 14
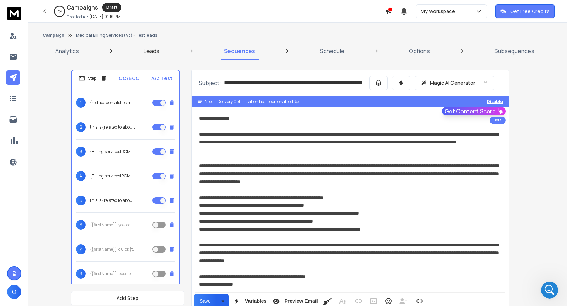
click at [151, 51] on p "Leads" at bounding box center [152, 51] width 16 height 9
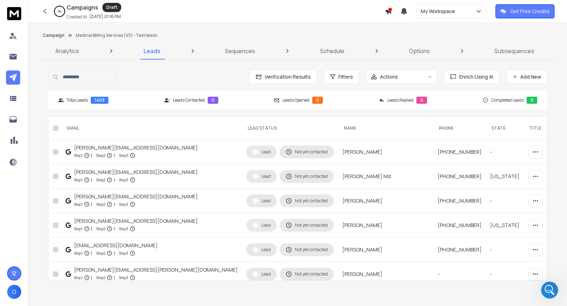
click at [98, 77] on input at bounding box center [82, 77] width 69 height 14
type input "***"
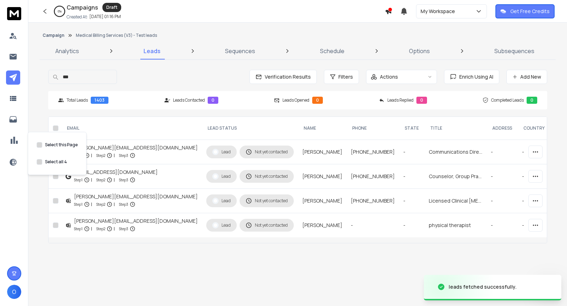
click at [39, 159] on button "Select this Page" at bounding box center [40, 162] width 6 height 6
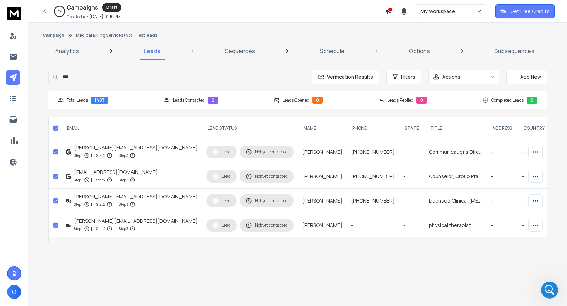
click at [57, 225] on button "button" at bounding box center [56, 226] width 6 height 6
click at [58, 200] on button "button" at bounding box center [56, 201] width 6 height 6
click at [56, 177] on button "button" at bounding box center [56, 177] width 6 height 6
click at [478, 76] on div "Actions" at bounding box center [460, 76] width 54 height 7
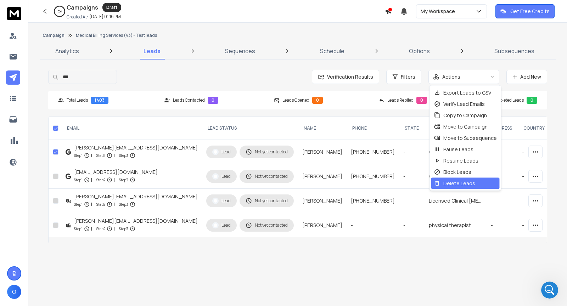
click at [462, 179] on div "Delete Leads" at bounding box center [466, 183] width 68 height 11
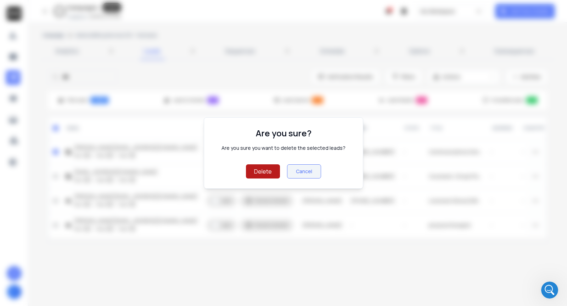
click at [266, 174] on button "Delete" at bounding box center [263, 172] width 34 height 14
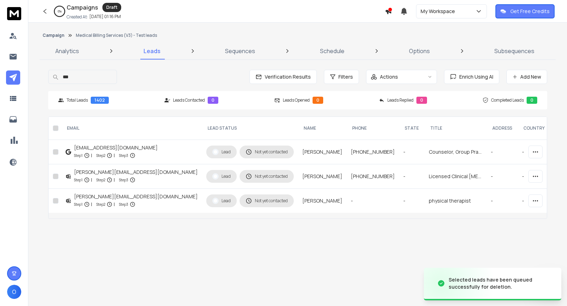
click at [112, 77] on input "***" at bounding box center [82, 77] width 69 height 14
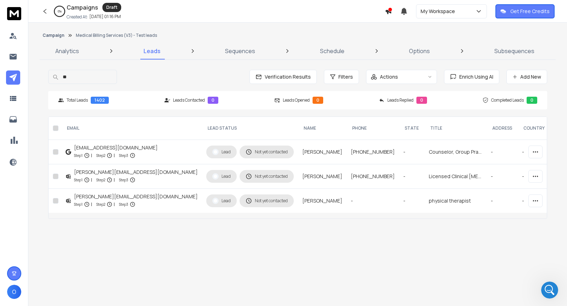
type input "***"
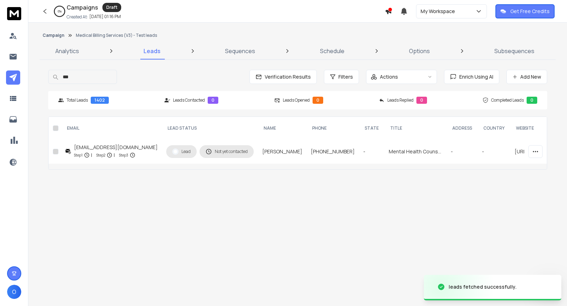
click at [56, 151] on button "button" at bounding box center [56, 152] width 6 height 6
click at [449, 78] on p "Actions" at bounding box center [452, 76] width 18 height 7
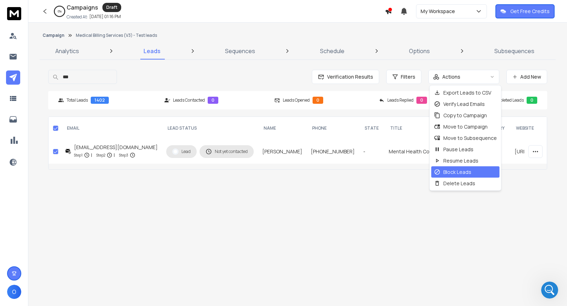
click at [449, 181] on p "Delete Leads" at bounding box center [460, 183] width 32 height 7
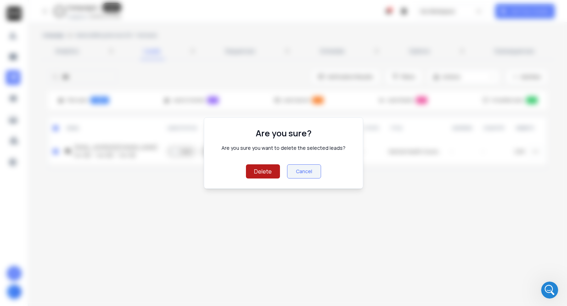
click at [259, 171] on button "Delete" at bounding box center [263, 172] width 34 height 14
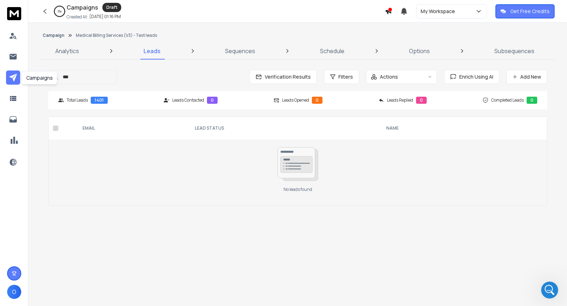
click at [13, 84] on link at bounding box center [13, 78] width 14 height 14
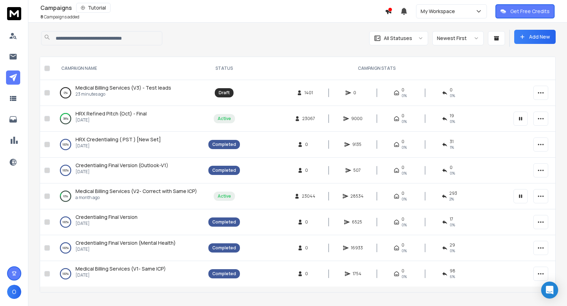
click at [205, 50] on div "Campaigns 8 Campaigns Added All Statuses Newest First Add New CAMPAIGN NAME STA…" at bounding box center [298, 183] width 516 height 306
